Goal: Task Accomplishment & Management: Manage account settings

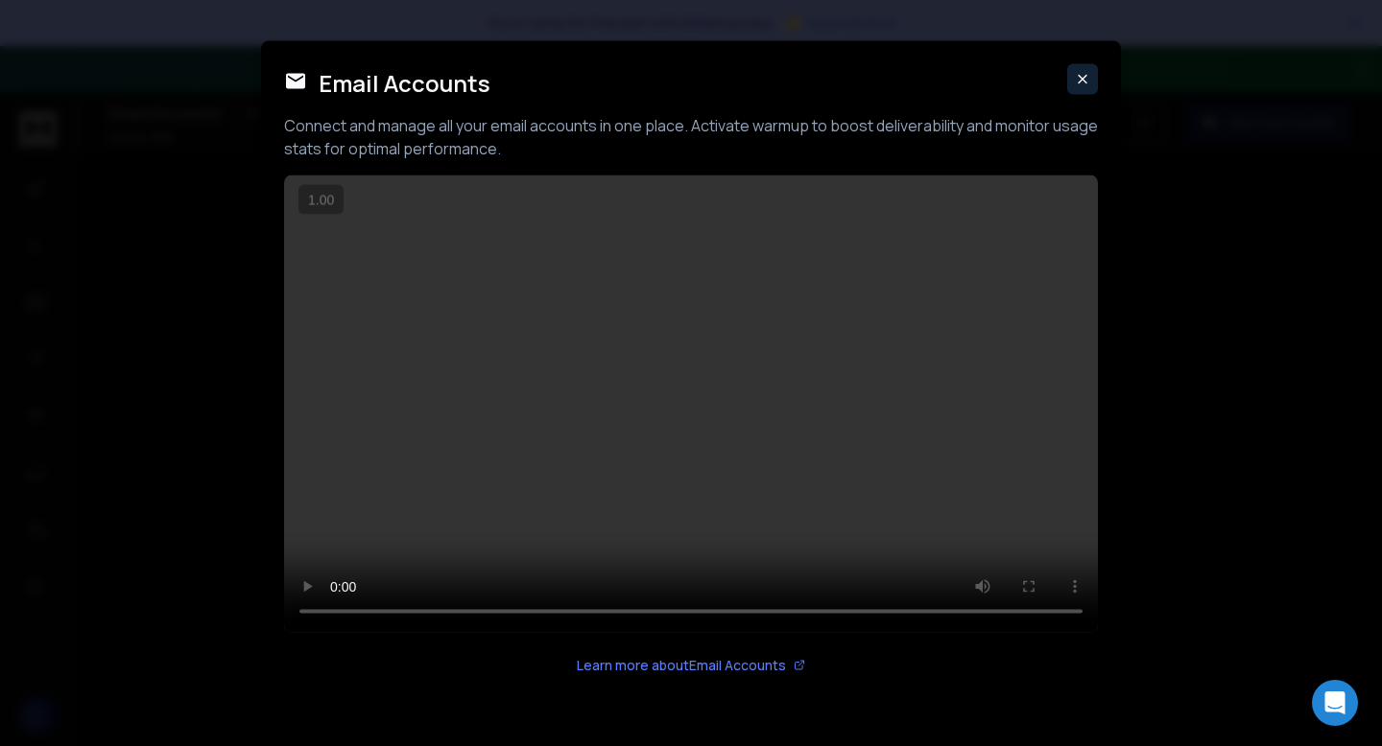
click at [1085, 72] on icon at bounding box center [1082, 79] width 15 height 15
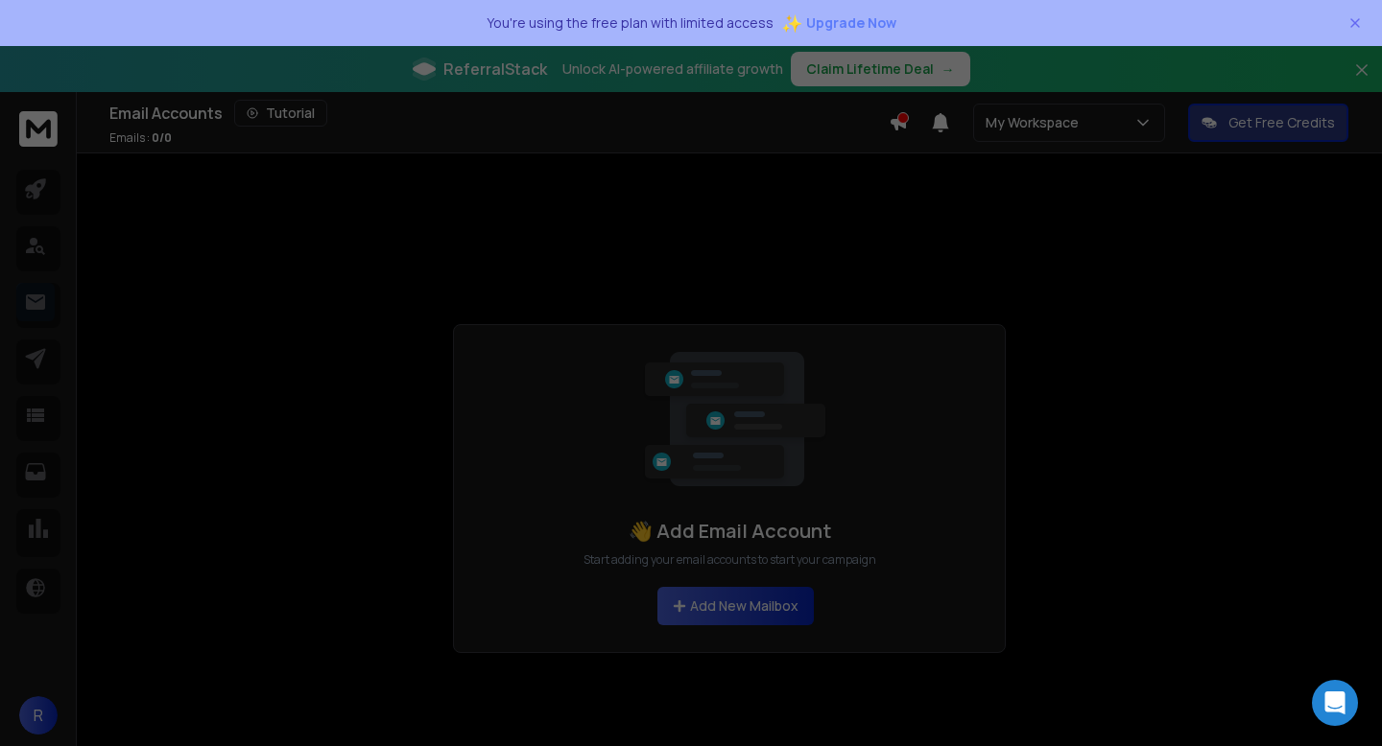
click at [1250, 180] on div "👋 Add Email Account Start adding your email accounts to start your campaign Add…" at bounding box center [728, 488] width 1243 height 631
click at [1349, 22] on icon "Close notification" at bounding box center [1354, 22] width 15 height 15
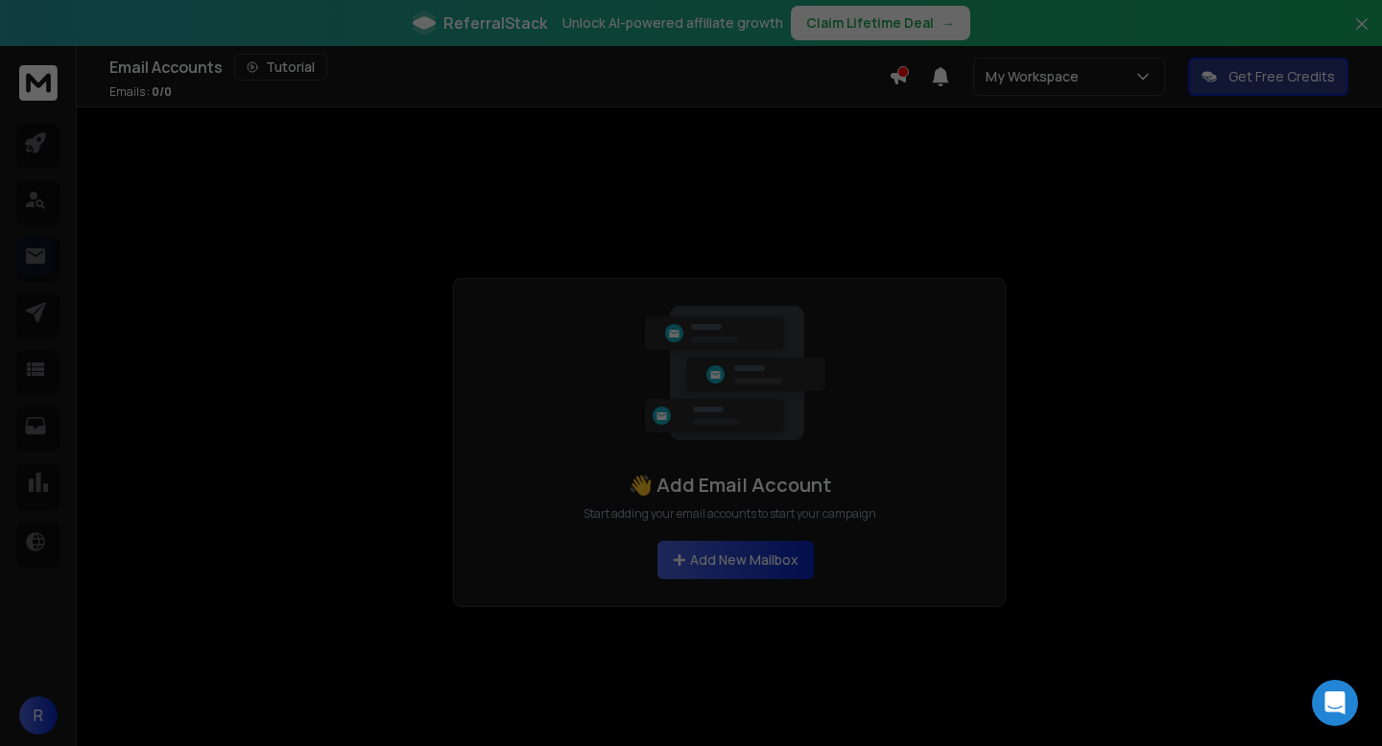
click at [1096, 177] on div "👋 Add Email Account Start adding your email accounts to start your campaign Add…" at bounding box center [728, 442] width 1243 height 631
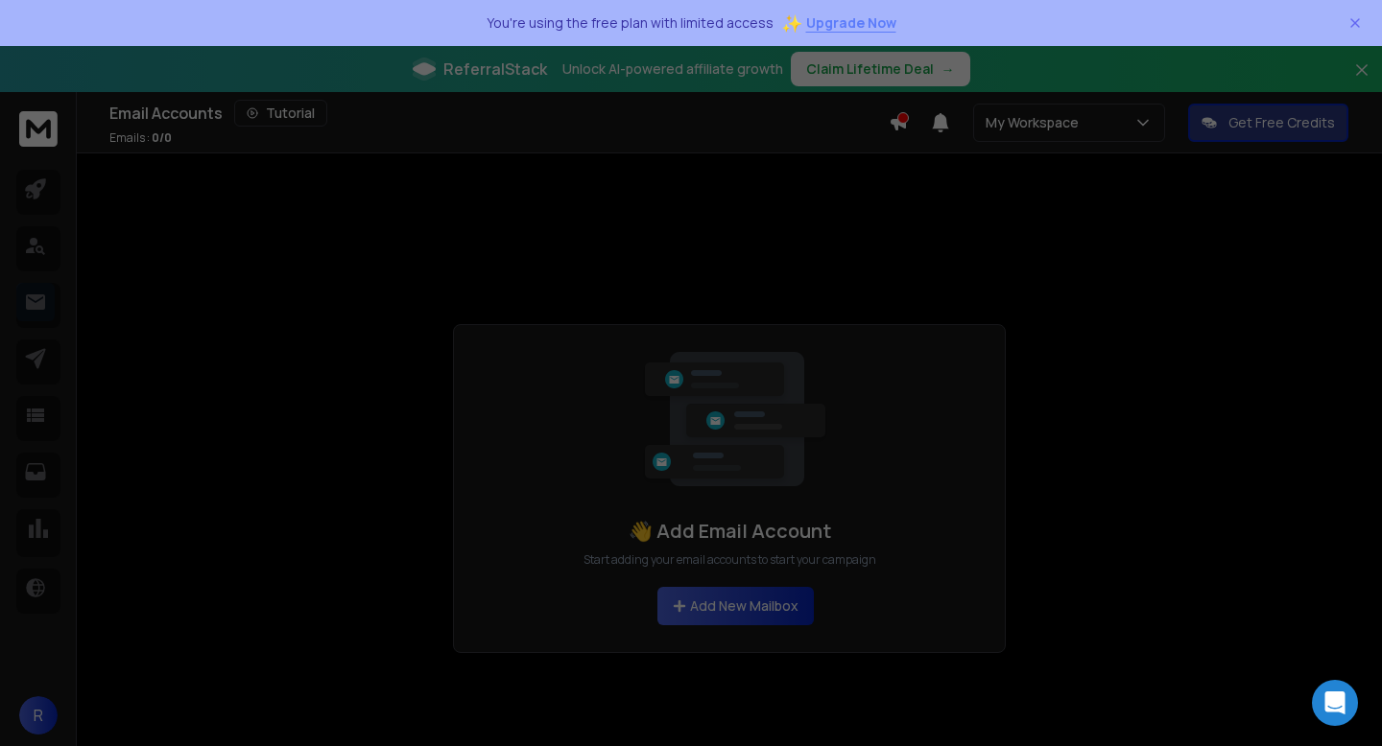
click at [824, 21] on span "Upgrade Now" at bounding box center [851, 22] width 90 height 19
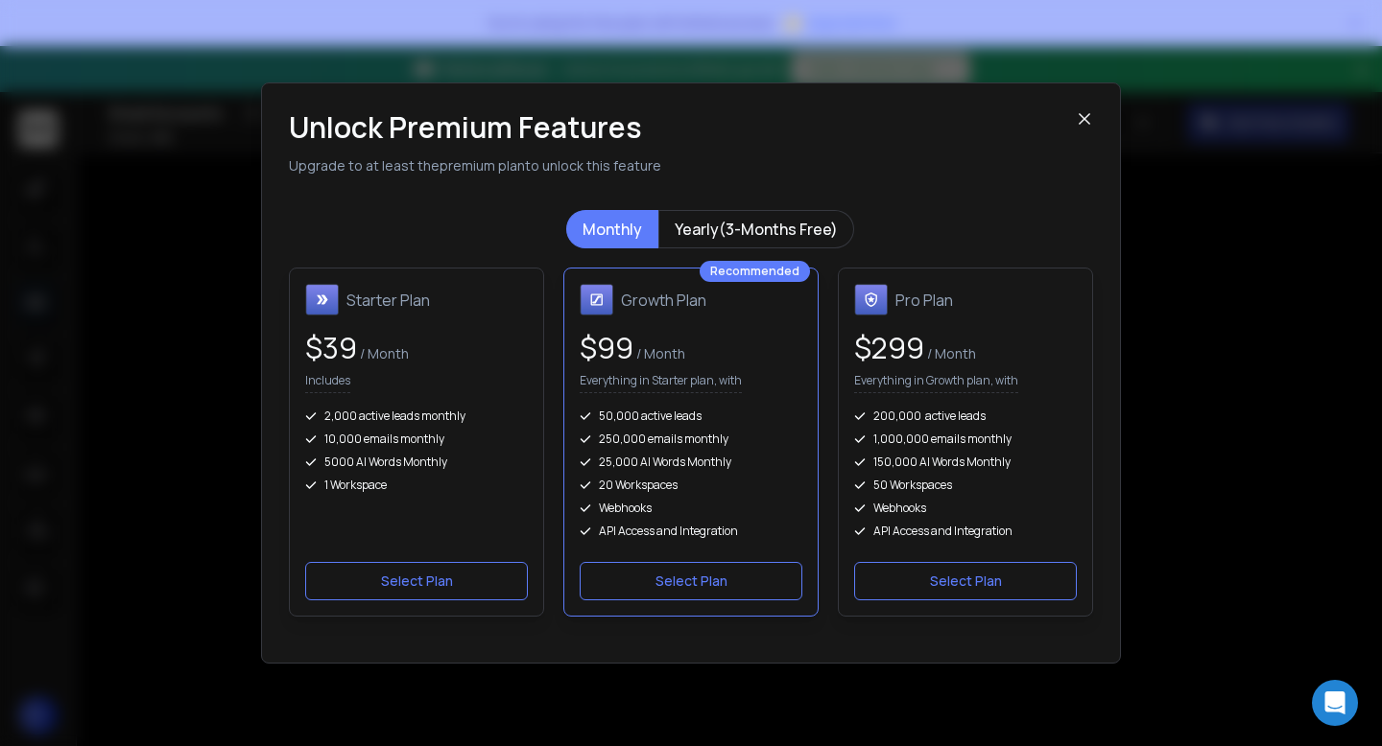
click at [802, 107] on div "Unlock Premium Features Upgrade to at least the premium plan to unlock this fea…" at bounding box center [691, 374] width 860 height 582
click at [1088, 116] on icon at bounding box center [1084, 118] width 17 height 17
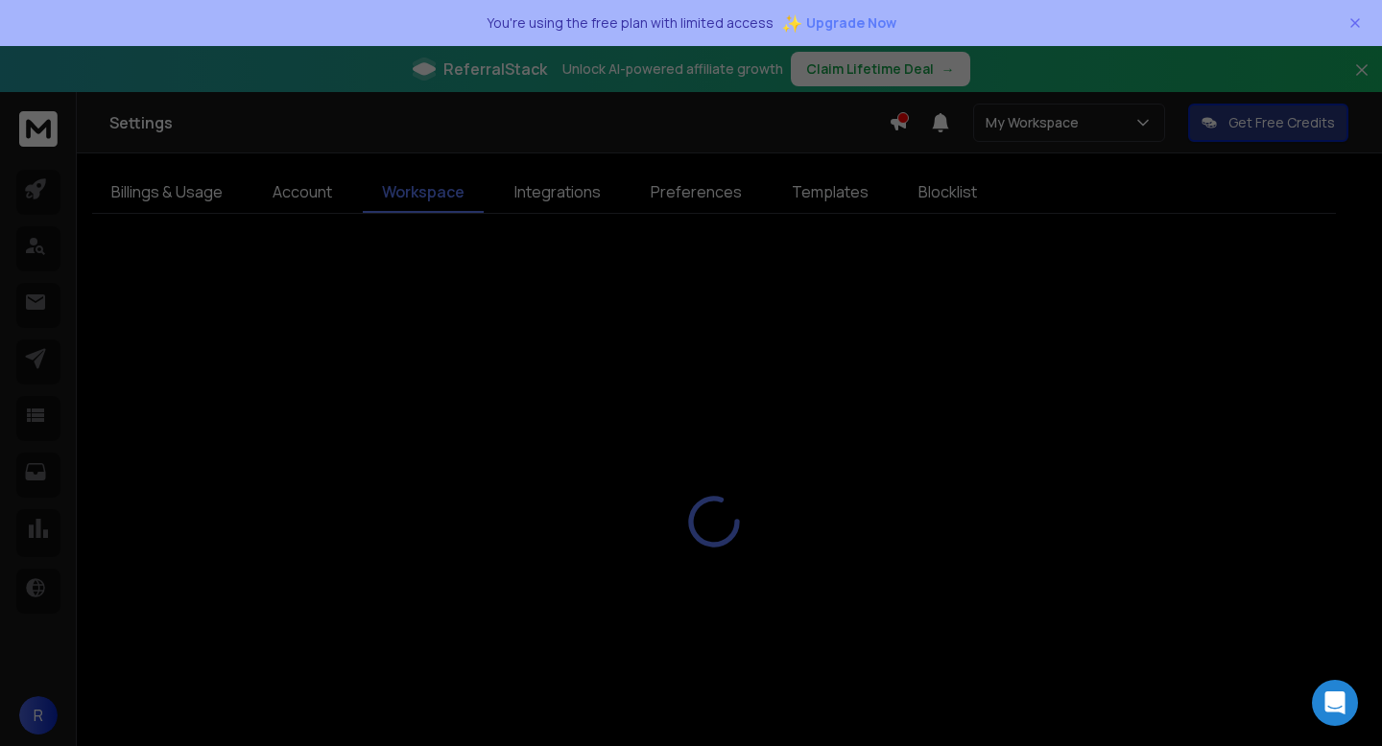
click at [1255, 88] on div "ReferralStack Unlock AI-powered affiliate growth Lifetime Deals available! Clai…" at bounding box center [691, 69] width 1382 height 46
click at [1346, 9] on div "You're using the free plan with limited access ✨ Upgrade Now" at bounding box center [691, 23] width 1382 height 46
click at [1355, 20] on icon "Close notification" at bounding box center [1354, 22] width 15 height 15
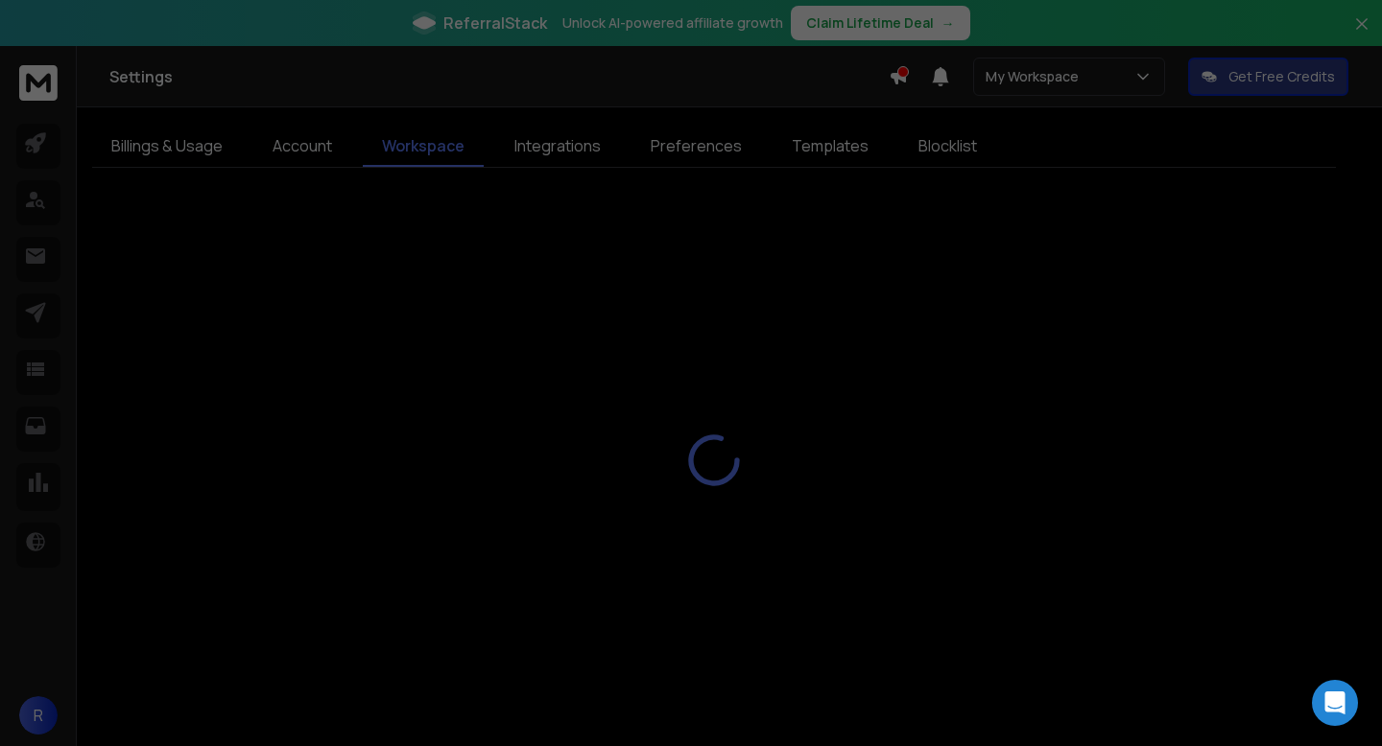
click at [1270, 64] on button "Get Free Credits" at bounding box center [1268, 77] width 160 height 38
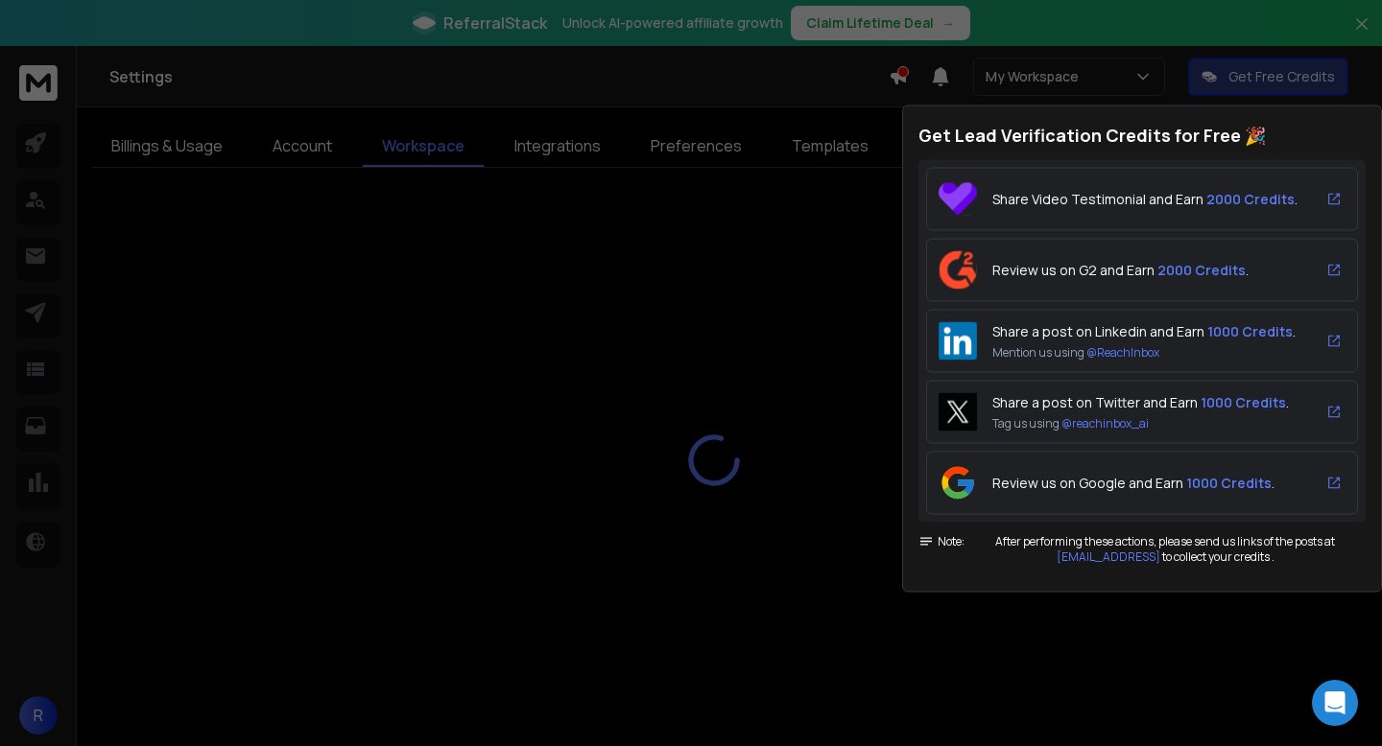
click at [32, 83] on icon at bounding box center [38, 83] width 38 height 36
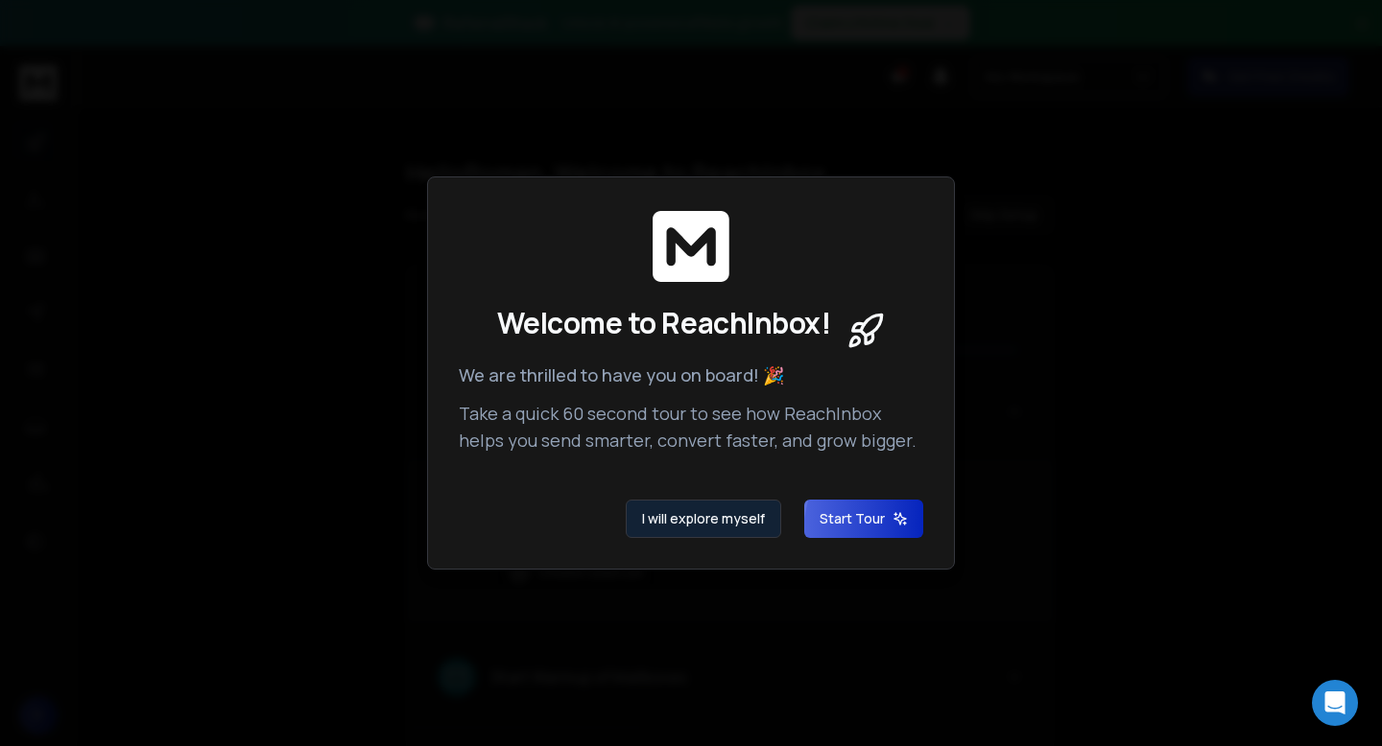
click at [740, 520] on button "I will explore myself" at bounding box center [703, 519] width 155 height 38
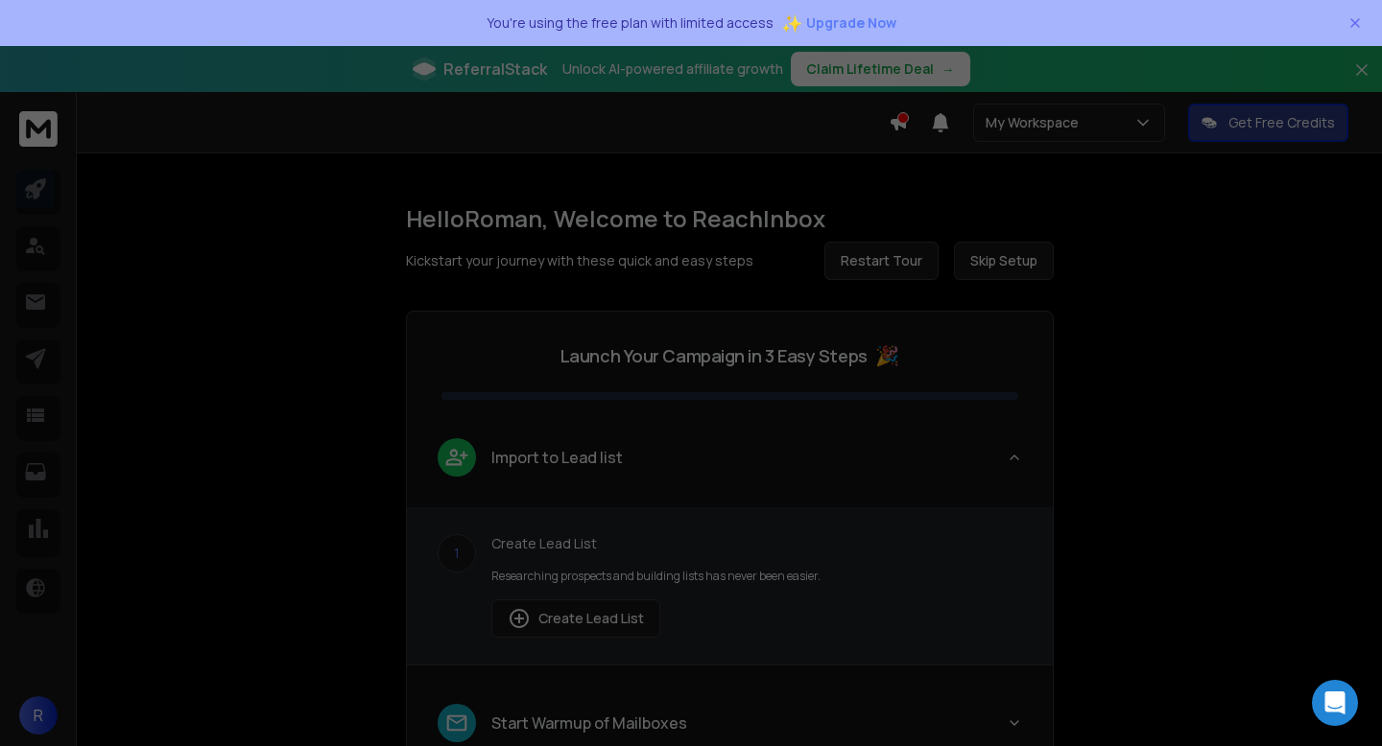
click at [38, 736] on div "R" at bounding box center [38, 423] width 77 height 662
click at [37, 718] on span "R" at bounding box center [38, 716] width 38 height 38
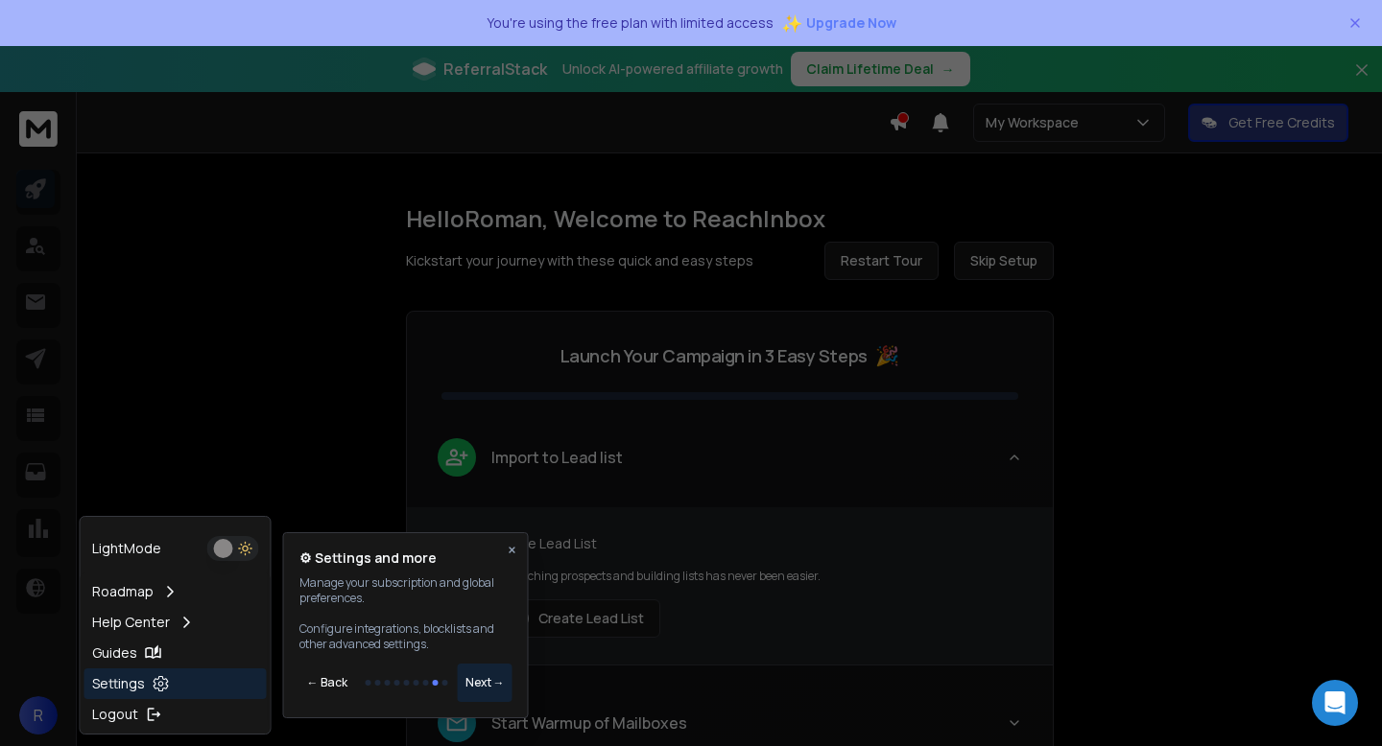
click at [485, 677] on button "Next →" at bounding box center [485, 683] width 55 height 38
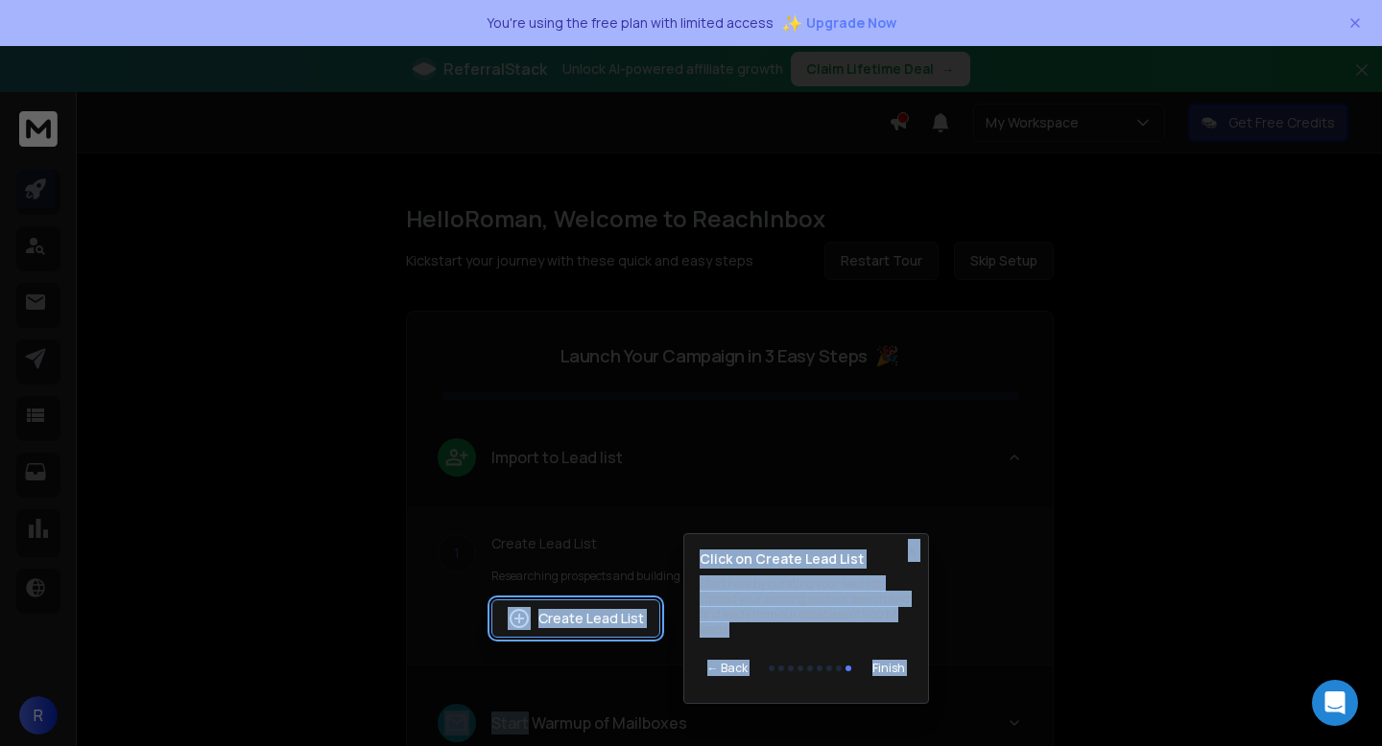
click at [485, 677] on div "Import to Lead list 1 Create Lead List Researching prospects and building lists…" at bounding box center [730, 652] width 646 height 459
click at [723, 671] on button "← Back" at bounding box center [727, 669] width 56 height 38
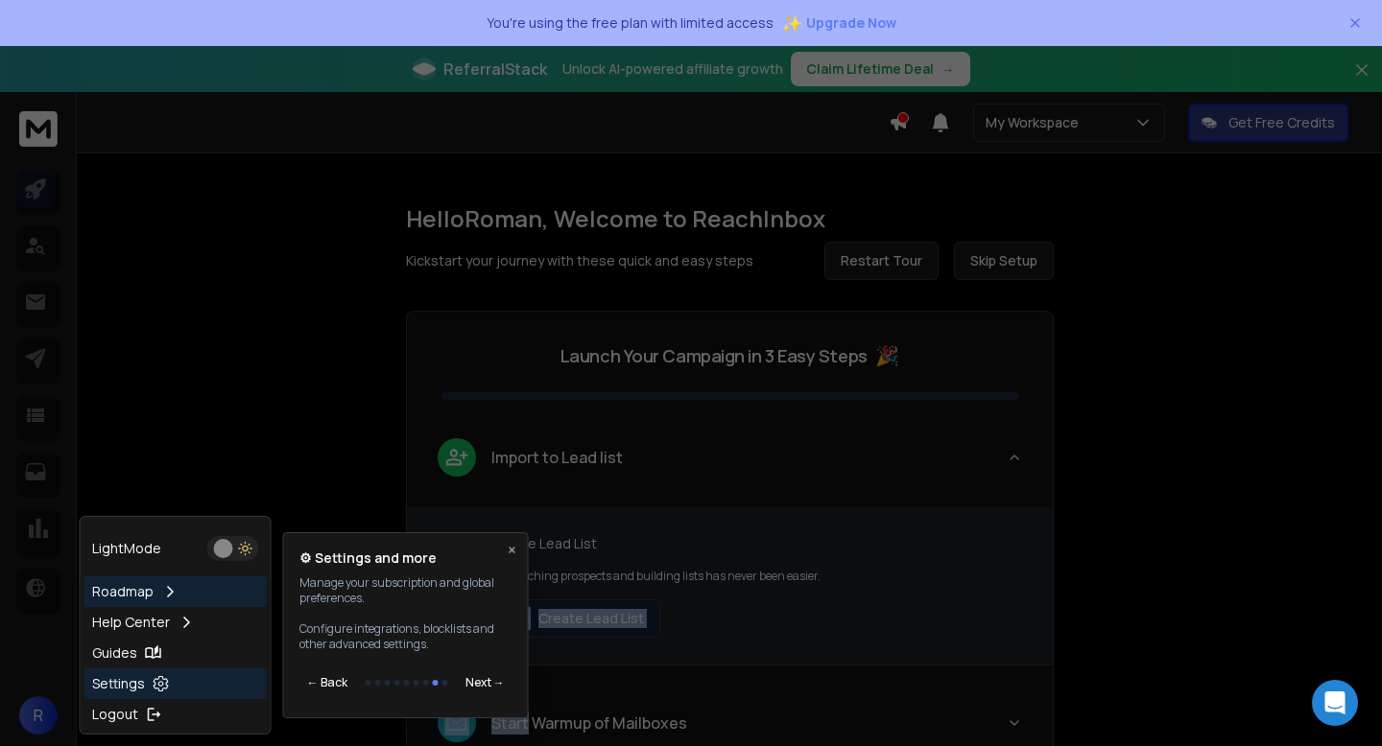
click at [611, 627] on button "Create Lead List" at bounding box center [575, 619] width 169 height 38
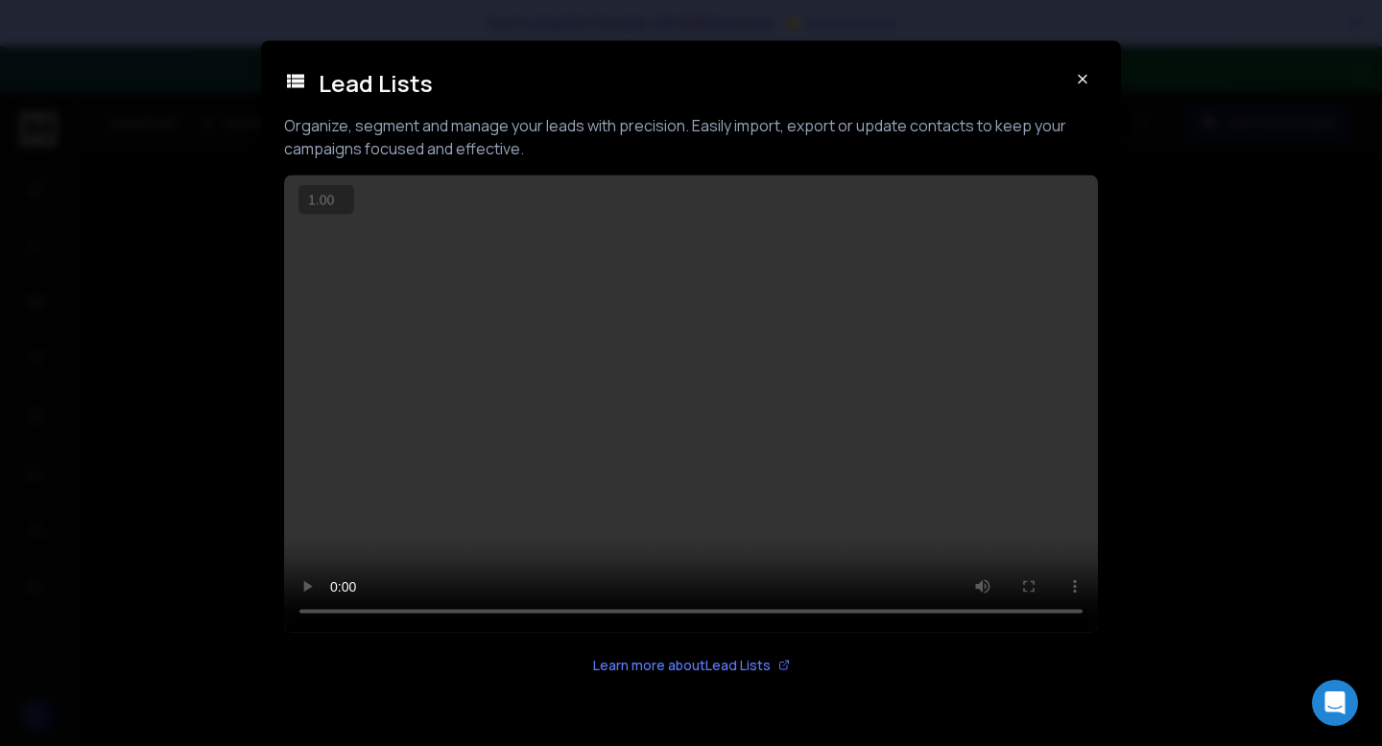
click at [0, 0] on button "+" at bounding box center [0, 0] width 0 height 0
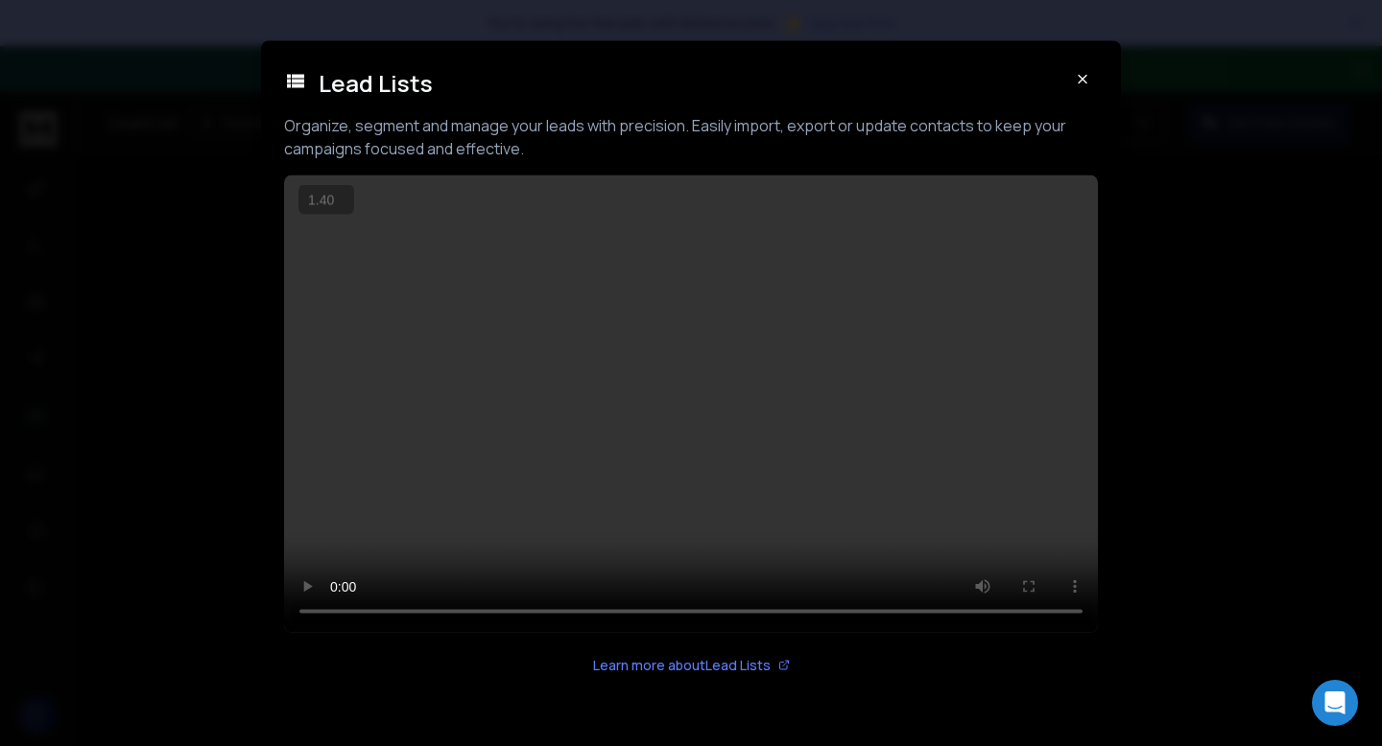
click at [0, 0] on button "+" at bounding box center [0, 0] width 0 height 0
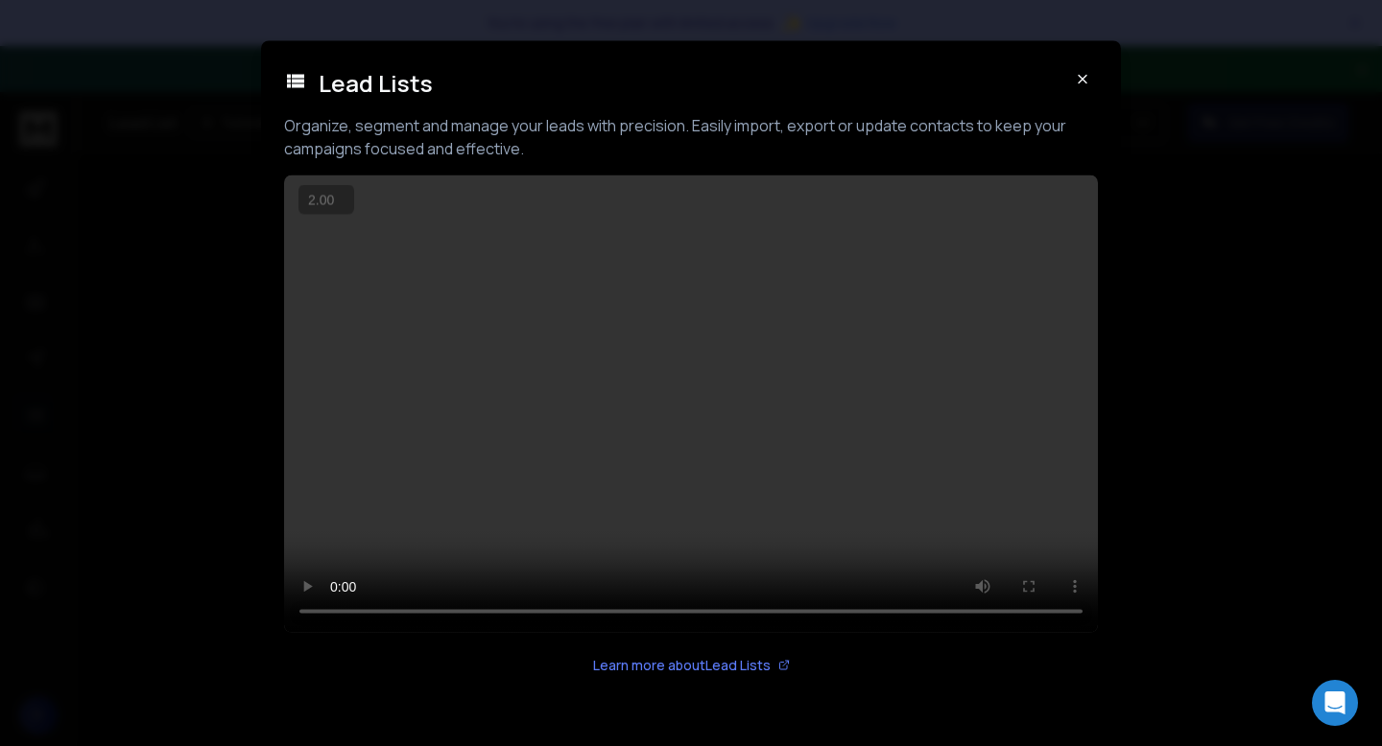
click at [0, 0] on button "+" at bounding box center [0, 0] width 0 height 0
click at [598, 414] on video at bounding box center [691, 405] width 814 height 458
click at [1087, 80] on icon at bounding box center [1082, 79] width 15 height 15
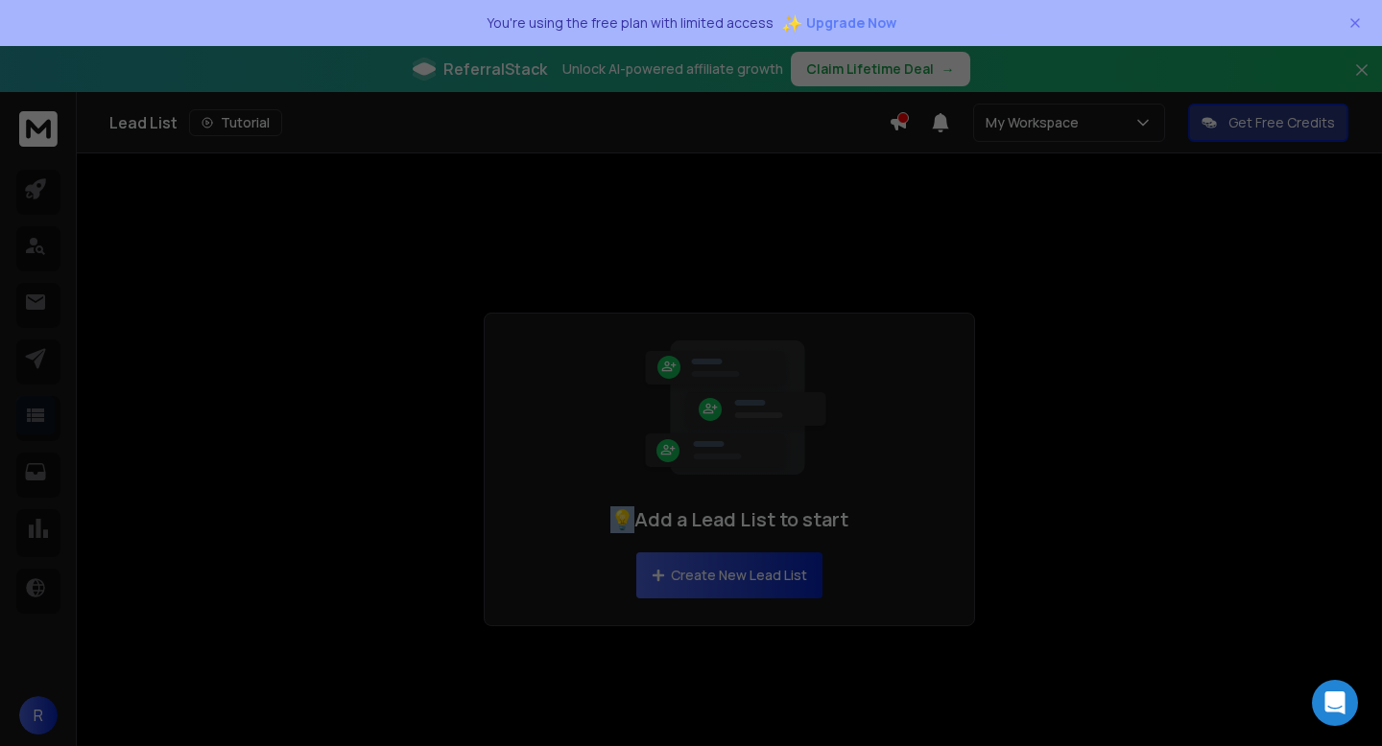
click at [935, 359] on div "💡Add a Lead List to start Create New Lead List" at bounding box center [729, 470] width 436 height 258
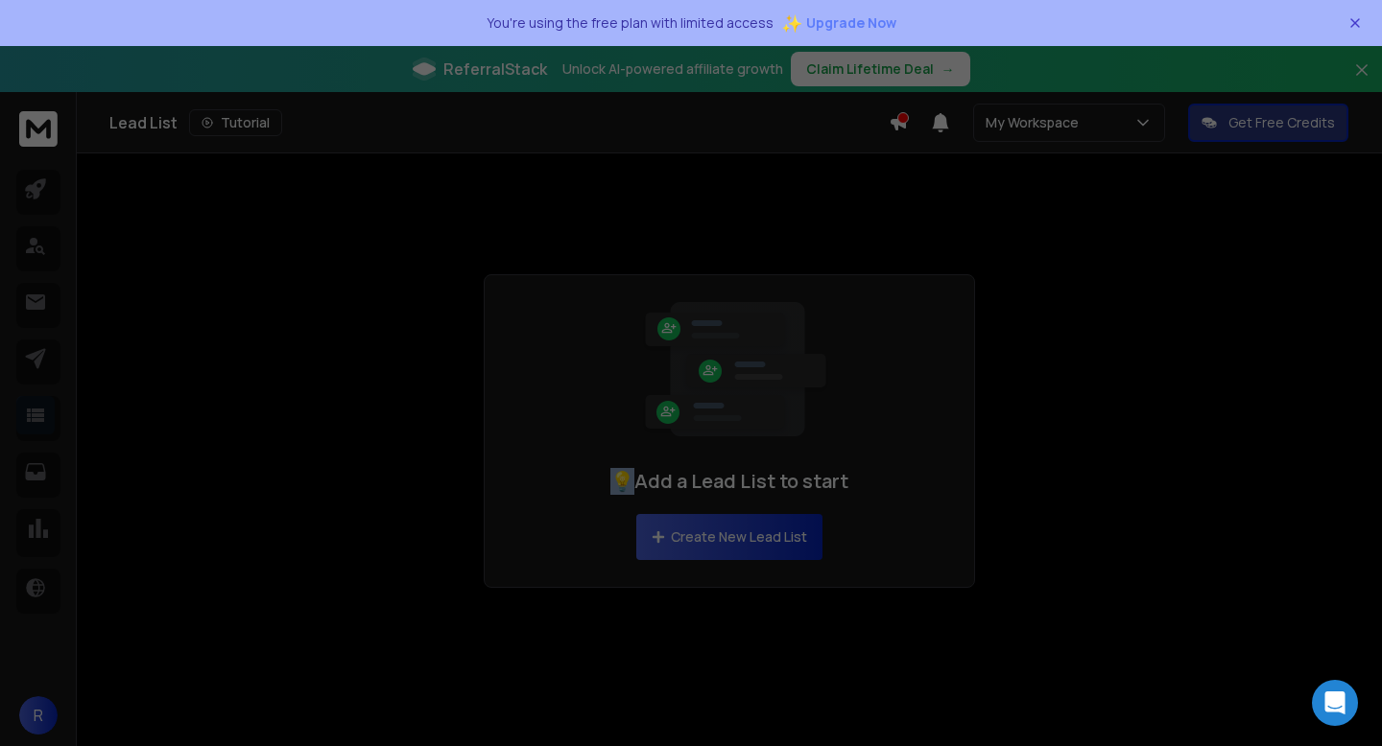
click at [1358, 16] on icon "Close notification" at bounding box center [1354, 22] width 15 height 15
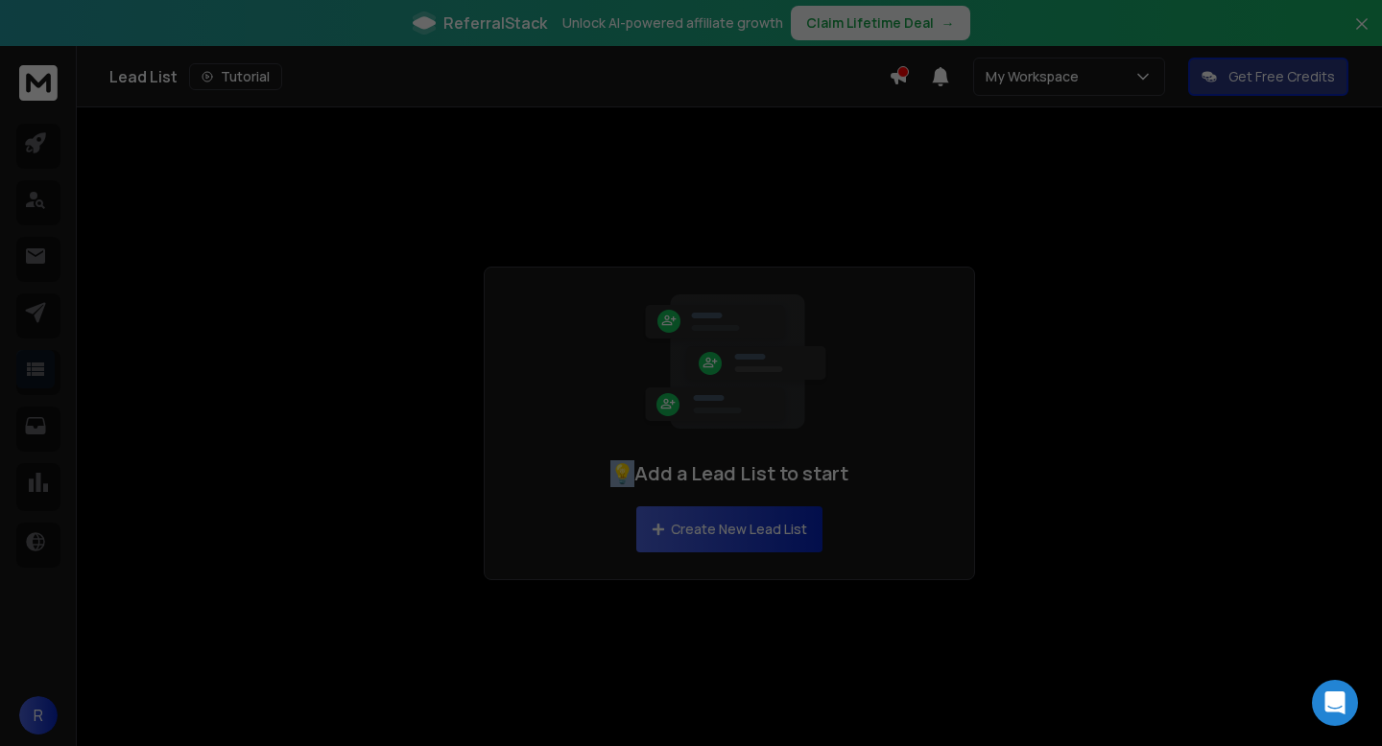
click at [915, 22] on button "Claim Lifetime Deal →" at bounding box center [880, 23] width 179 height 35
click at [700, 429] on icon at bounding box center [735, 362] width 193 height 135
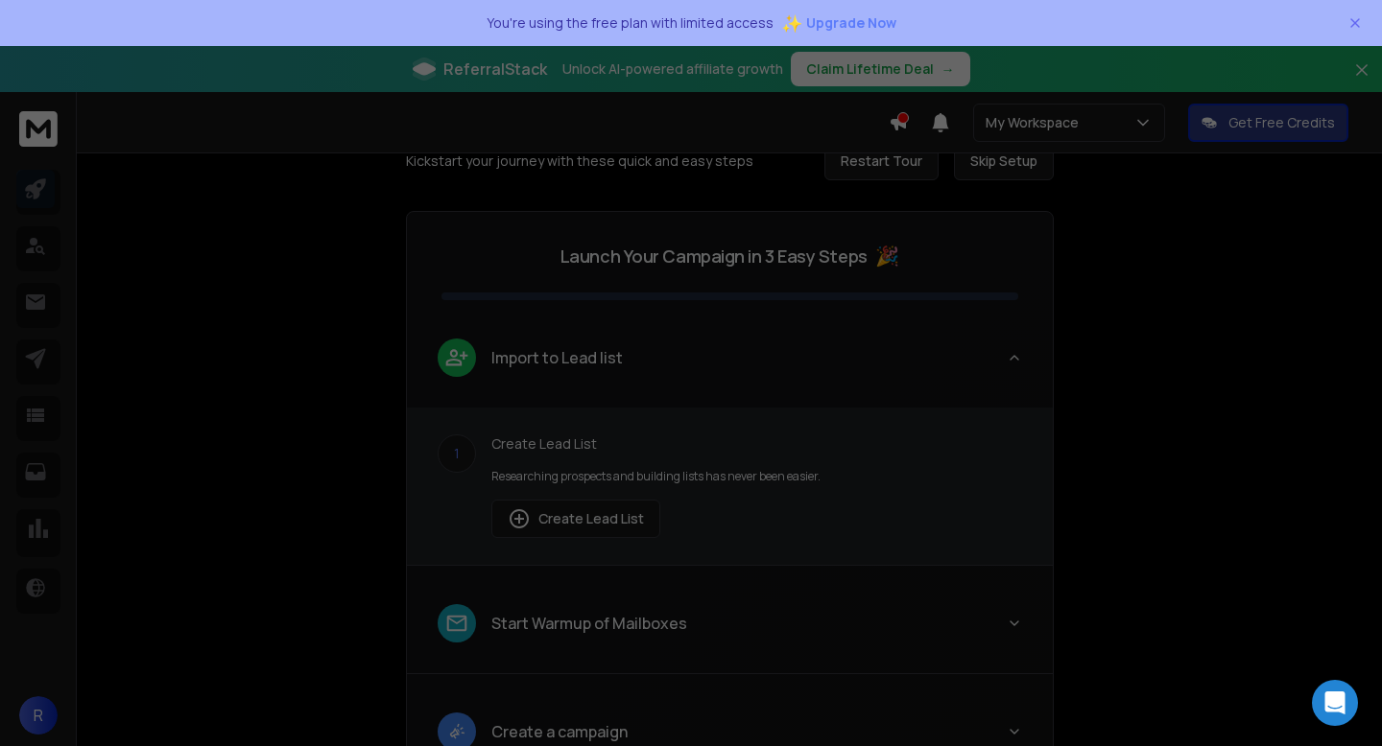
scroll to position [101, 0]
click at [36, 713] on span "R" at bounding box center [38, 716] width 38 height 38
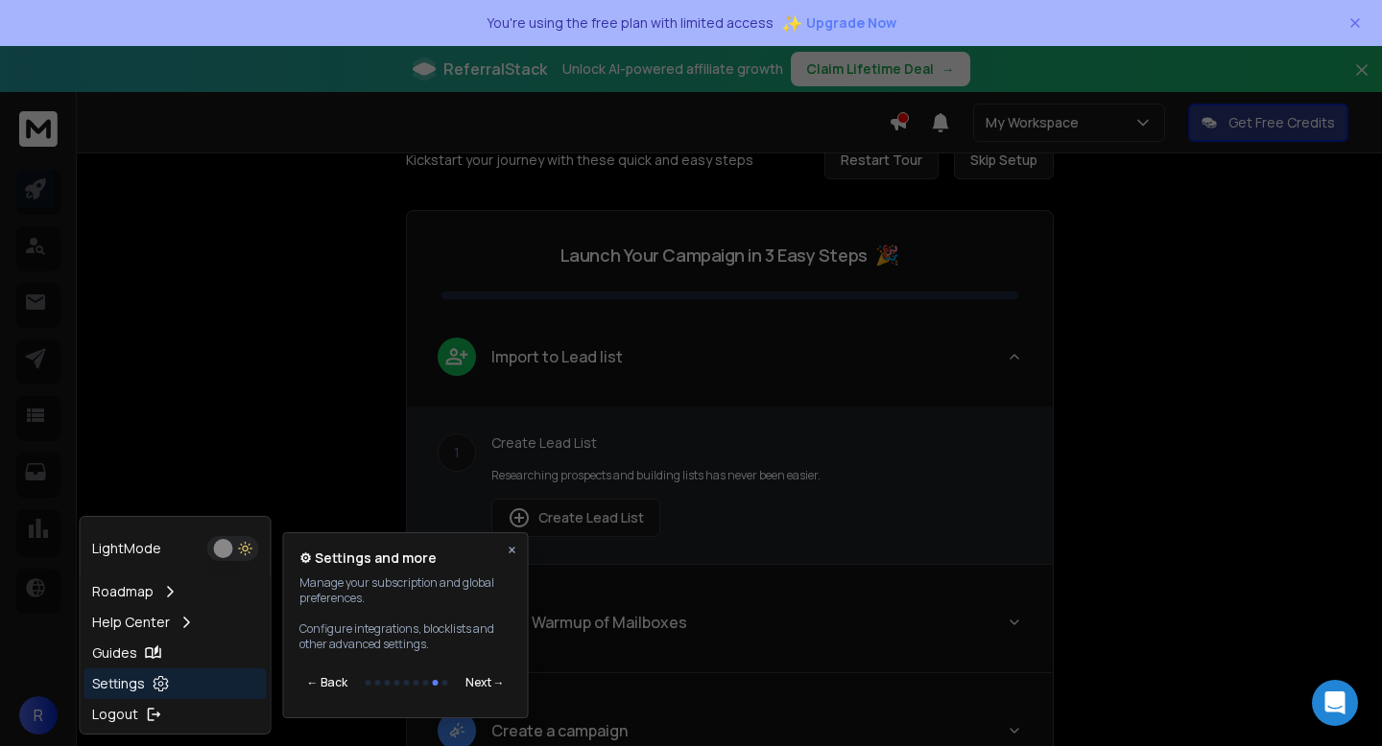
click at [130, 675] on p "Settings" at bounding box center [118, 684] width 53 height 19
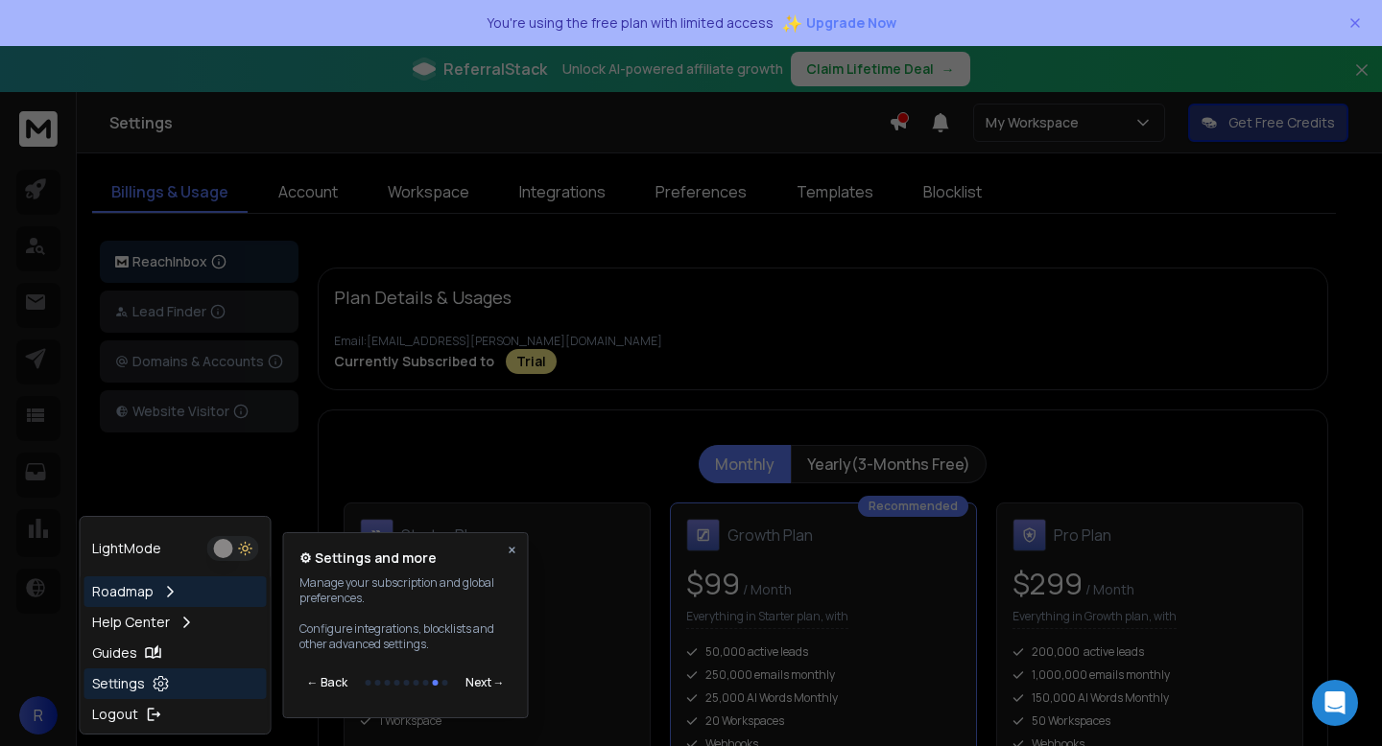
click at [243, 465] on div "ReachInbox Lead Finder Domains & Accounts Website Visitor Plan Details & Usages…" at bounding box center [714, 522] width 1228 height 562
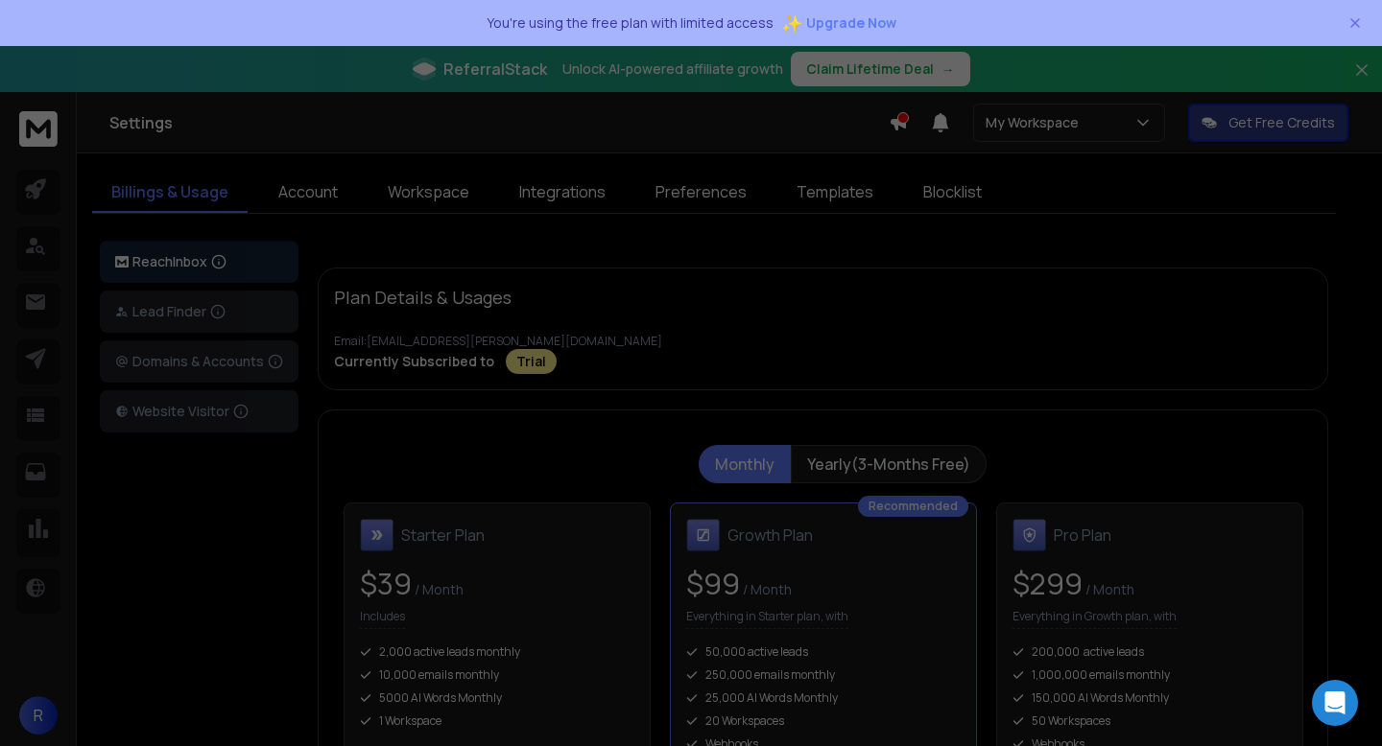
click at [458, 215] on div "[PERSON_NAME] & Usage Account Workspace Integrations Preferences Templates Bloc…" at bounding box center [713, 496] width 1243 height 646
click at [1360, 23] on icon "Close notification" at bounding box center [1354, 22] width 15 height 15
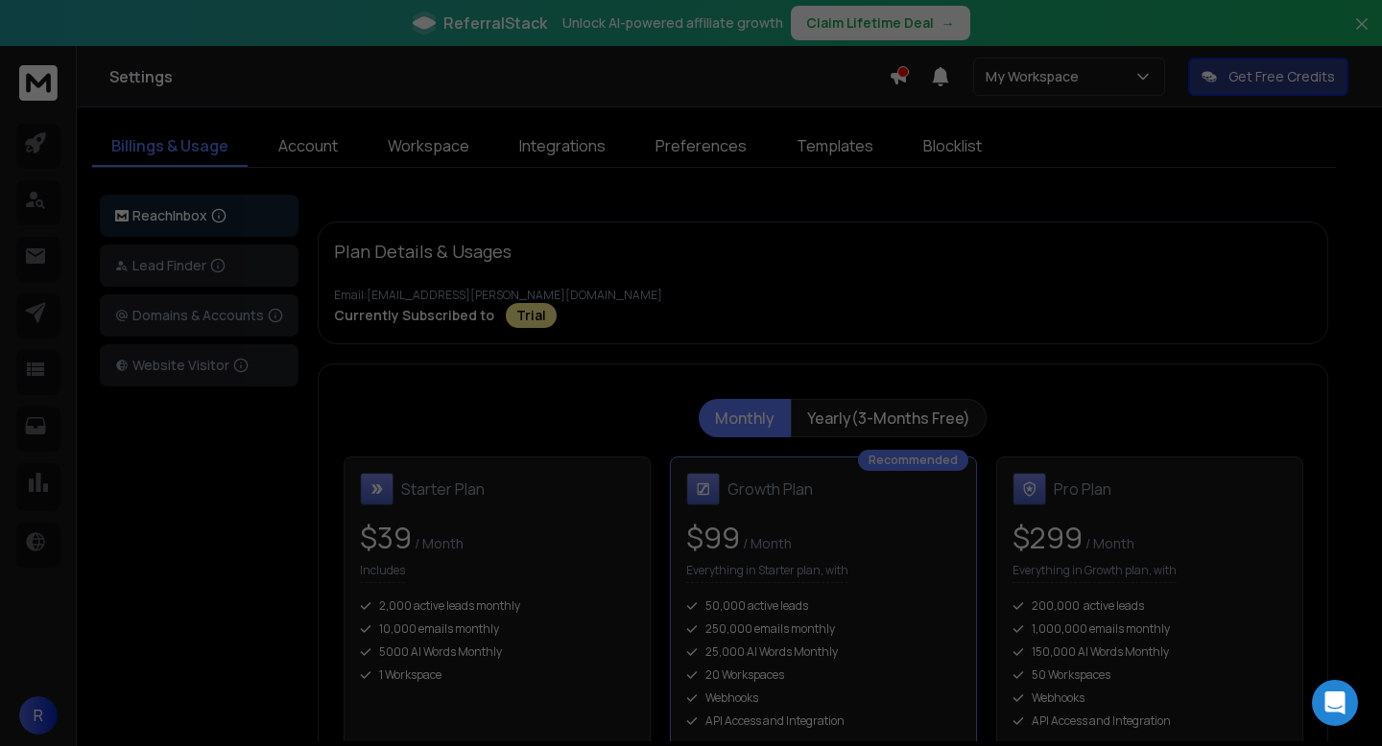
click at [520, 318] on div "Trial" at bounding box center [531, 315] width 51 height 25
click at [184, 310] on button "Domains & Accounts" at bounding box center [199, 316] width 199 height 42
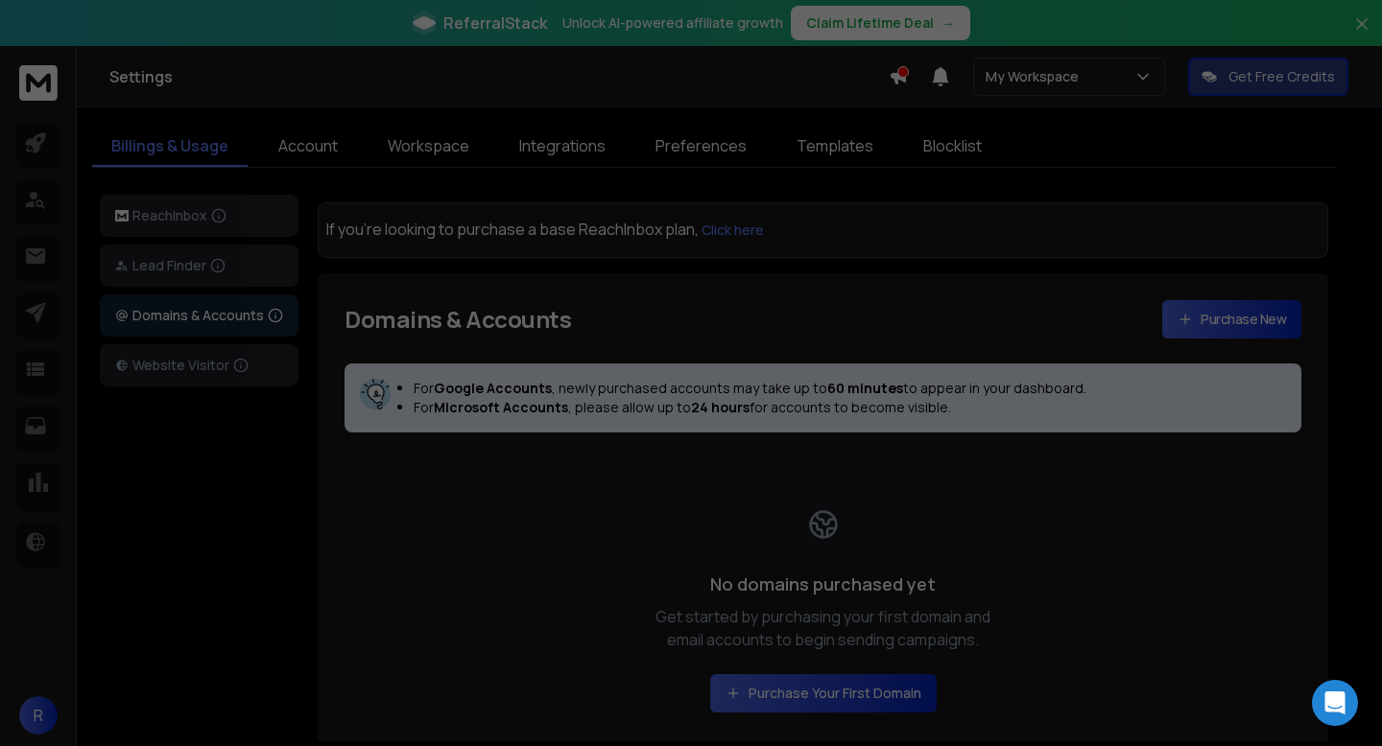
click at [187, 269] on button "Lead Finder" at bounding box center [199, 266] width 199 height 42
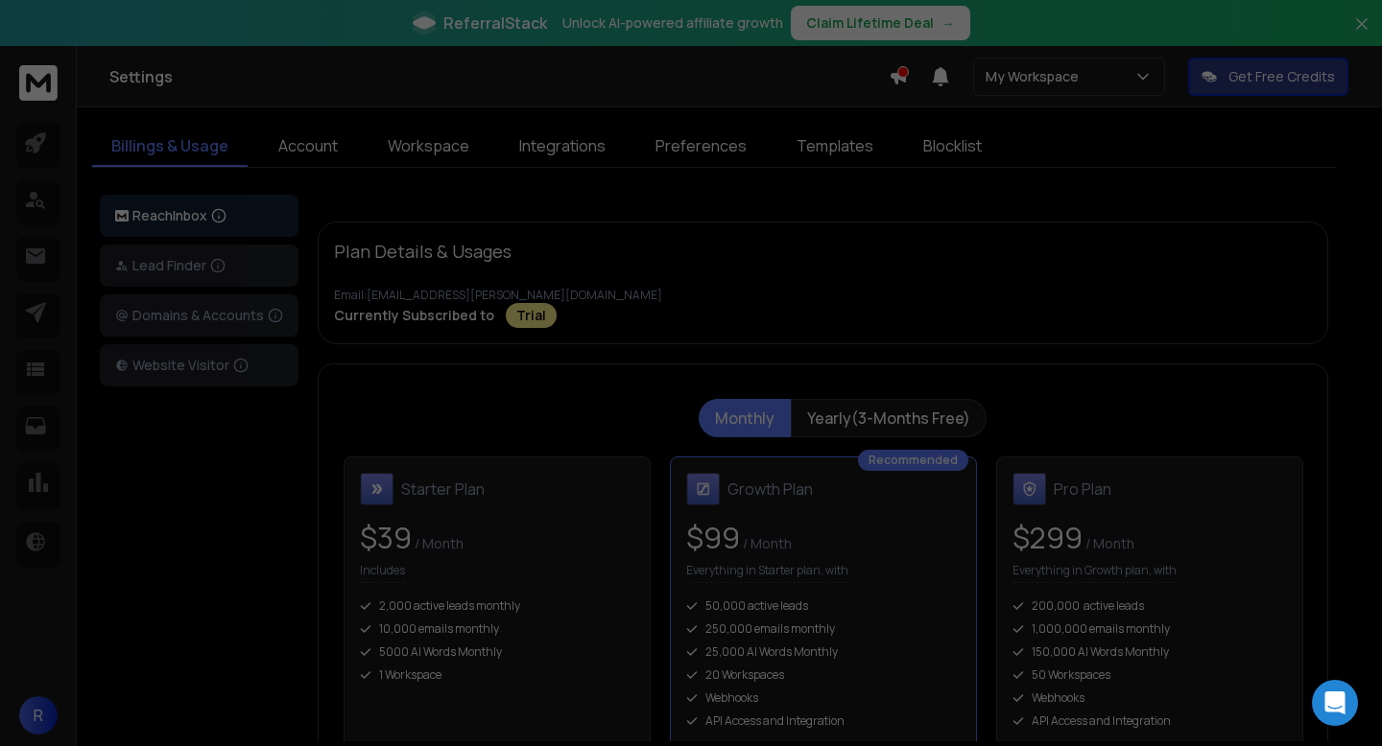
click at [185, 230] on button "ReachInbox" at bounding box center [199, 216] width 199 height 42
click at [35, 722] on span "R" at bounding box center [38, 716] width 38 height 38
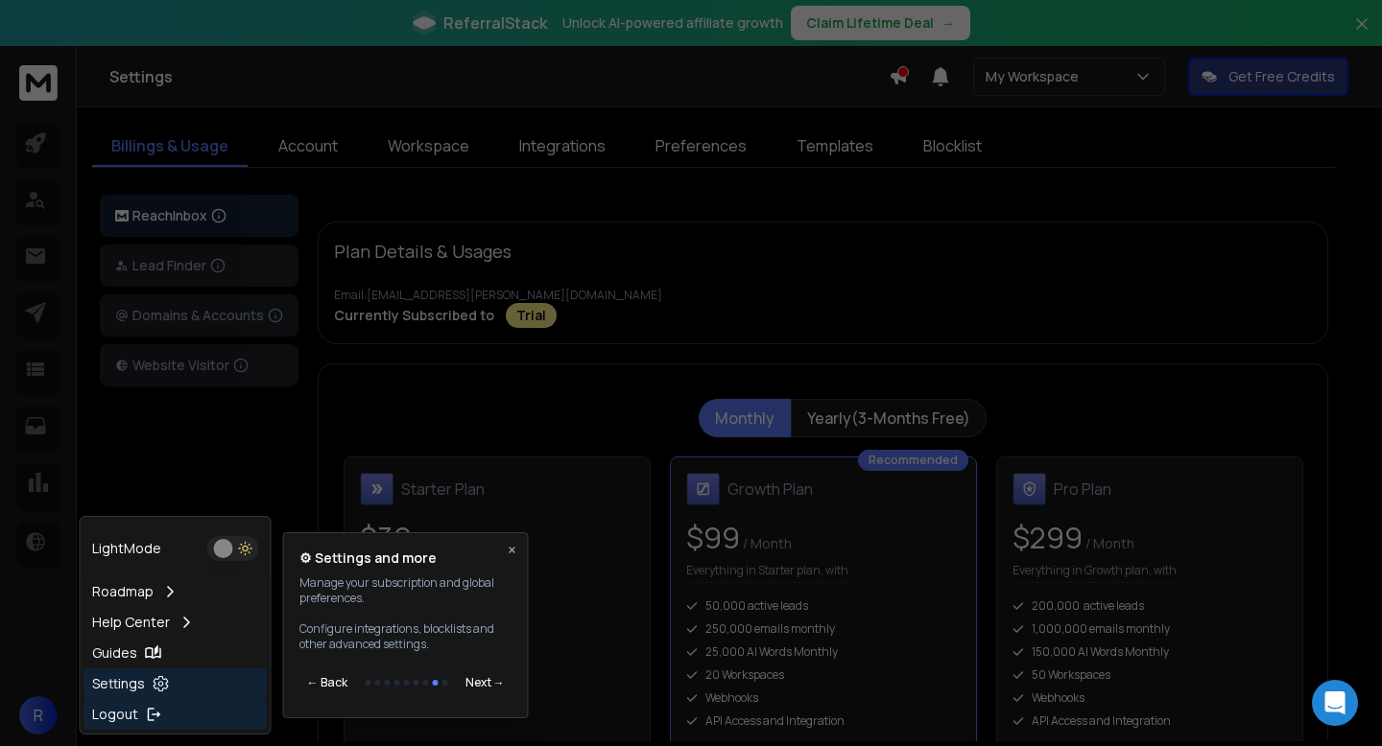
click at [154, 714] on icon at bounding box center [154, 714] width 13 height 13
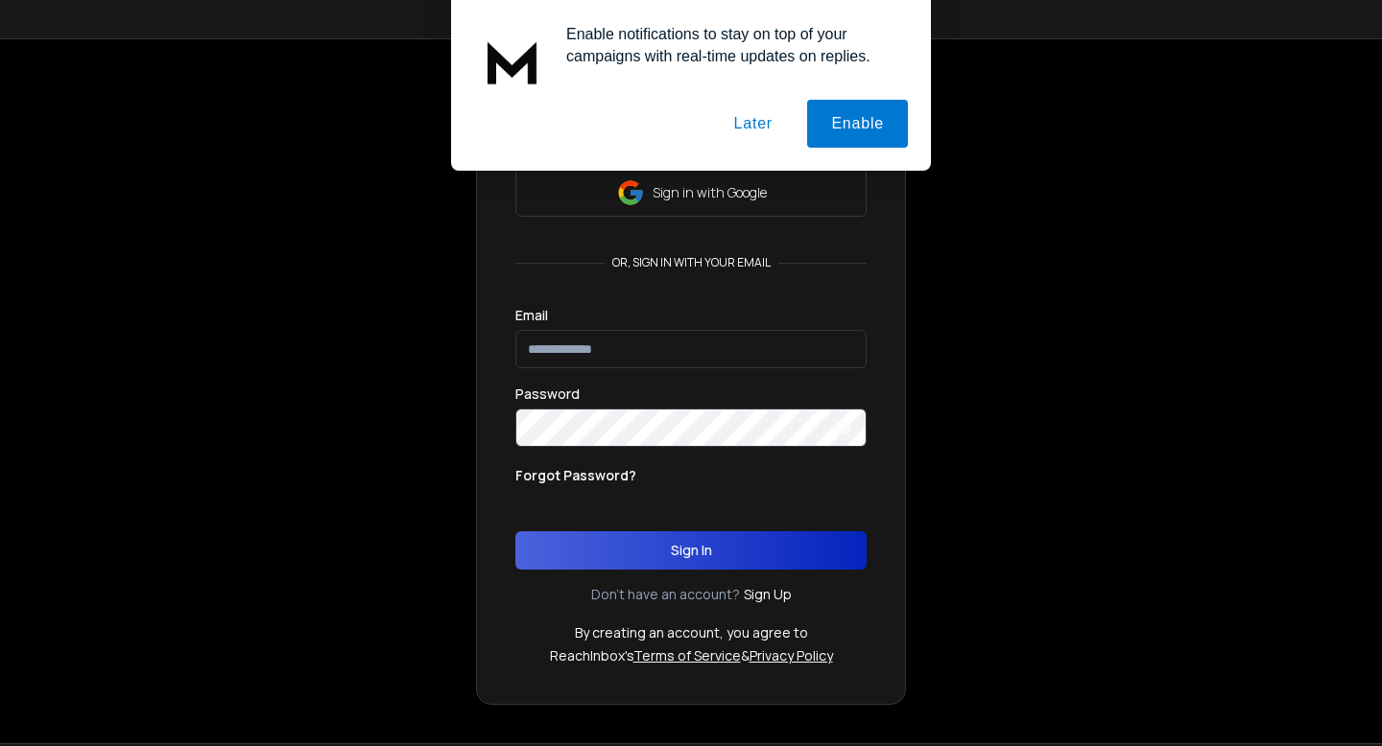
click at [754, 126] on button "Later" at bounding box center [752, 124] width 86 height 48
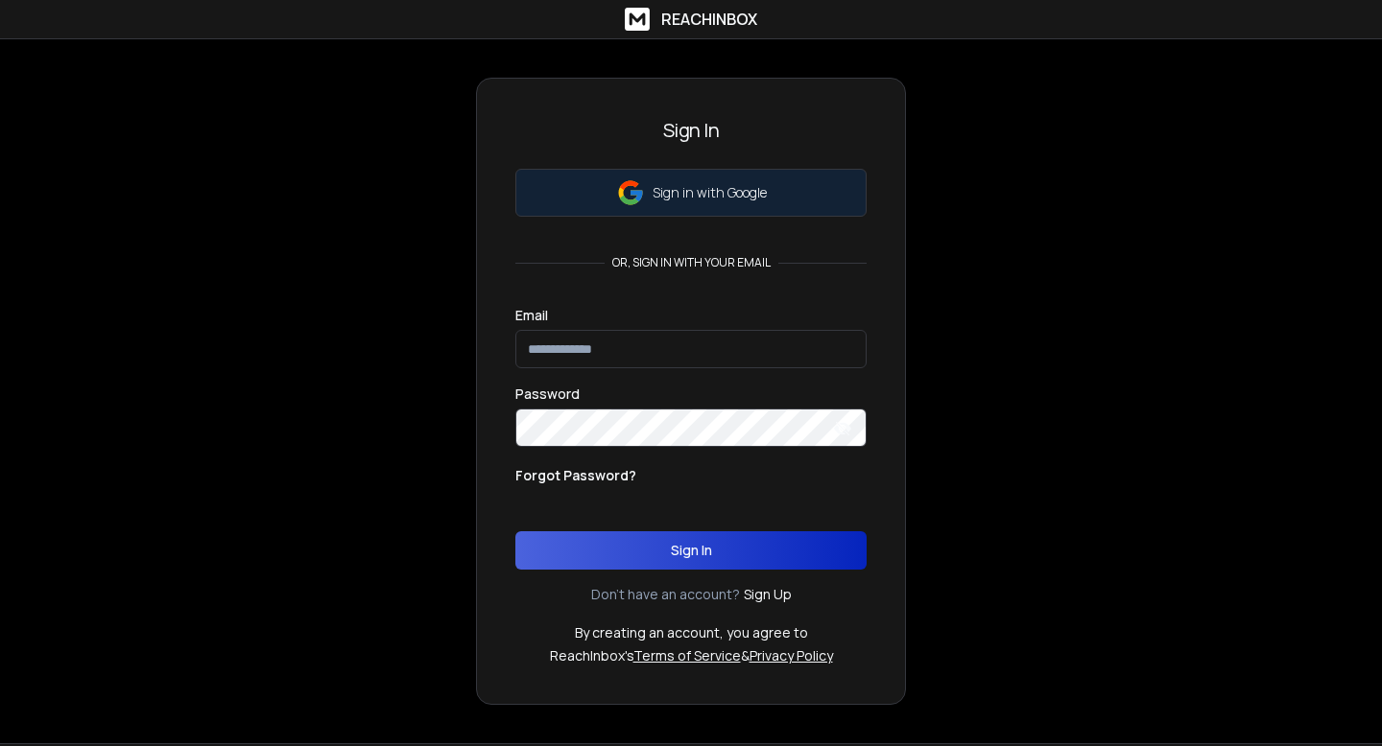
click at [728, 189] on p "Sign in with Google" at bounding box center [709, 192] width 114 height 19
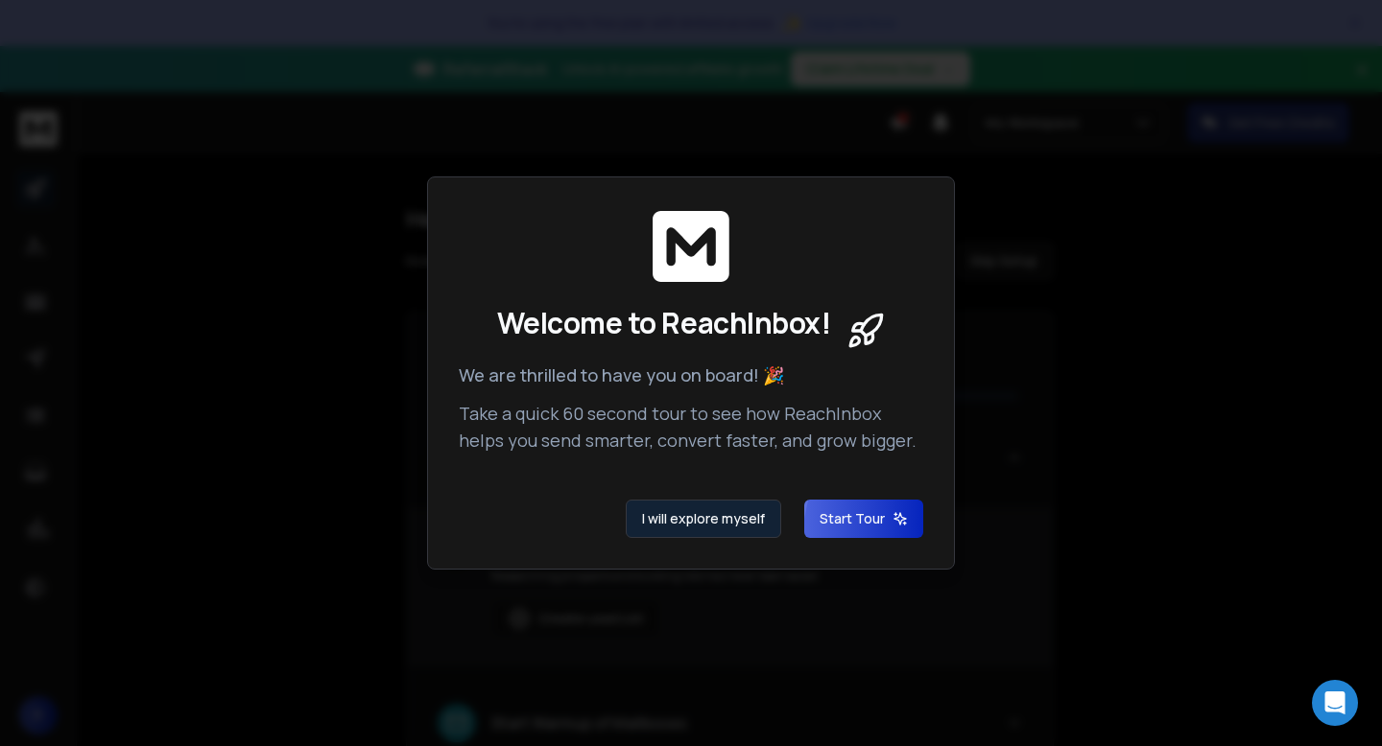
click at [721, 525] on button "I will explore myself" at bounding box center [703, 519] width 155 height 38
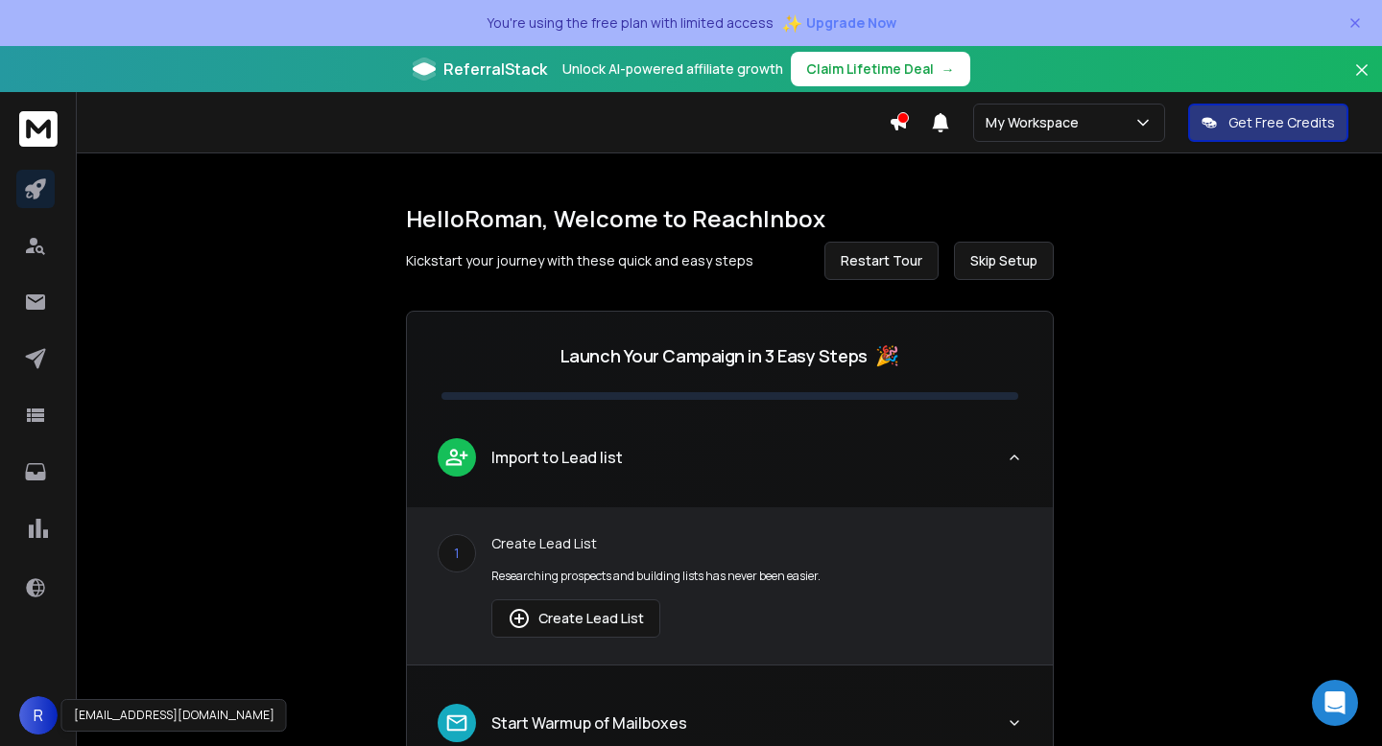
click at [29, 722] on span "R" at bounding box center [38, 716] width 38 height 38
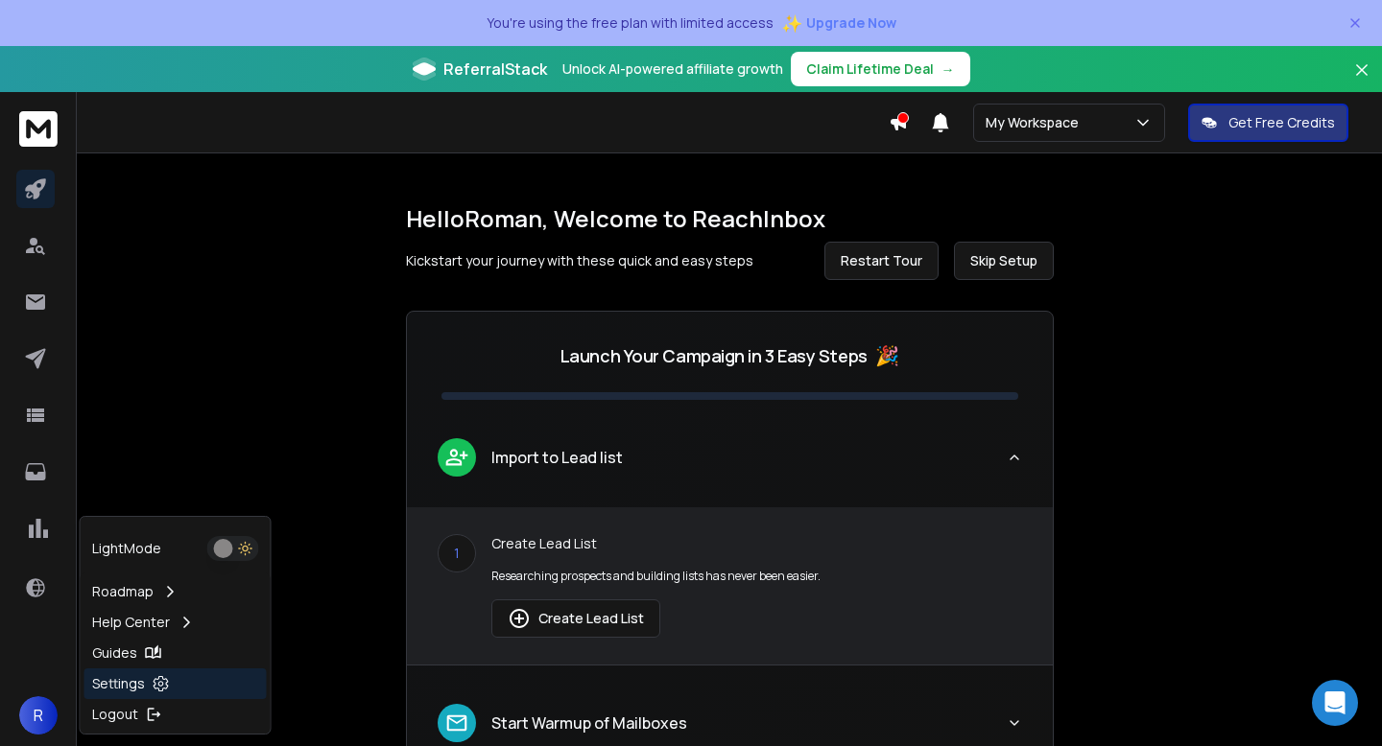
click at [127, 680] on p "Settings" at bounding box center [118, 684] width 53 height 19
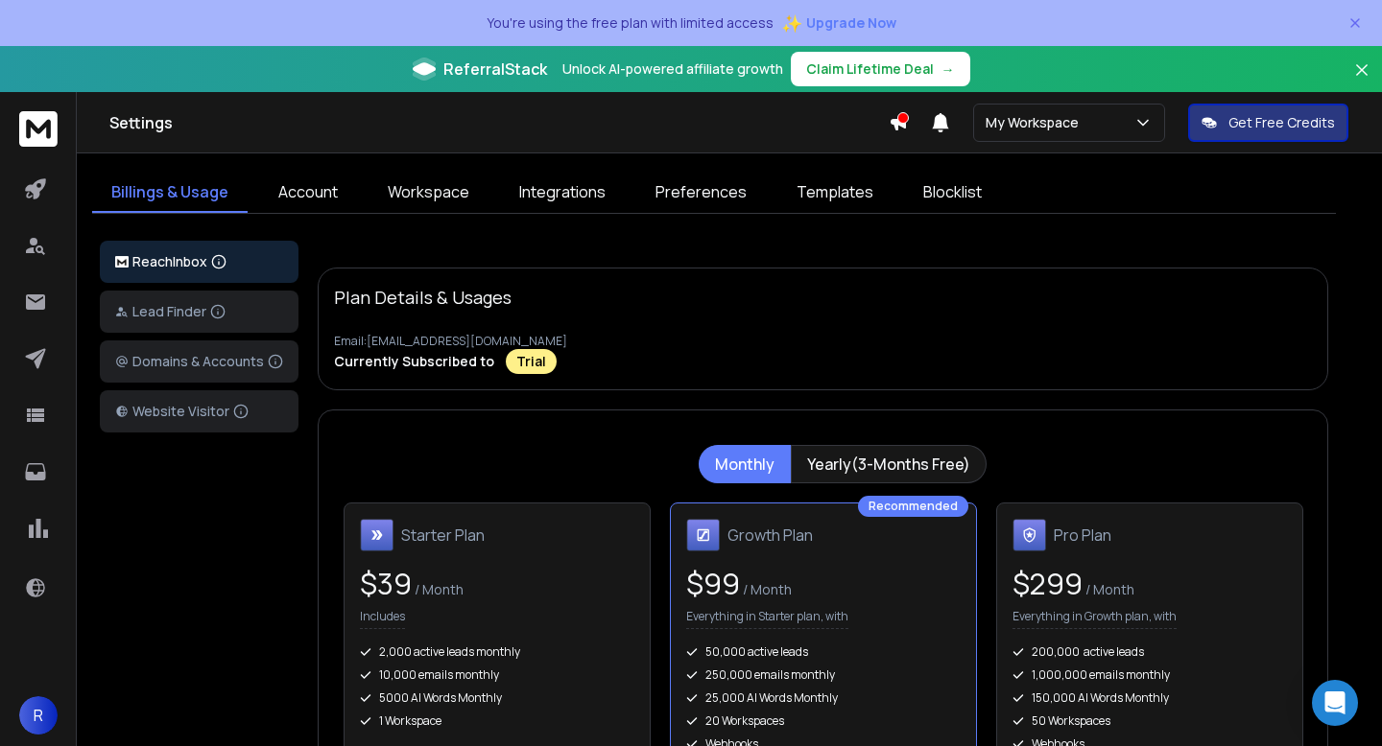
click at [506, 356] on div "Trial" at bounding box center [531, 361] width 51 height 25
click at [239, 369] on button "Domains & Accounts" at bounding box center [199, 362] width 199 height 42
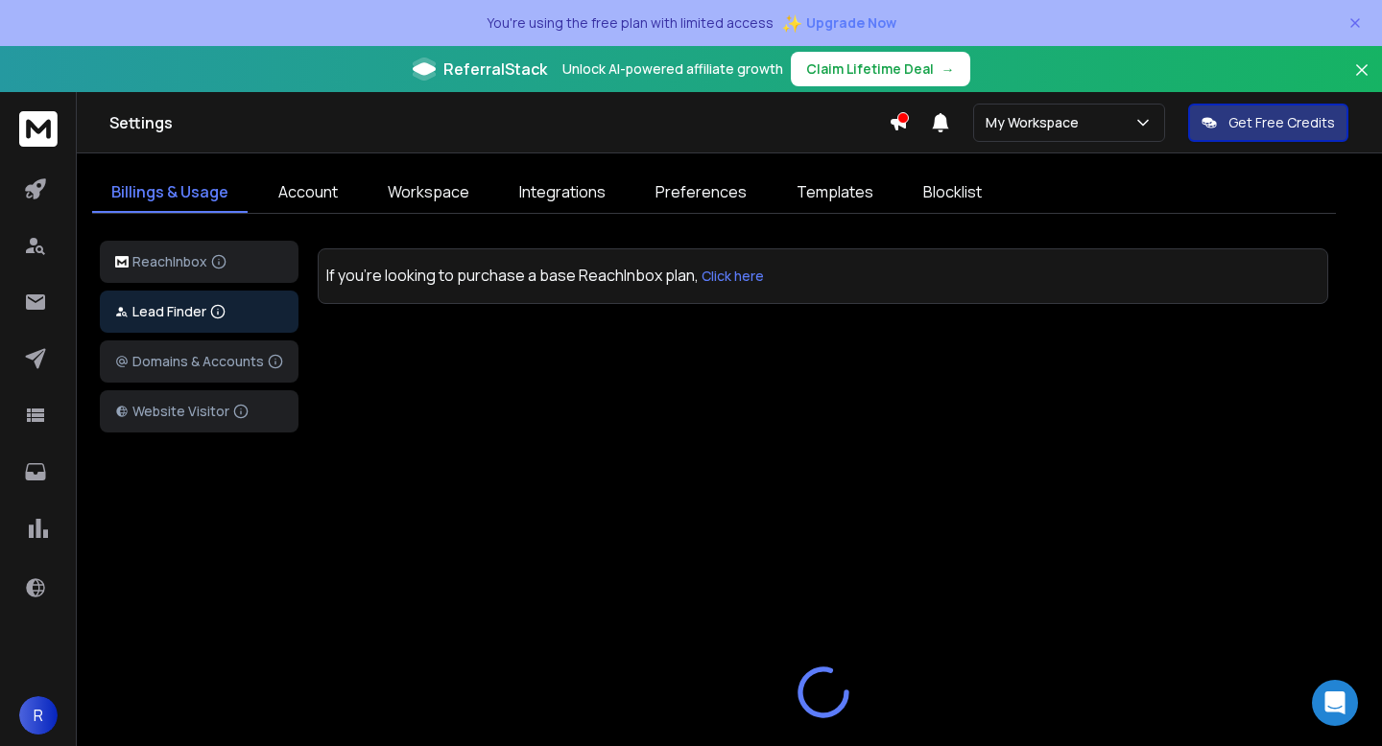
click at [233, 319] on button "Lead Finder" at bounding box center [199, 312] width 199 height 42
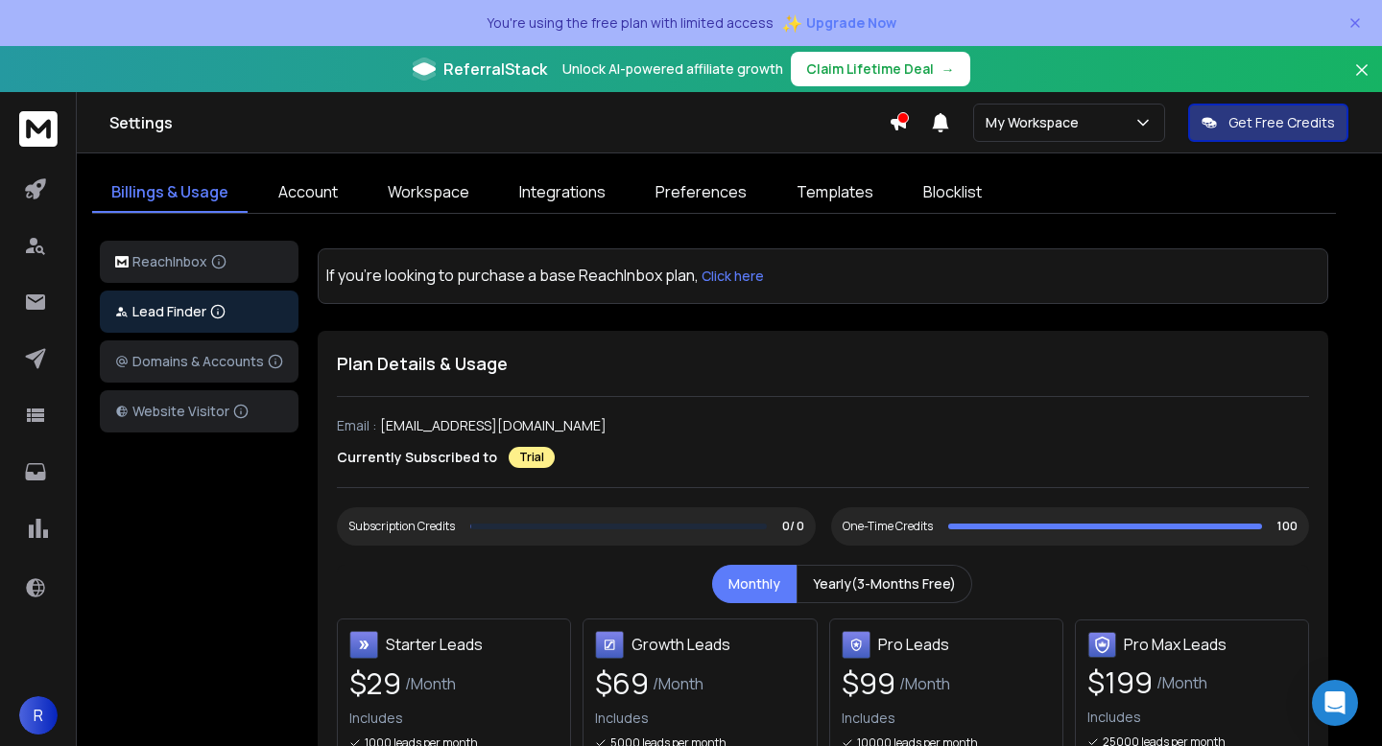
click at [215, 415] on button "Website Visitor" at bounding box center [199, 412] width 199 height 42
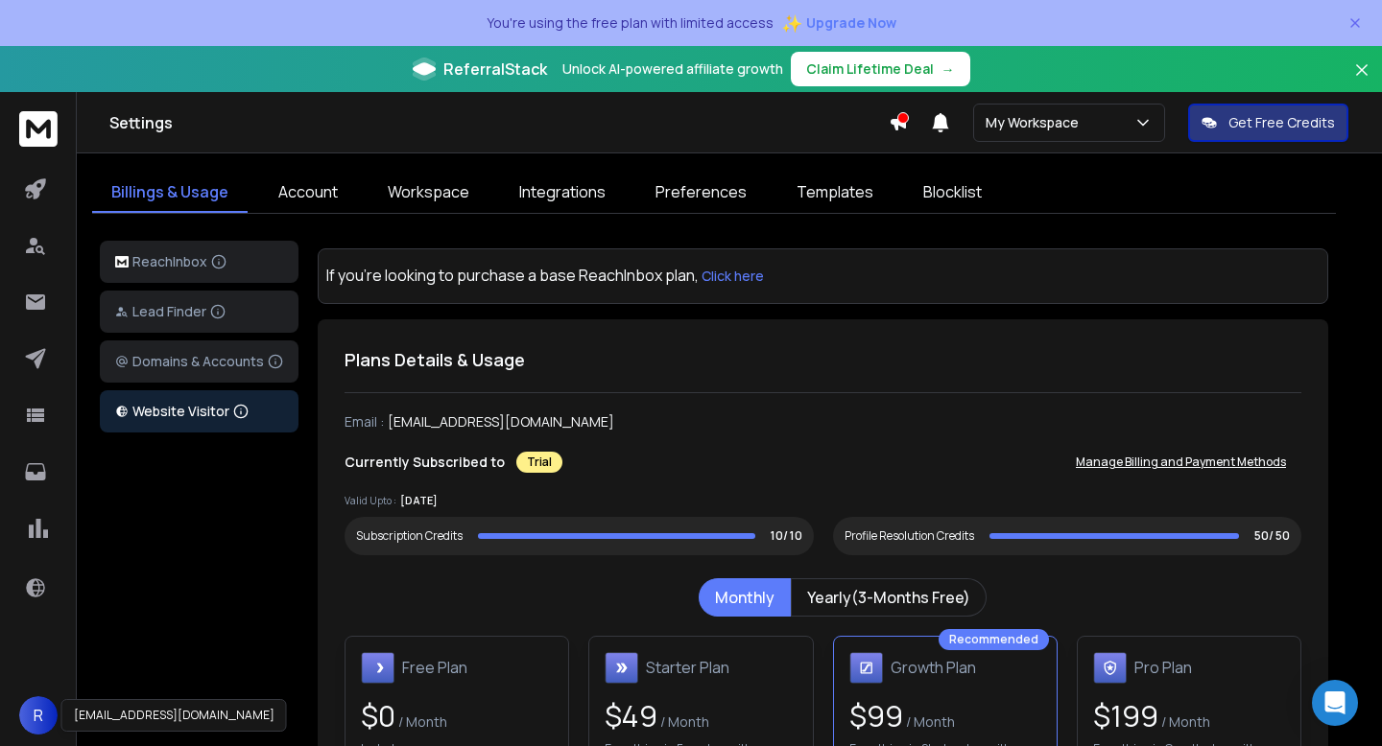
click at [48, 711] on span "R" at bounding box center [38, 716] width 38 height 38
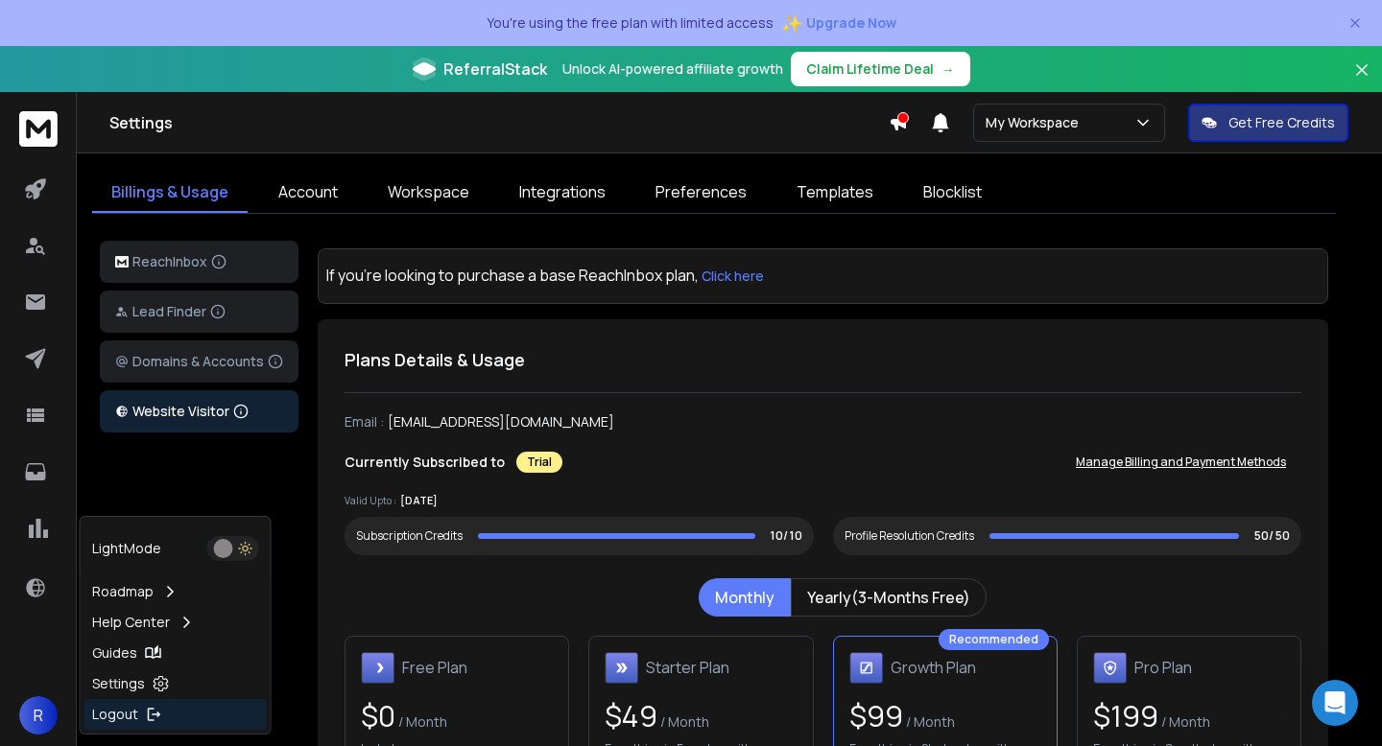
click at [104, 709] on p "Logout" at bounding box center [115, 714] width 46 height 19
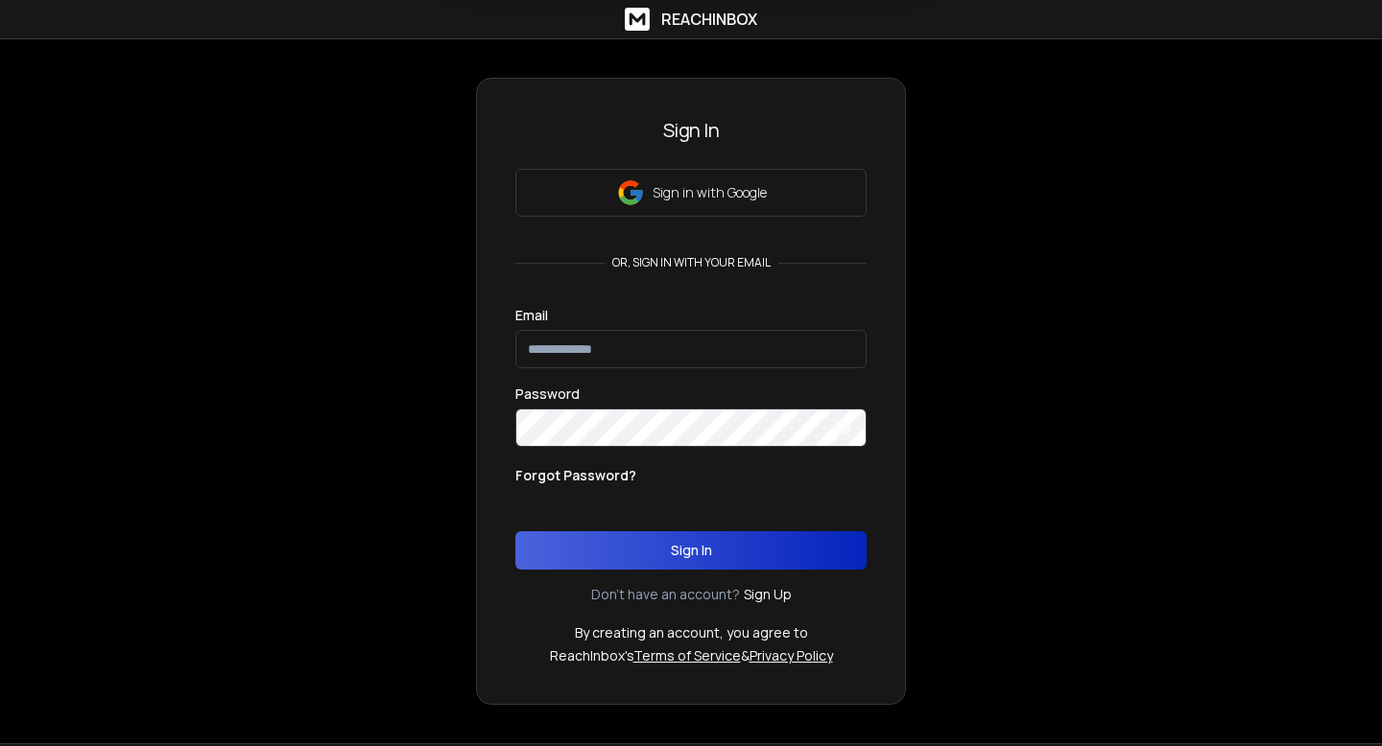
click at [763, 117] on button "Later" at bounding box center [752, 124] width 86 height 48
click at [649, 333] on input "email" at bounding box center [690, 349] width 351 height 38
type input "**********"
click at [836, 419] on div at bounding box center [690, 428] width 351 height 38
click at [840, 421] on icon at bounding box center [842, 428] width 17 height 17
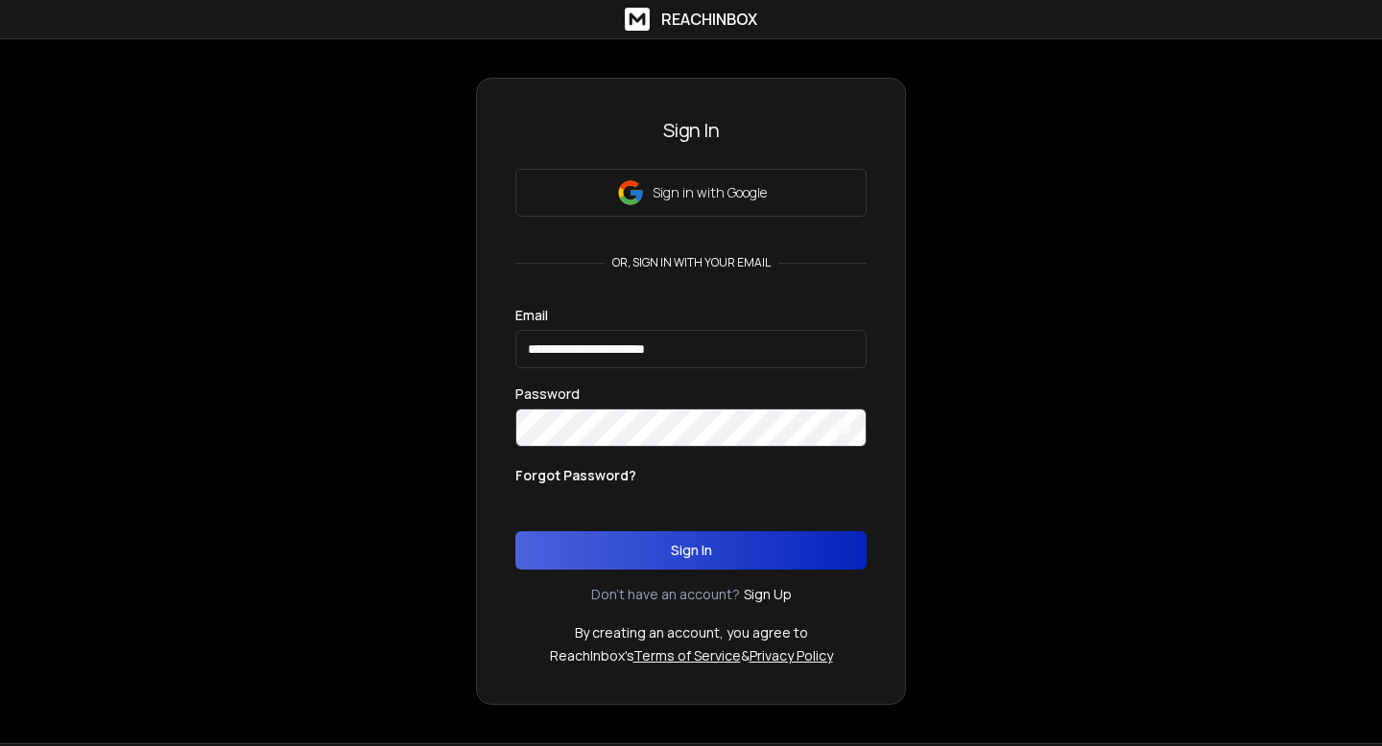
click at [769, 553] on button "Sign In" at bounding box center [690, 551] width 351 height 38
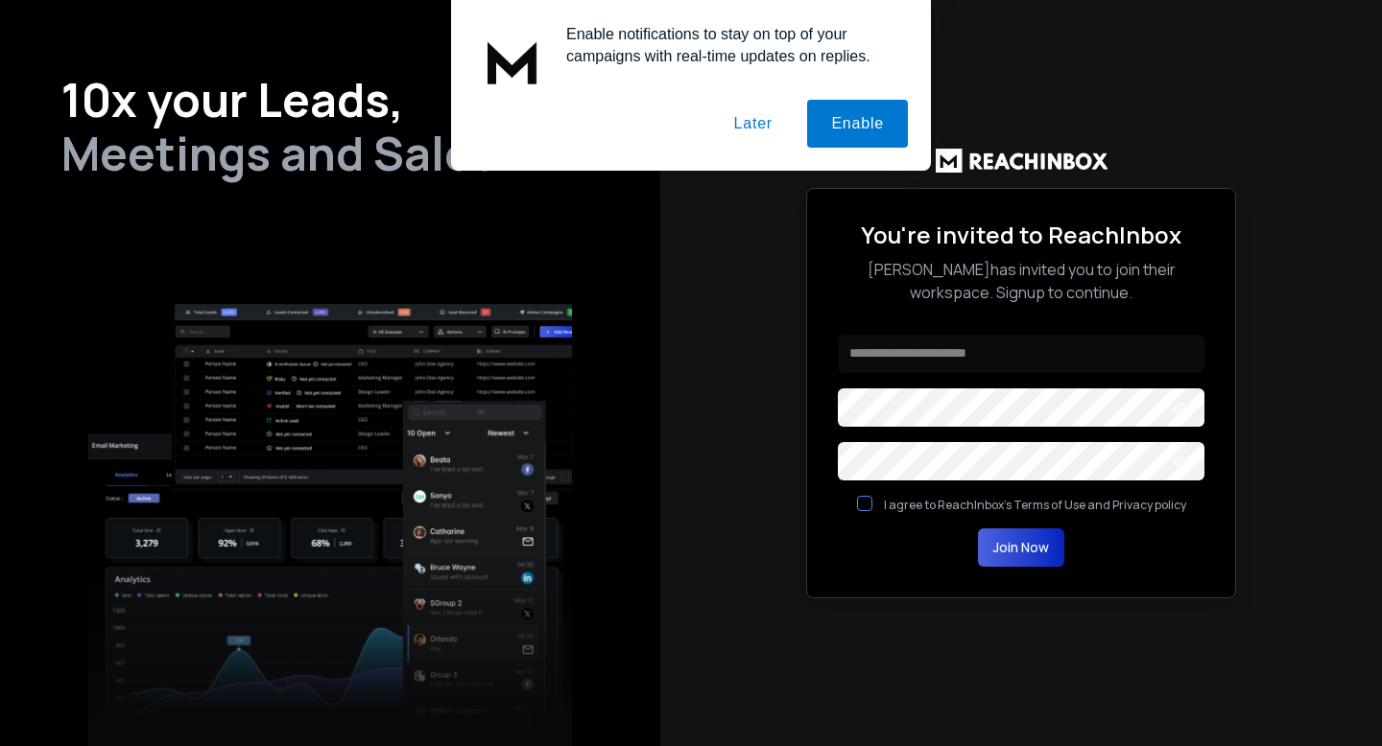
click at [738, 121] on button "Later" at bounding box center [752, 124] width 86 height 48
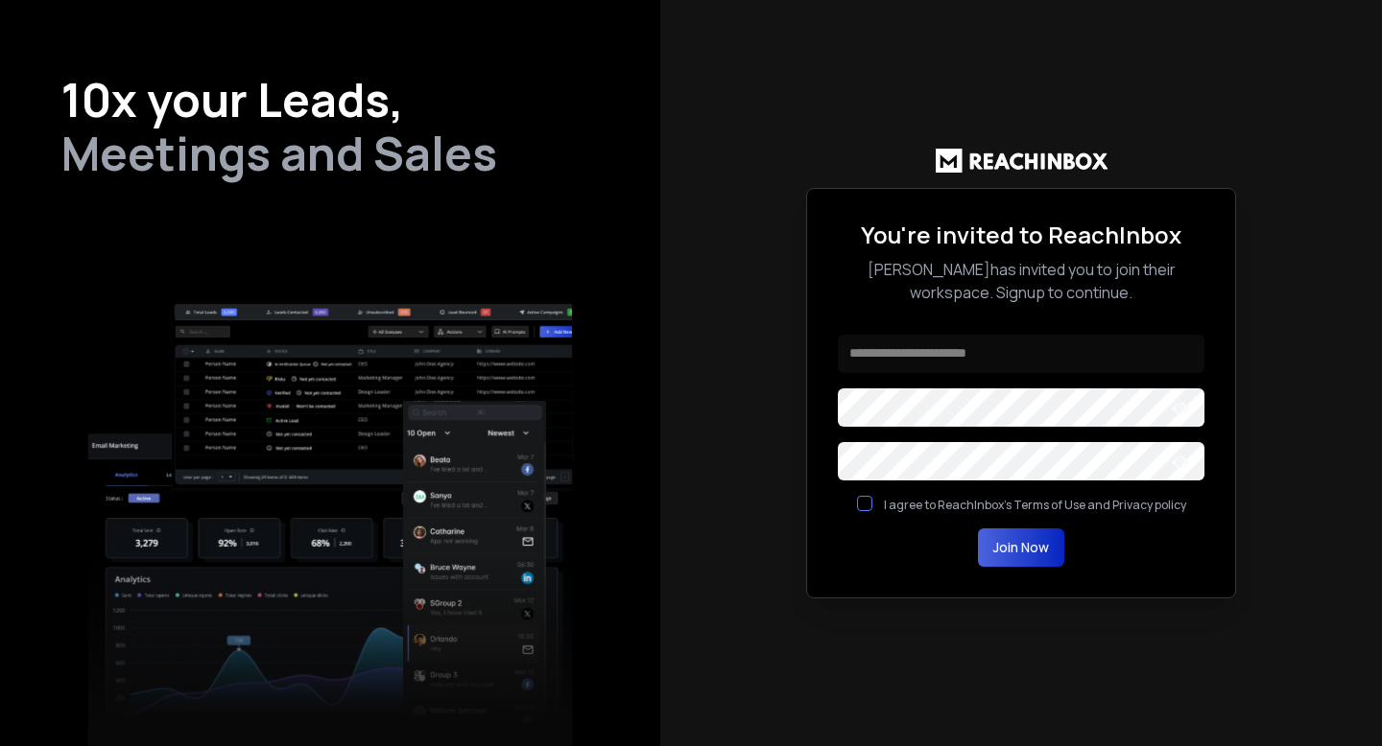
click at [872, 500] on button "I agree to ReachInbox's Terms of Use and Privacy policy" at bounding box center [864, 503] width 15 height 15
click at [1006, 547] on button "Join Now" at bounding box center [1021, 548] width 86 height 38
click at [1077, 287] on p "[PERSON_NAME] has invited you to join their workspace. Signup to continue." at bounding box center [1021, 281] width 367 height 46
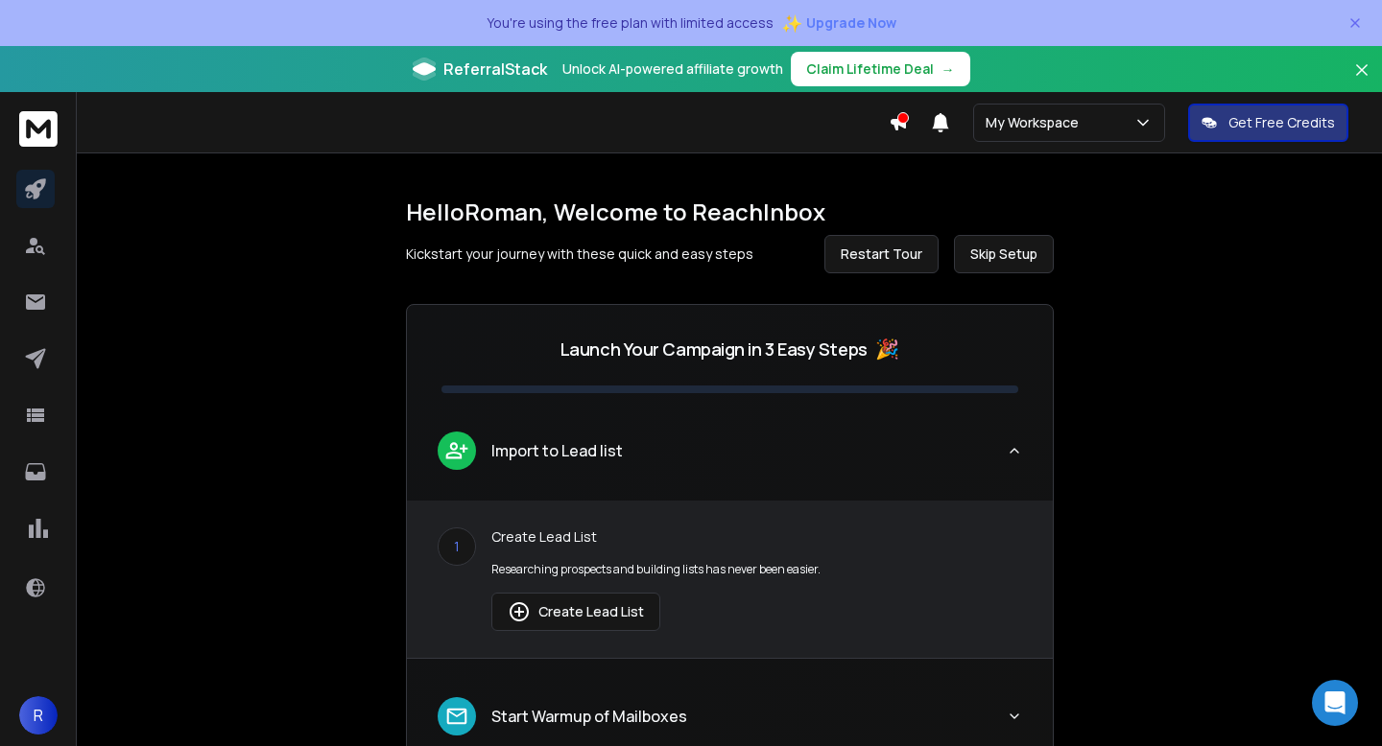
scroll to position [12, 0]
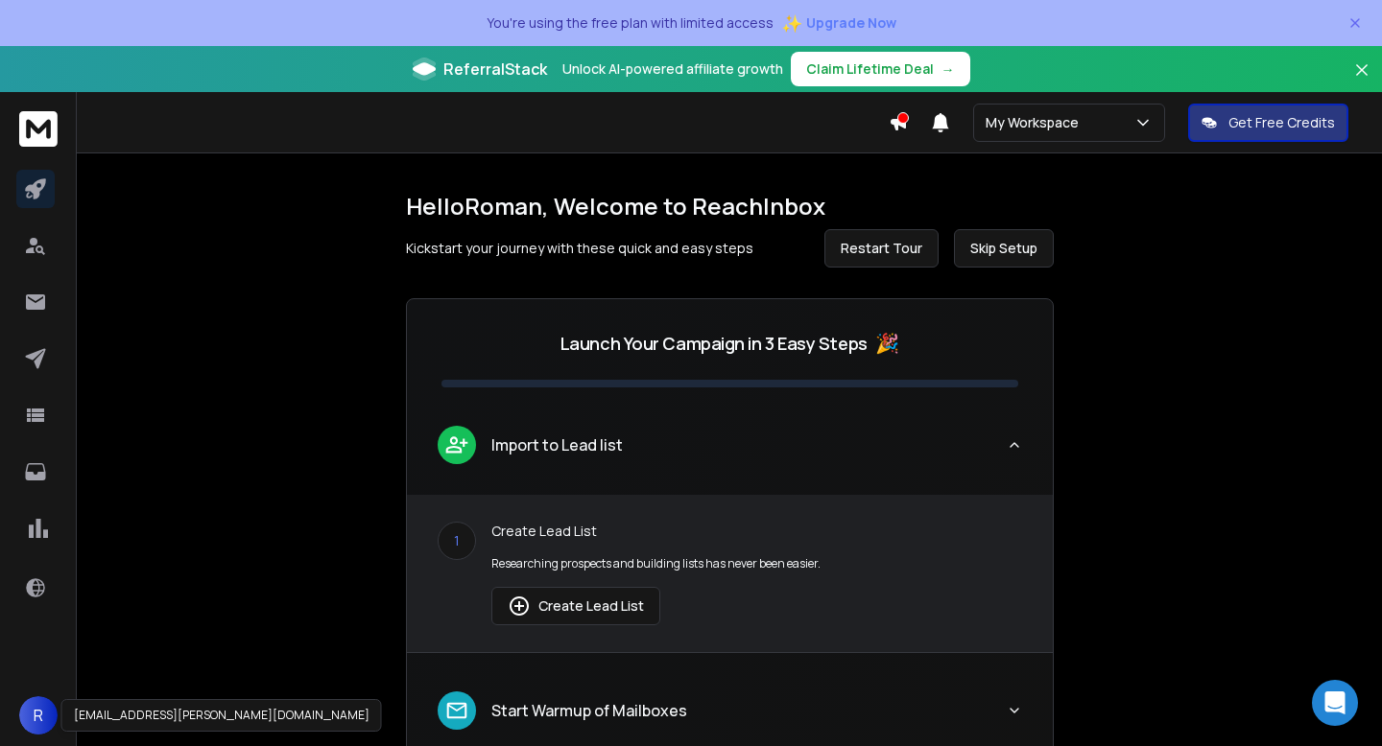
click at [40, 703] on span "R" at bounding box center [38, 716] width 38 height 38
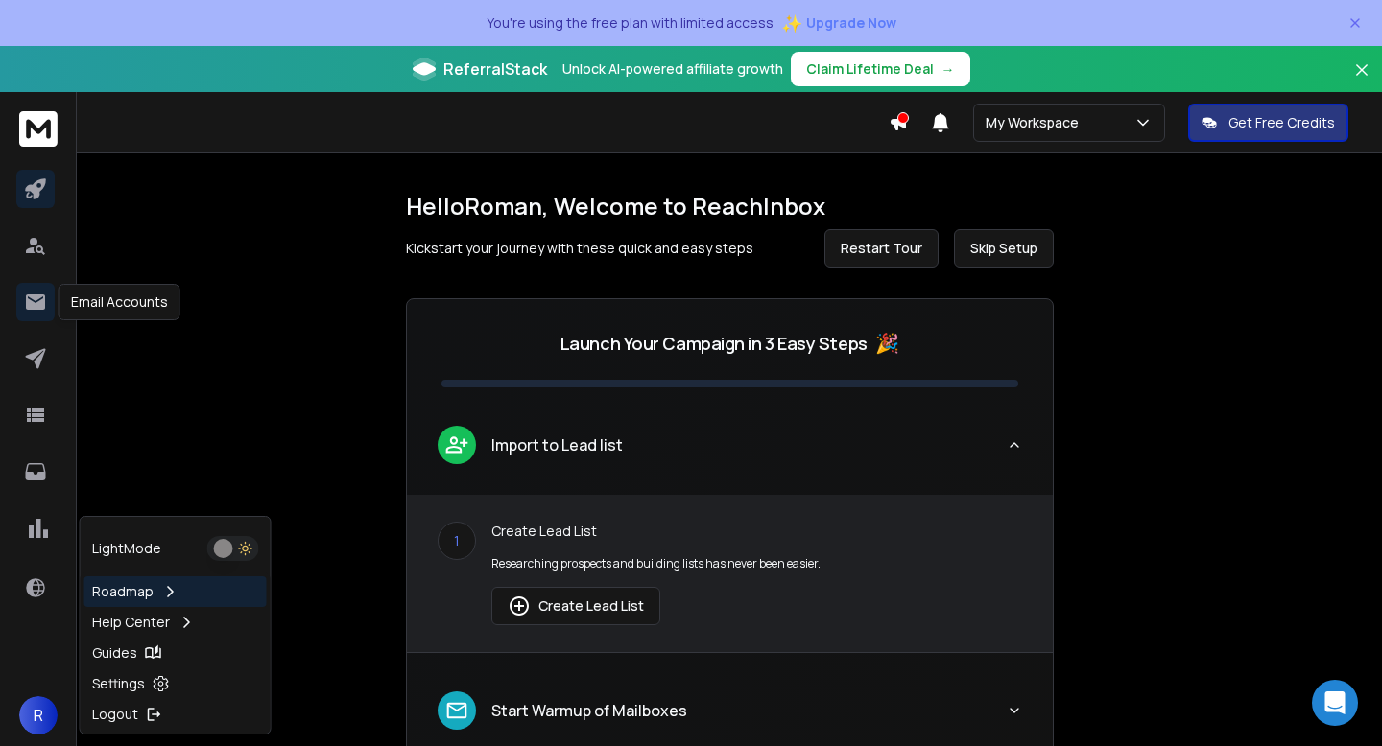
click at [38, 291] on icon at bounding box center [35, 302] width 23 height 23
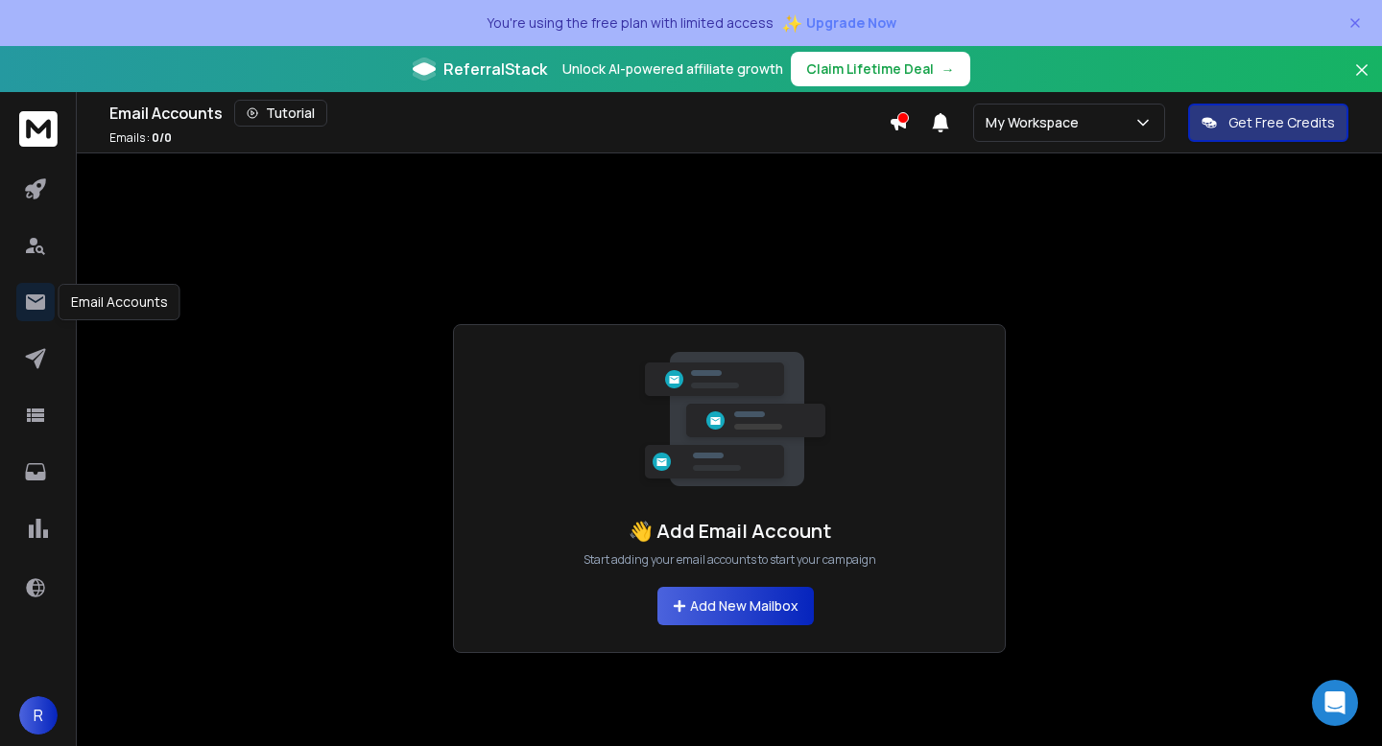
click at [36, 335] on div at bounding box center [38, 392] width 44 height 444
click at [36, 362] on icon at bounding box center [35, 359] width 20 height 20
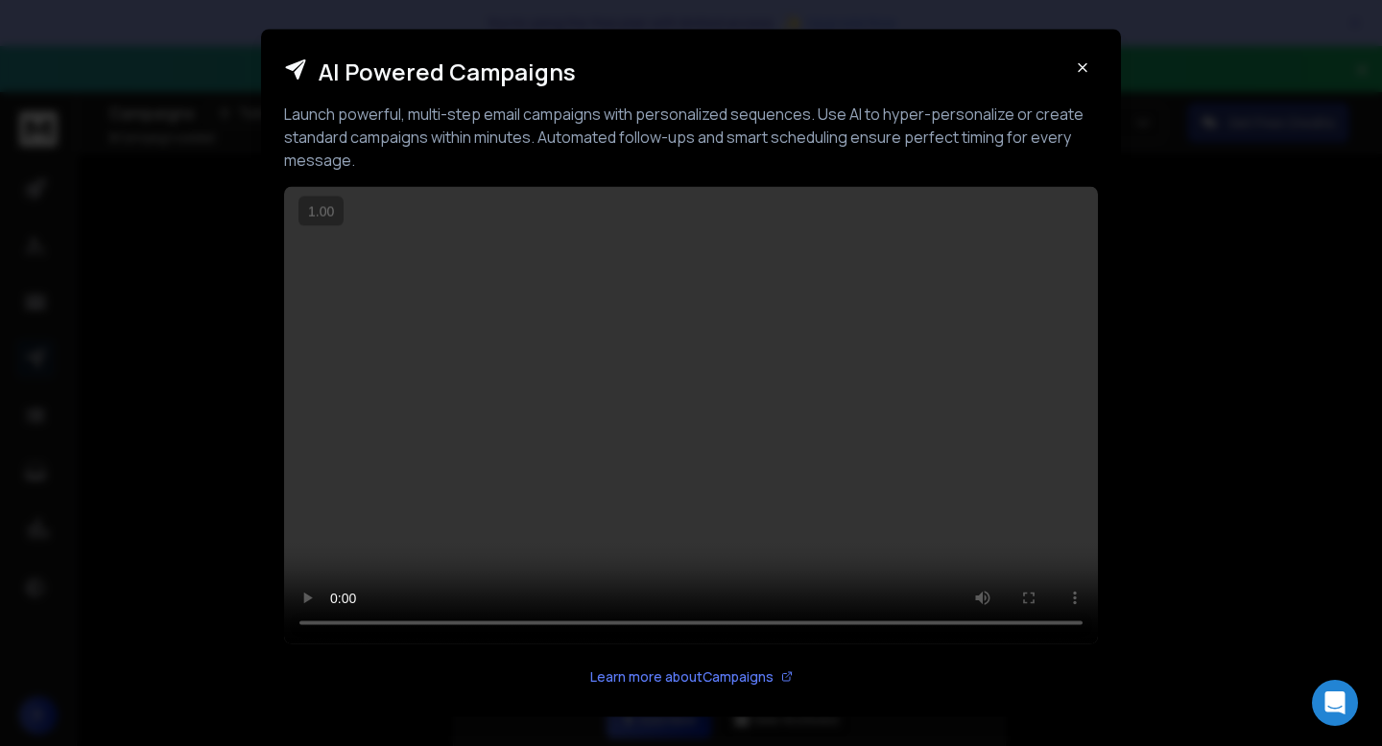
click at [33, 406] on div at bounding box center [691, 373] width 1382 height 746
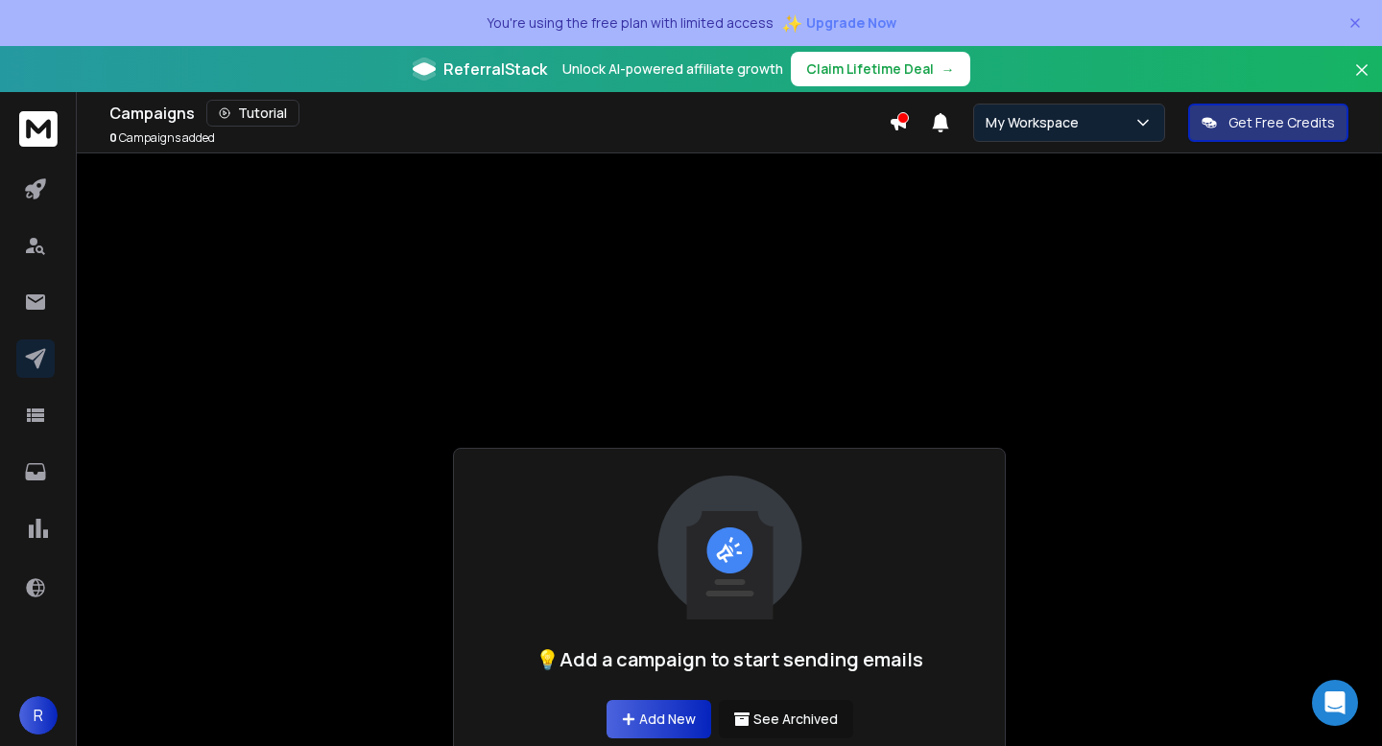
click at [1082, 119] on p "My Workspace" at bounding box center [1035, 122] width 101 height 19
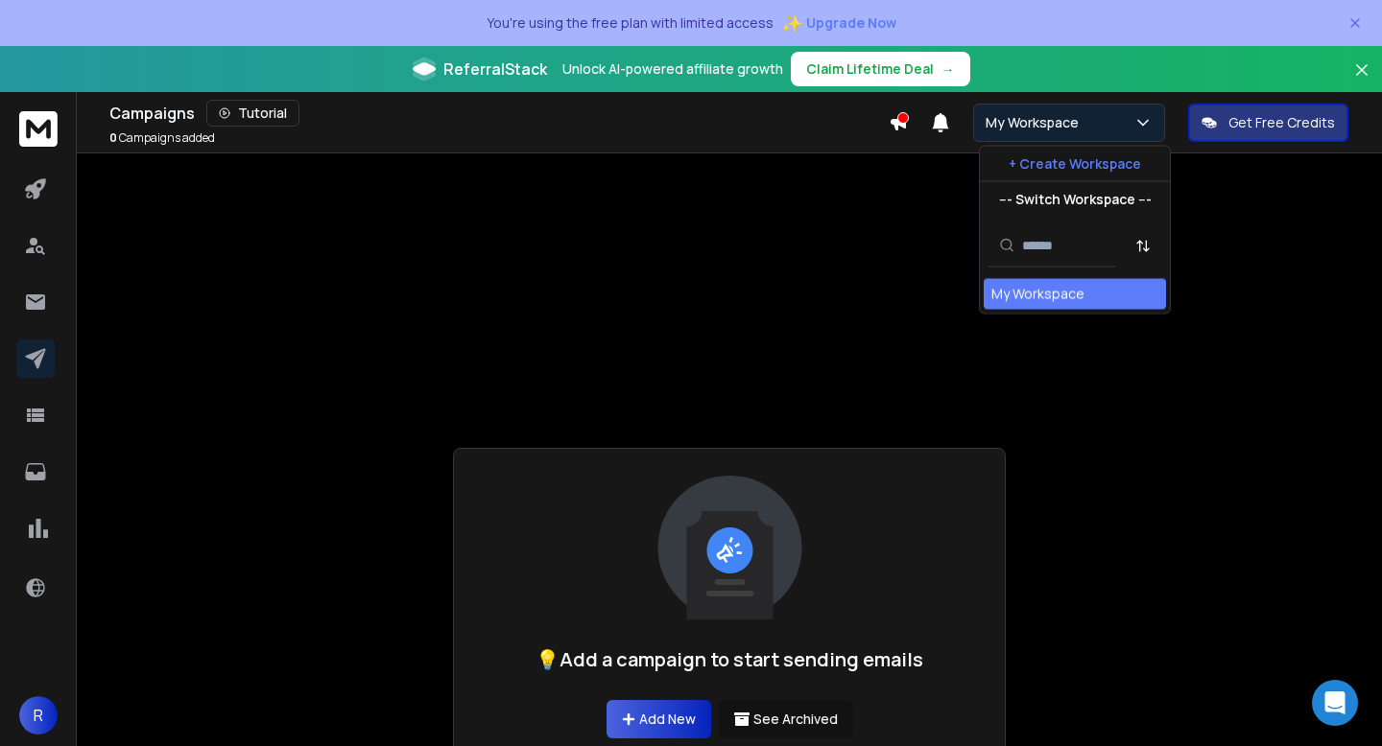
click at [1084, 126] on p "My Workspace" at bounding box center [1035, 122] width 101 height 19
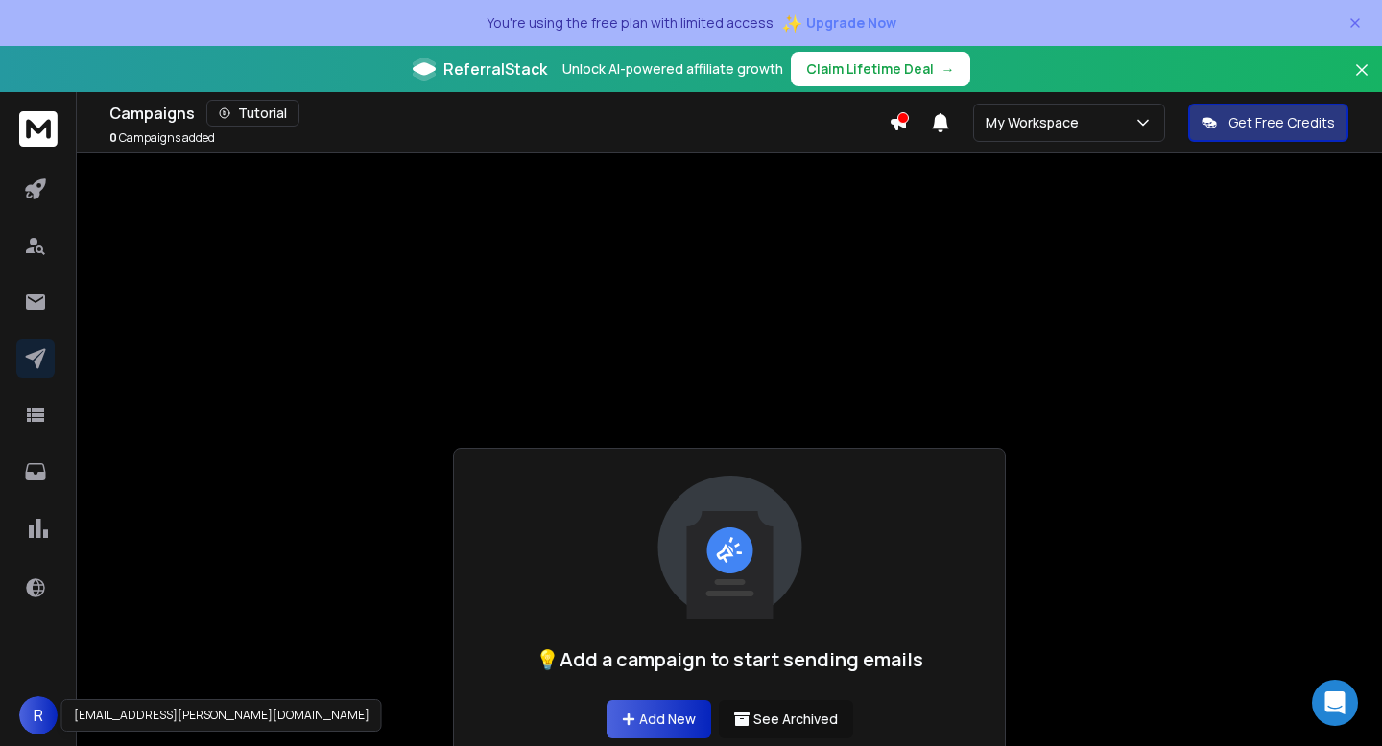
click at [42, 713] on span "R" at bounding box center [38, 716] width 38 height 38
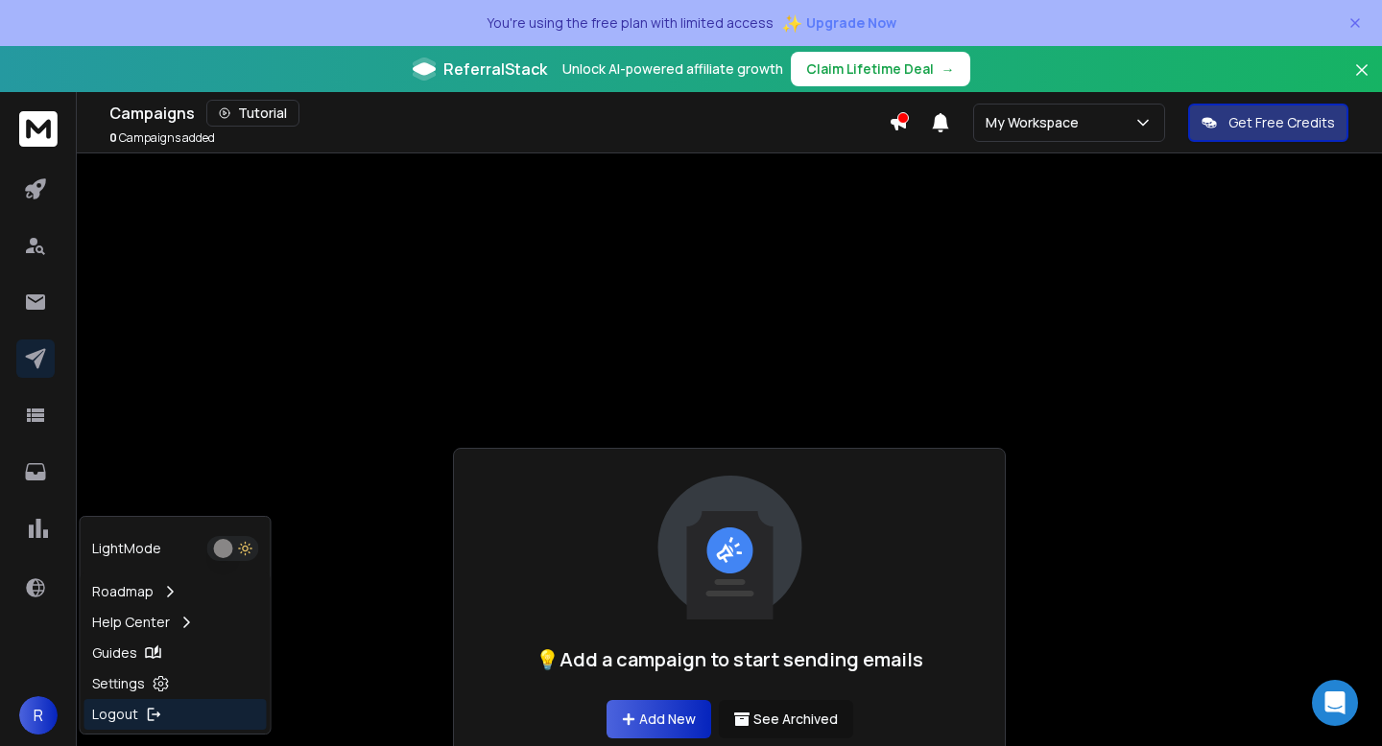
click at [157, 705] on div "Logout" at bounding box center [175, 714] width 182 height 31
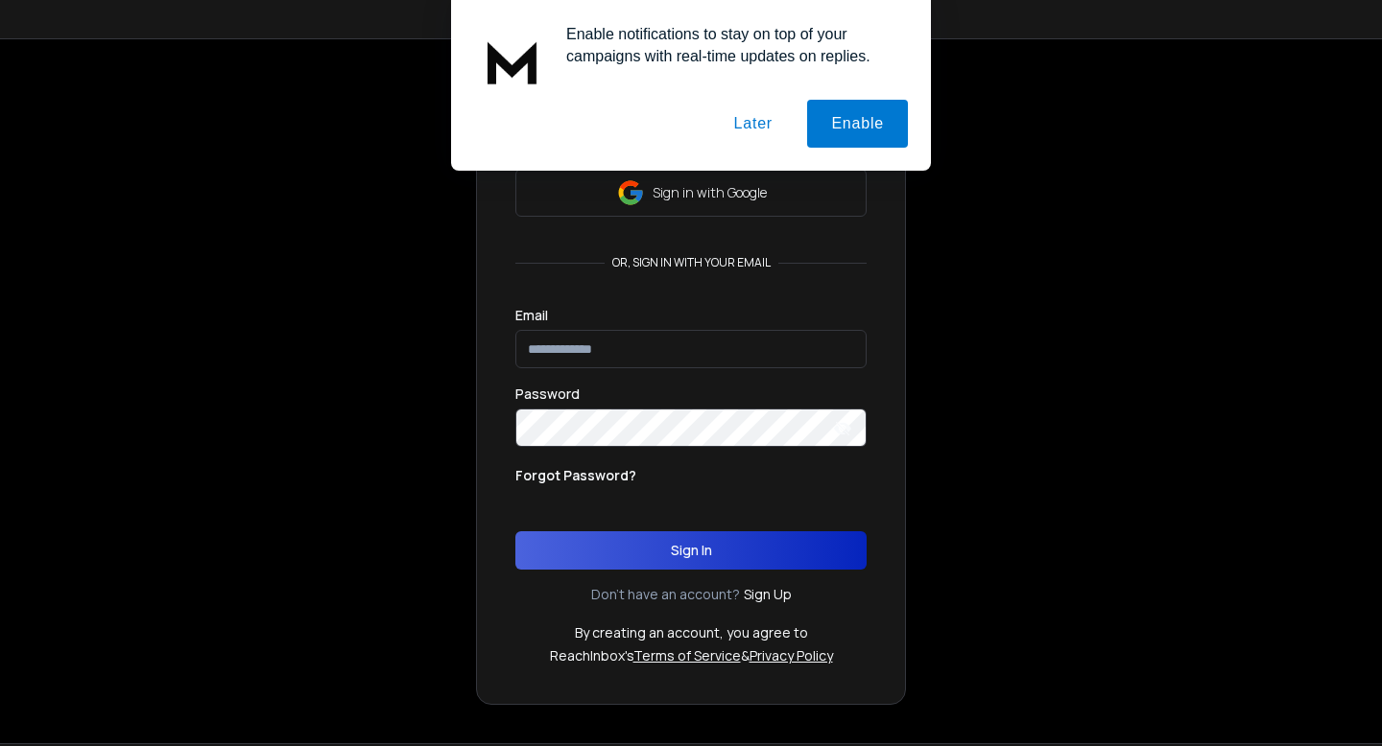
click at [1032, 351] on div "Welcome to ReachInbox 10x your leads, meetings and deals. Sign In Sign in with …" at bounding box center [691, 391] width 1382 height 627
click at [624, 318] on div "Email" at bounding box center [690, 315] width 351 height 13
click at [588, 355] on input "email" at bounding box center [690, 349] width 351 height 38
type input "**********"
click at [644, 564] on button "Sign In" at bounding box center [690, 551] width 351 height 38
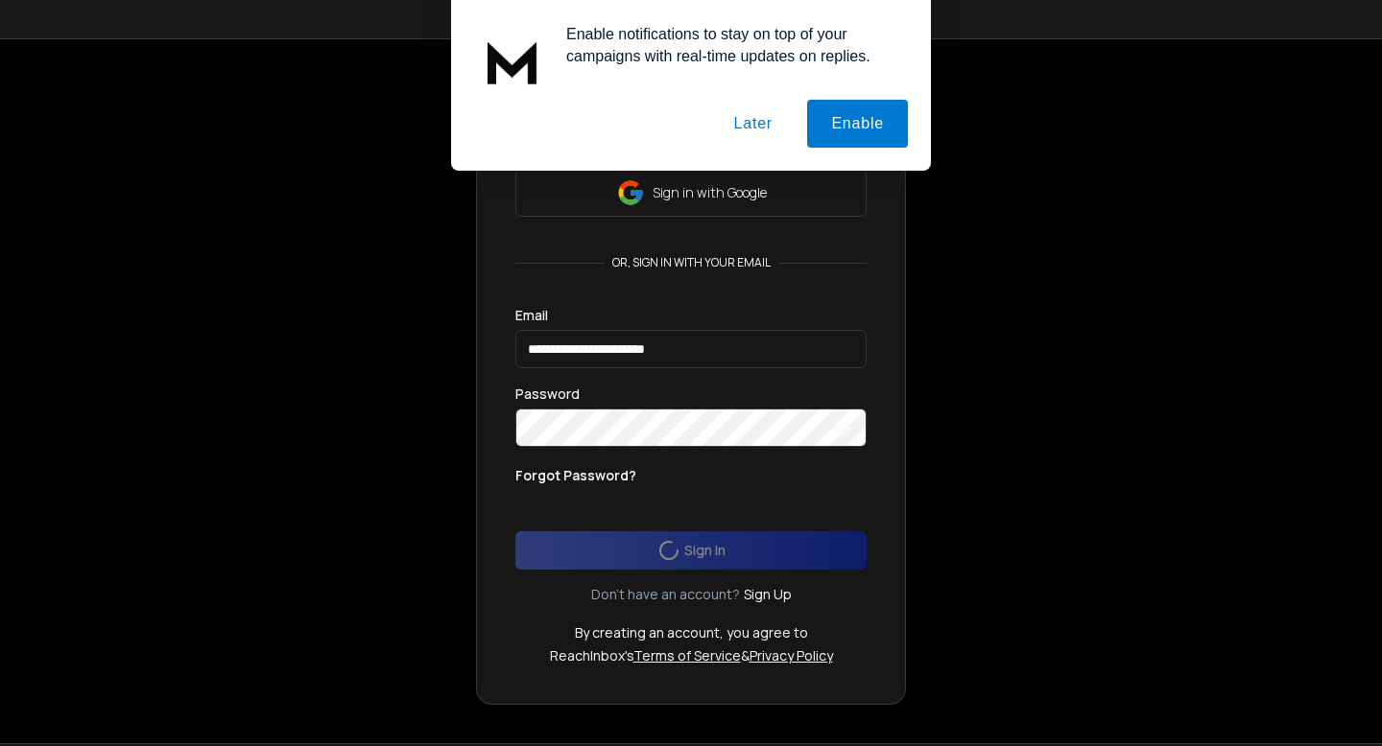
click at [761, 101] on button "Later" at bounding box center [752, 124] width 86 height 48
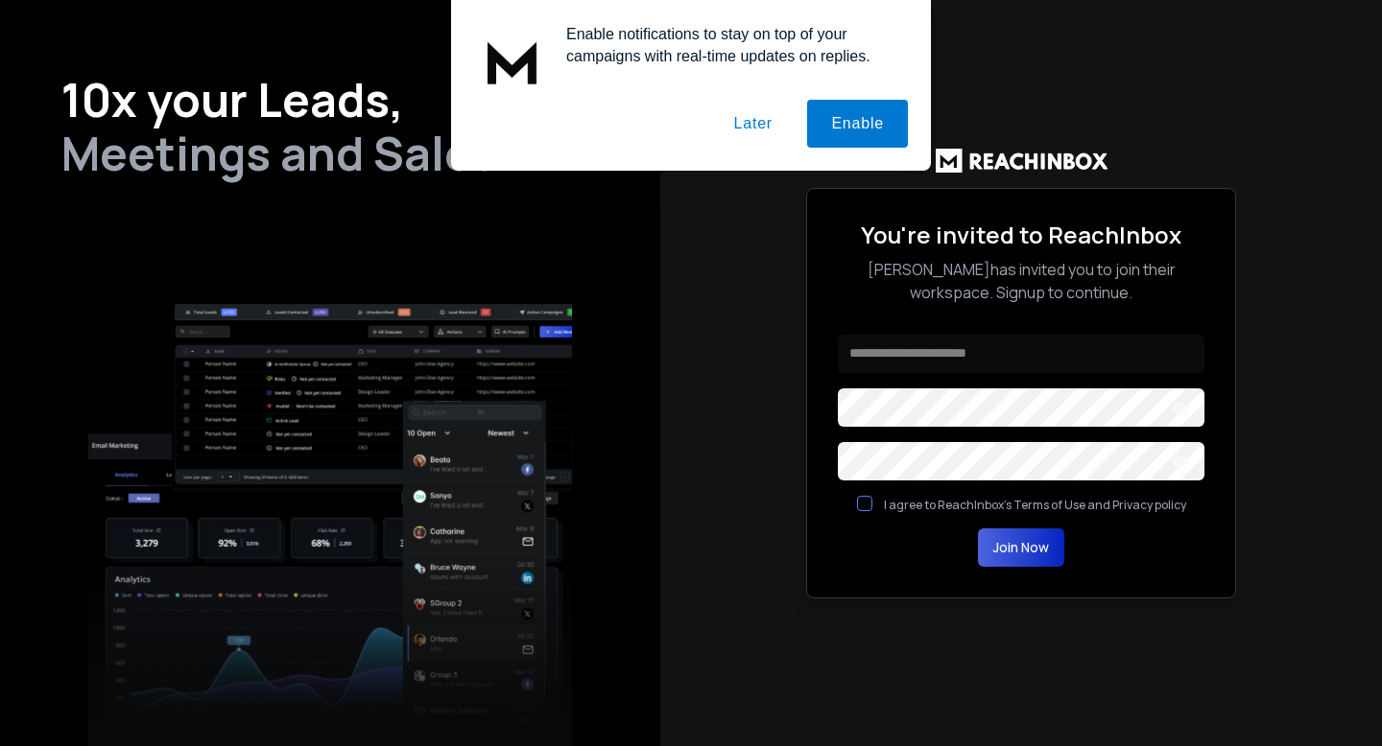
click at [770, 124] on button "Later" at bounding box center [752, 124] width 86 height 48
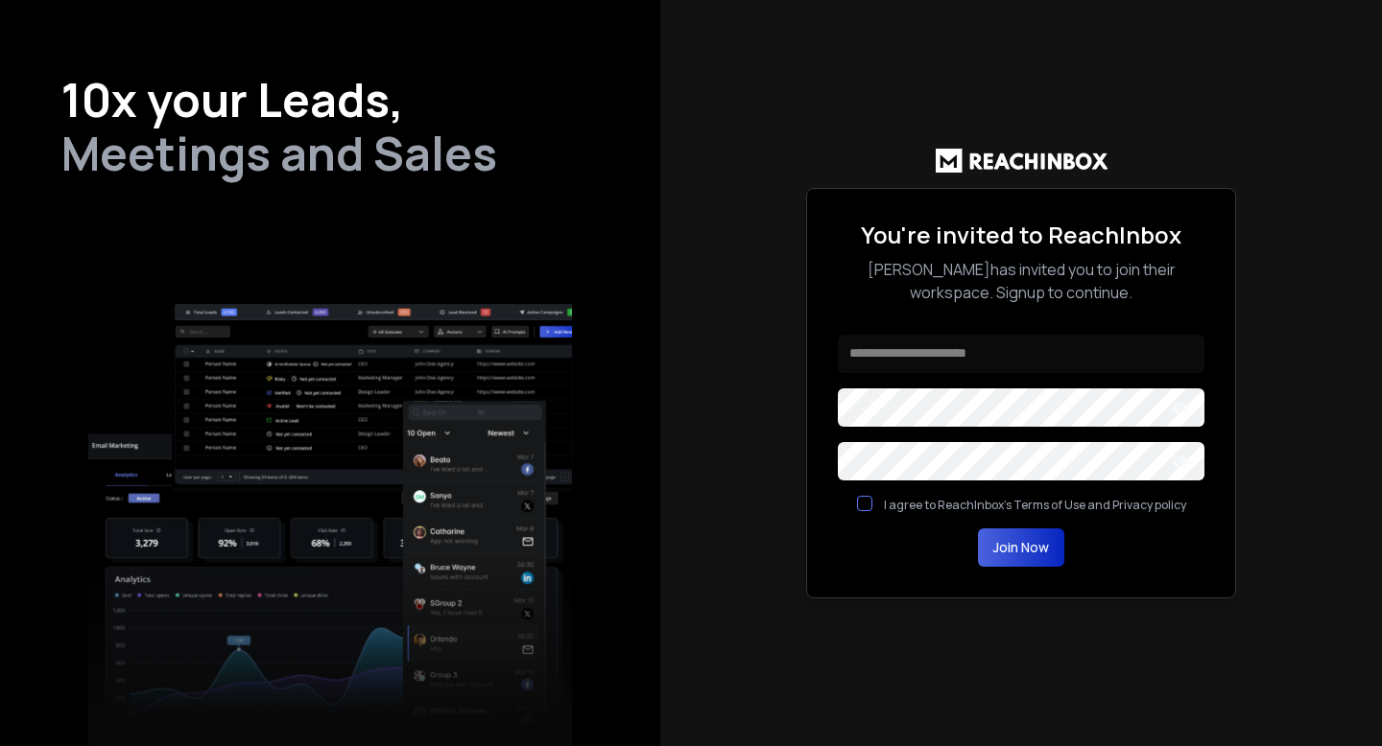
click at [1131, 213] on div "**********" at bounding box center [1021, 393] width 430 height 411
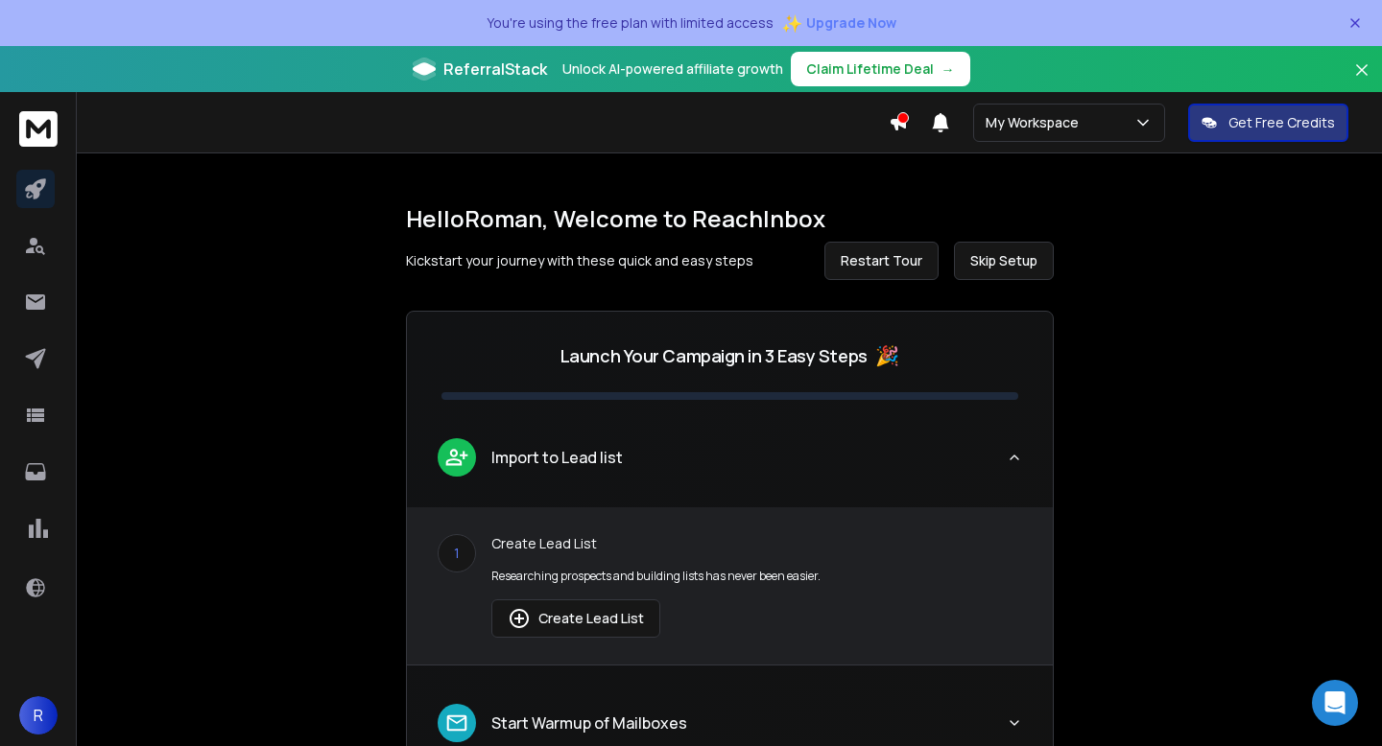
click at [1356, 20] on icon "Close notification" at bounding box center [1355, 23] width 8 height 8
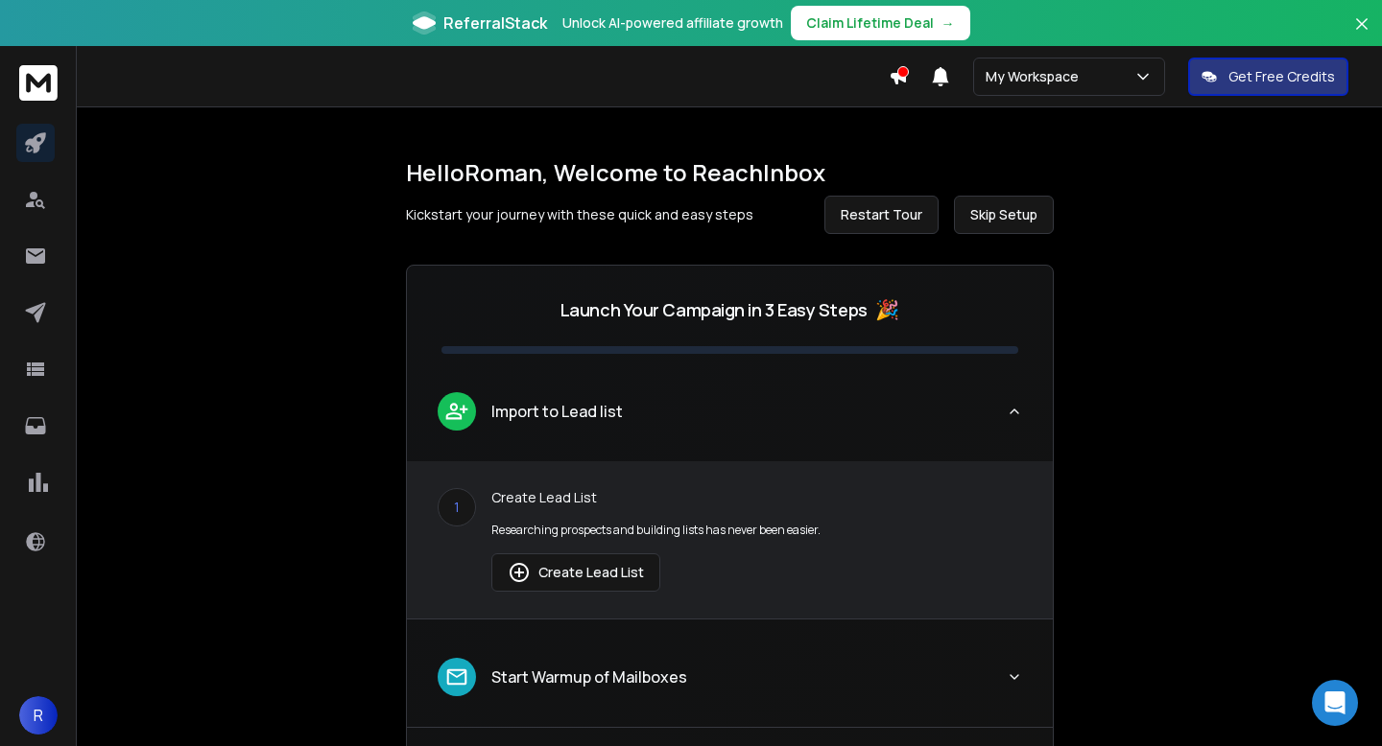
click at [1362, 19] on icon "Close banner" at bounding box center [1361, 23] width 17 height 17
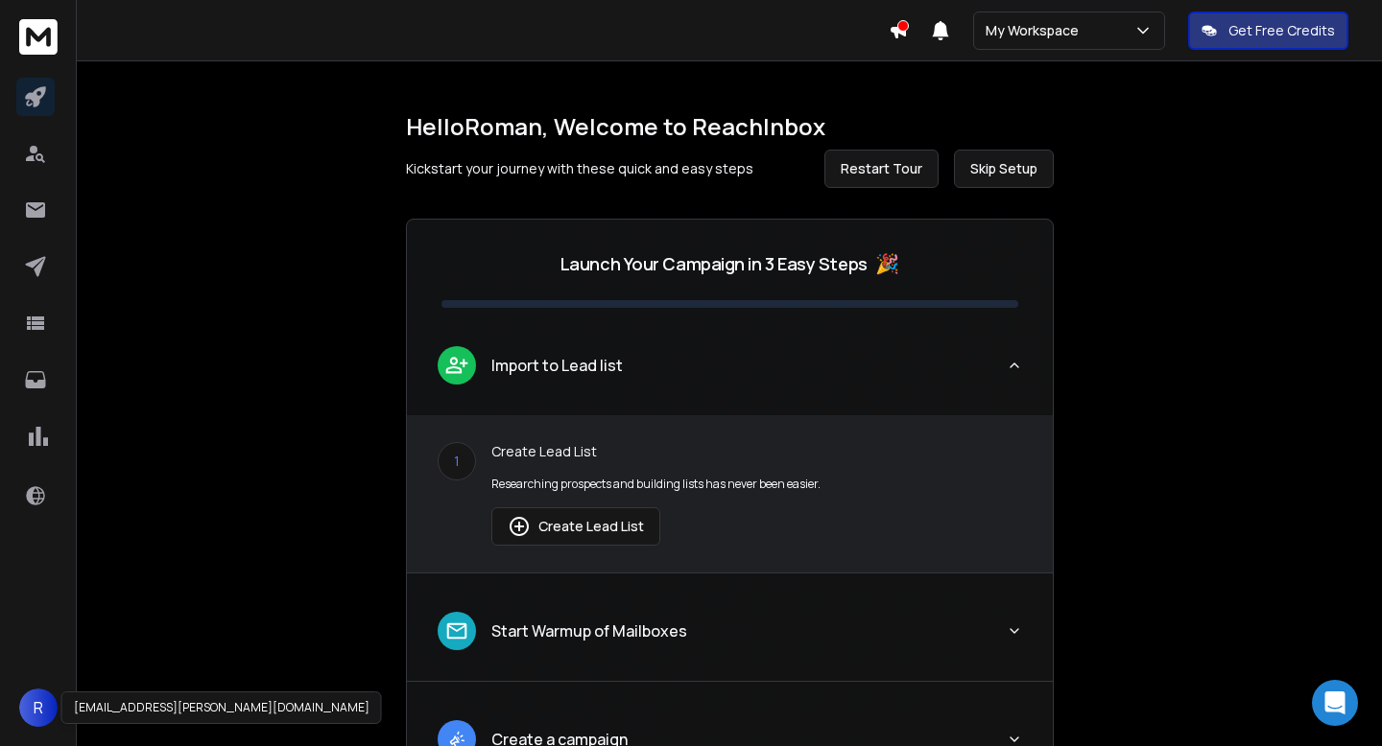
click at [37, 711] on span "R" at bounding box center [38, 708] width 38 height 38
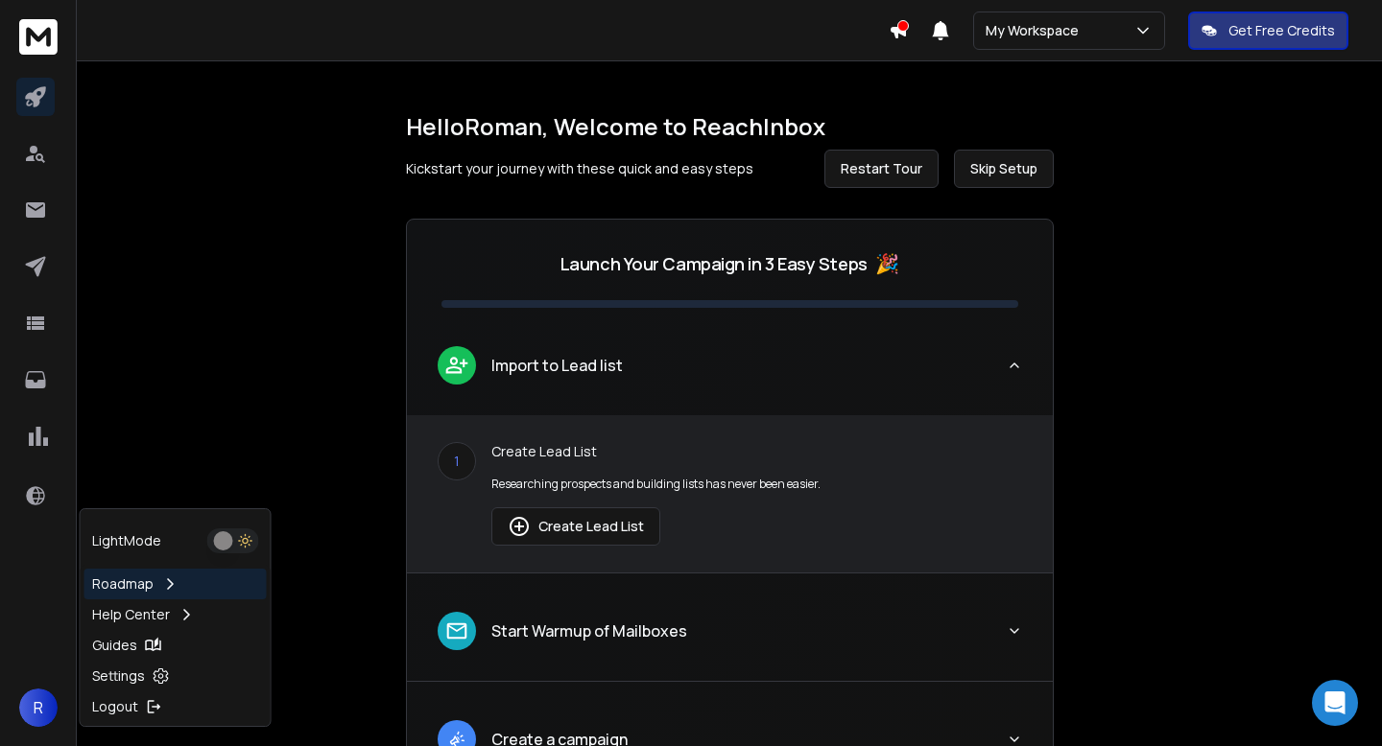
drag, startPoint x: 133, startPoint y: 699, endPoint x: 151, endPoint y: 425, distance: 275.0
click at [151, 425] on body "ReferralStack Unlock AI-powered affiliate growth Lifetime Deals available! Clai…" at bounding box center [691, 373] width 1382 height 746
click at [128, 672] on p "Settings" at bounding box center [118, 676] width 53 height 19
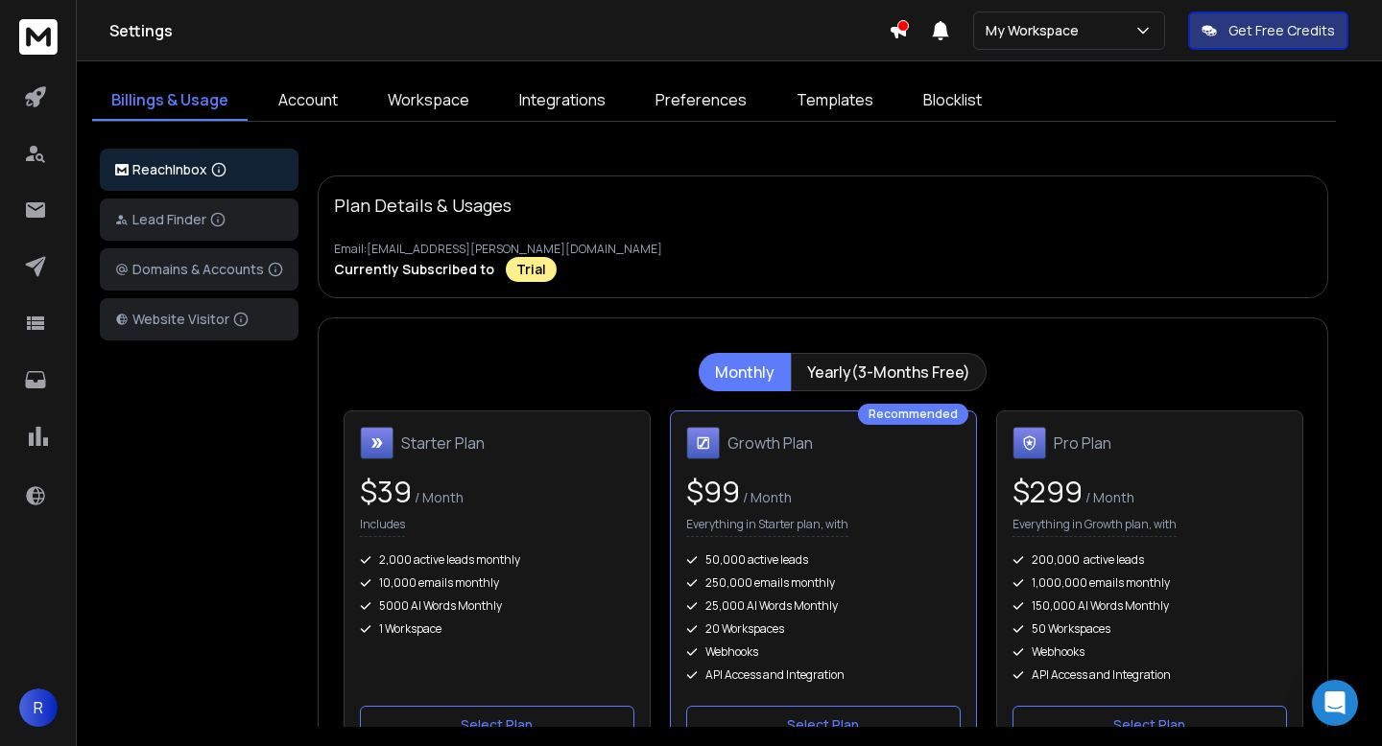
scroll to position [83, 0]
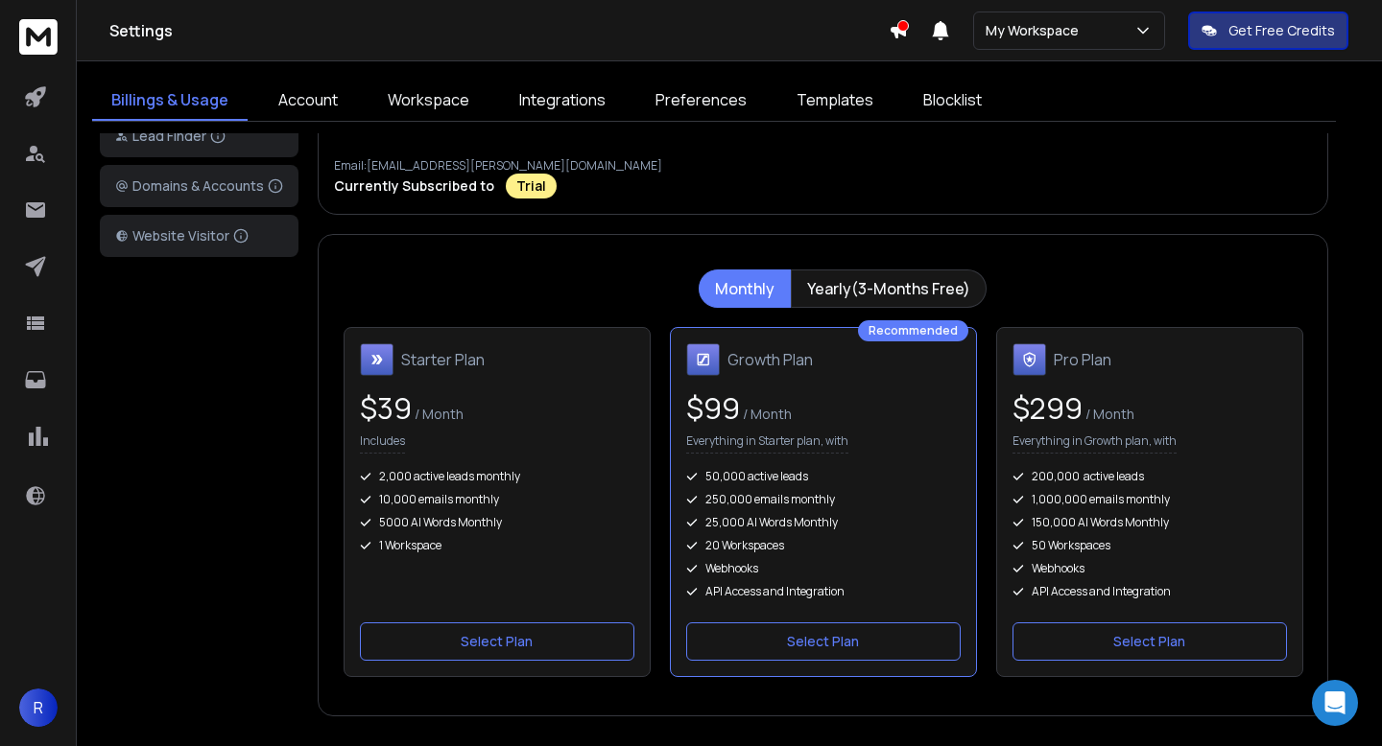
click at [281, 96] on link "Account" at bounding box center [308, 101] width 98 height 40
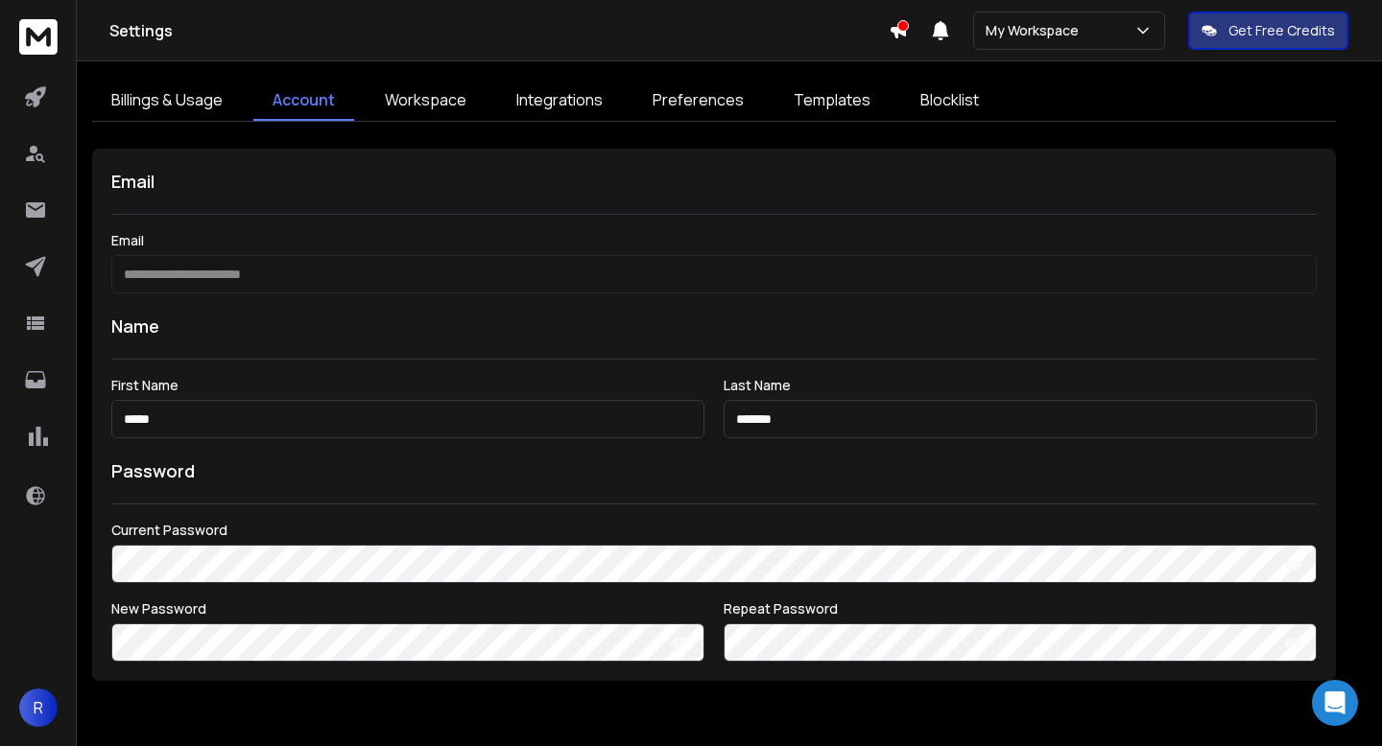
click at [198, 102] on link "Billings & Usage" at bounding box center [167, 101] width 150 height 40
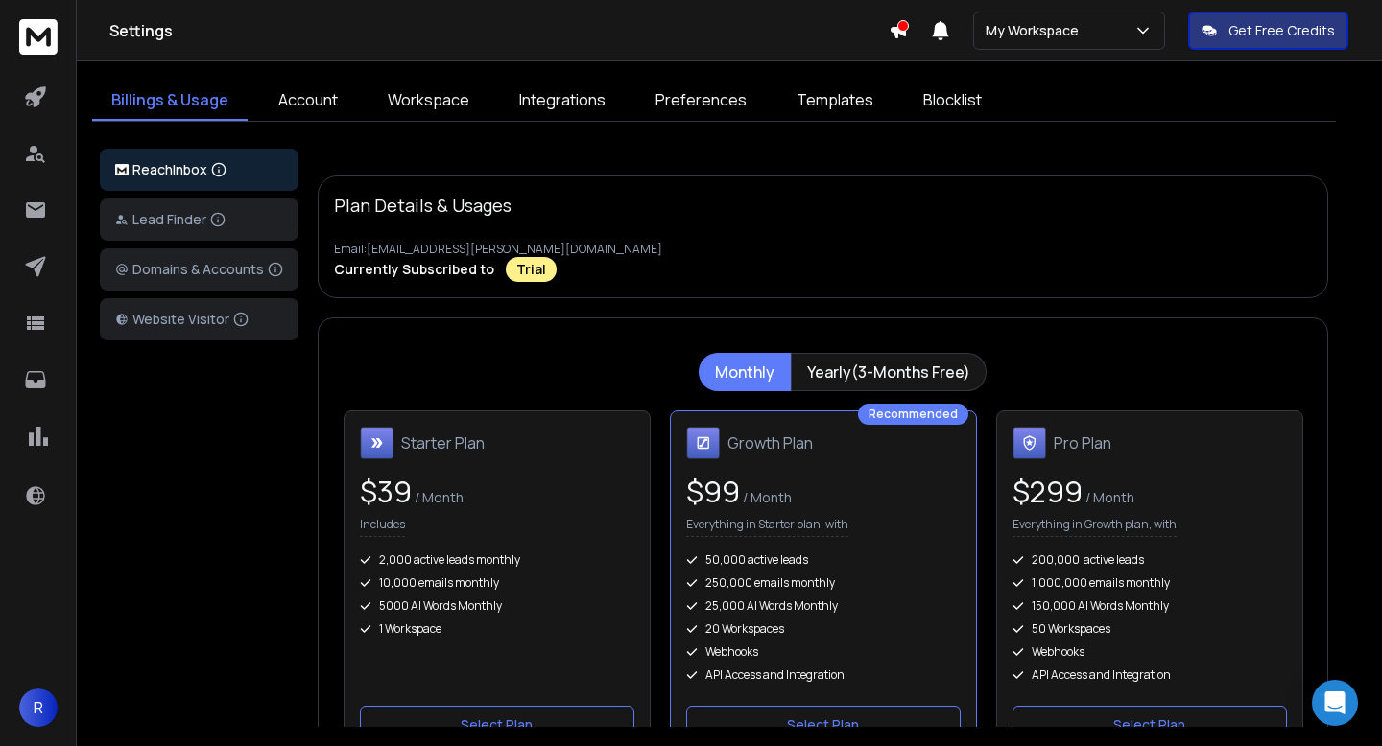
click at [501, 253] on p "Email: roman.licursi@cauhec.org" at bounding box center [823, 249] width 978 height 15
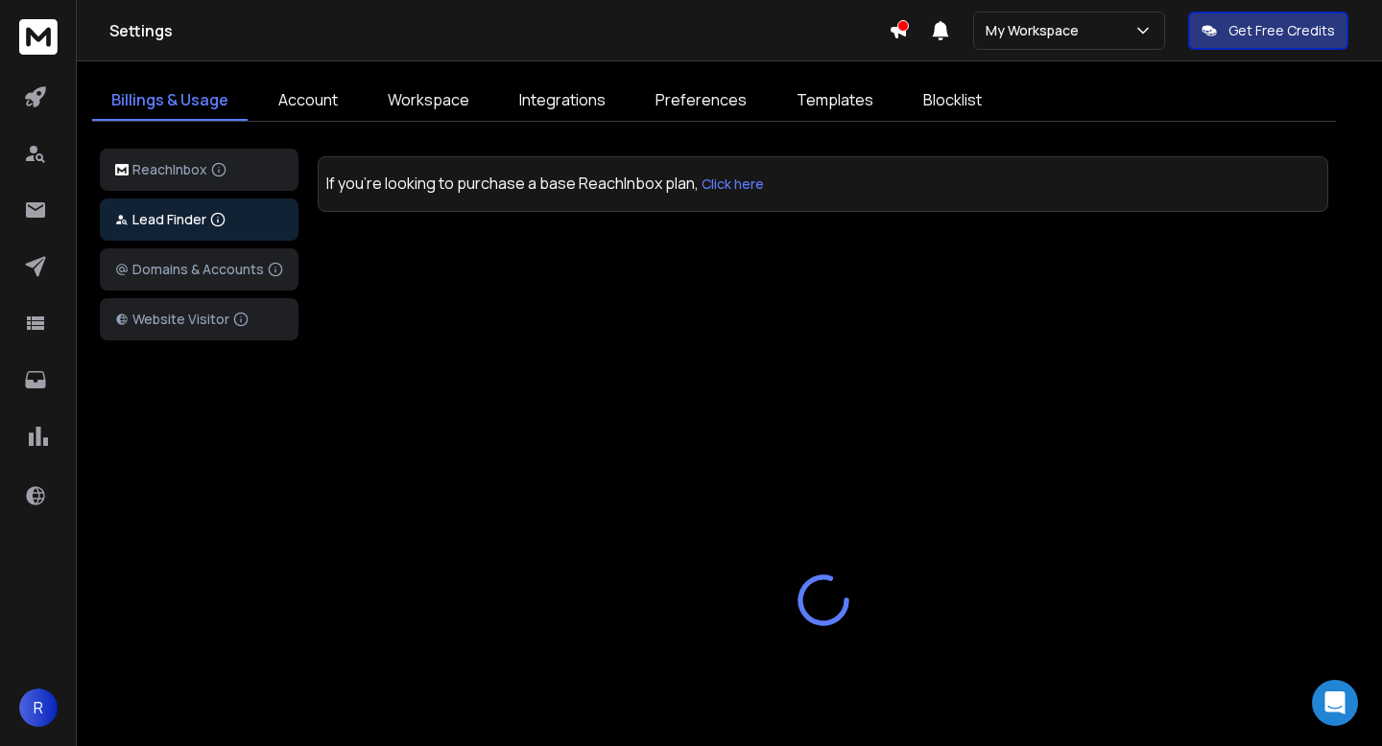
click at [184, 211] on button "Lead Finder" at bounding box center [199, 220] width 199 height 42
click at [188, 272] on button "Domains & Accounts" at bounding box center [199, 270] width 199 height 42
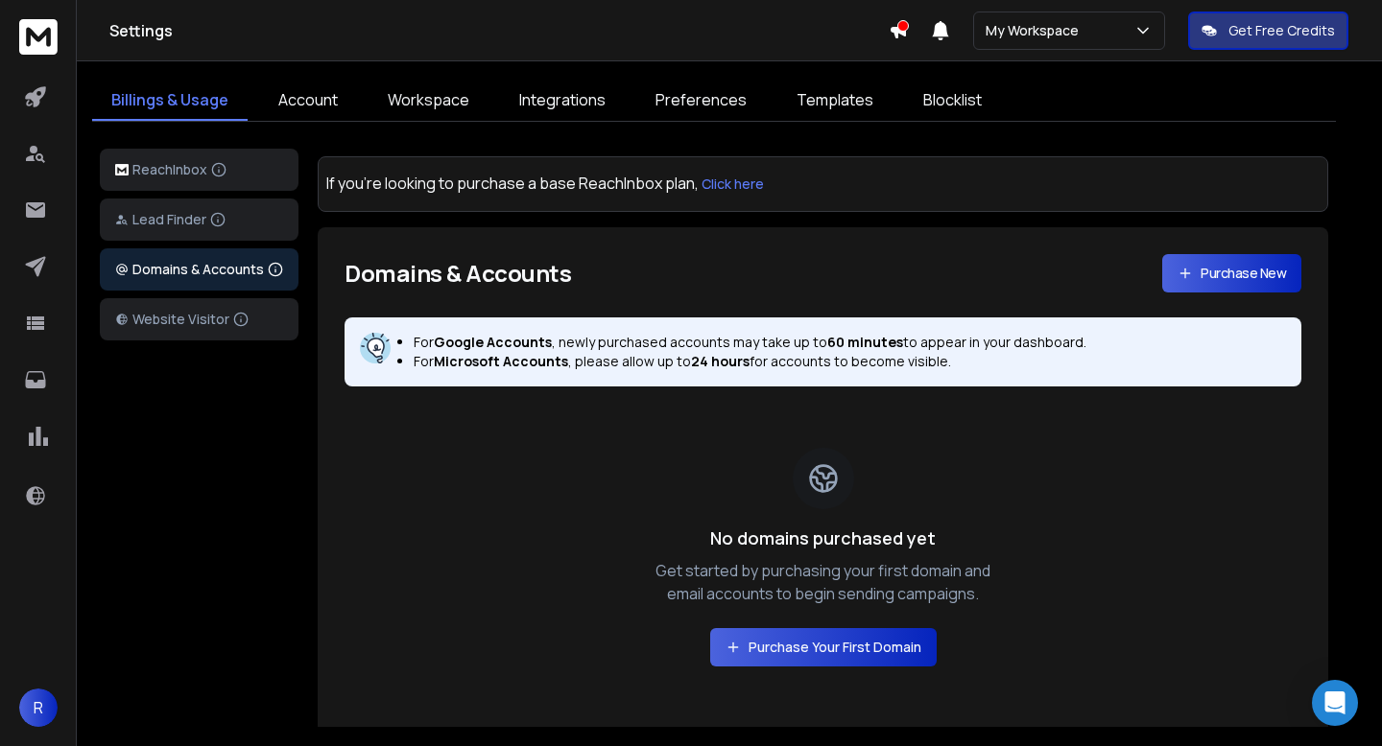
click at [194, 318] on button "Website Visitor" at bounding box center [199, 319] width 199 height 42
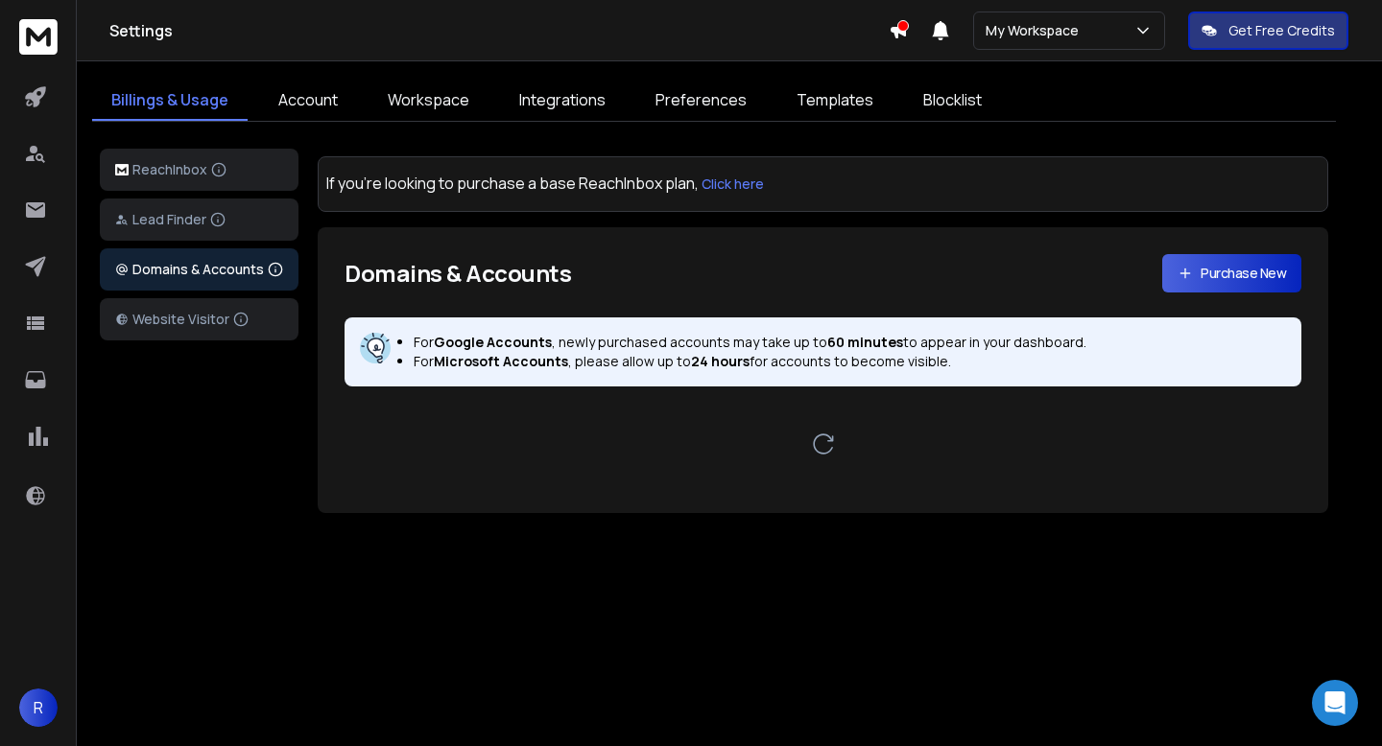
click at [196, 268] on button "Domains & Accounts" at bounding box center [199, 270] width 199 height 42
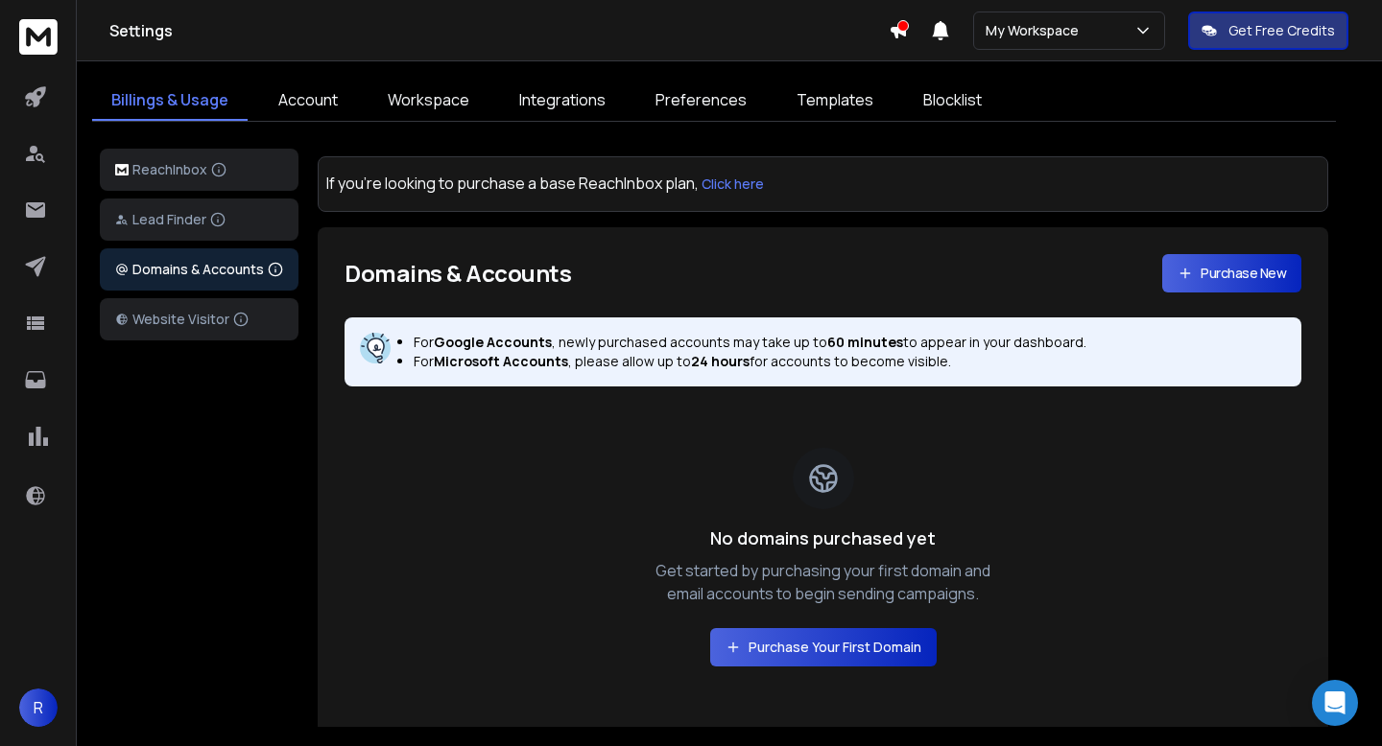
click at [196, 297] on div "ReachInbox Lead Finder Domains & Accounts Website Visitor If you're looking to …" at bounding box center [714, 430] width 1228 height 563
click at [201, 315] on button "Website Visitor" at bounding box center [199, 319] width 199 height 42
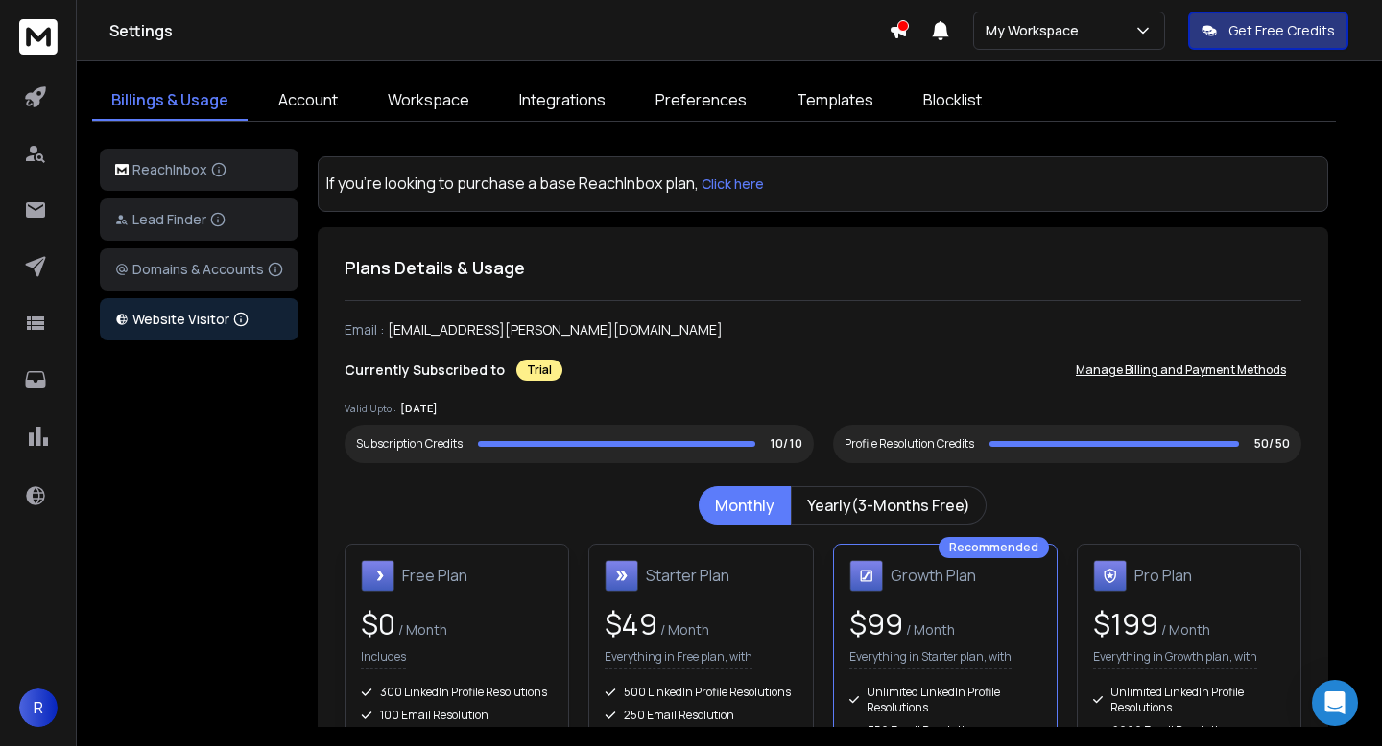
click at [302, 115] on link "Account" at bounding box center [308, 101] width 98 height 40
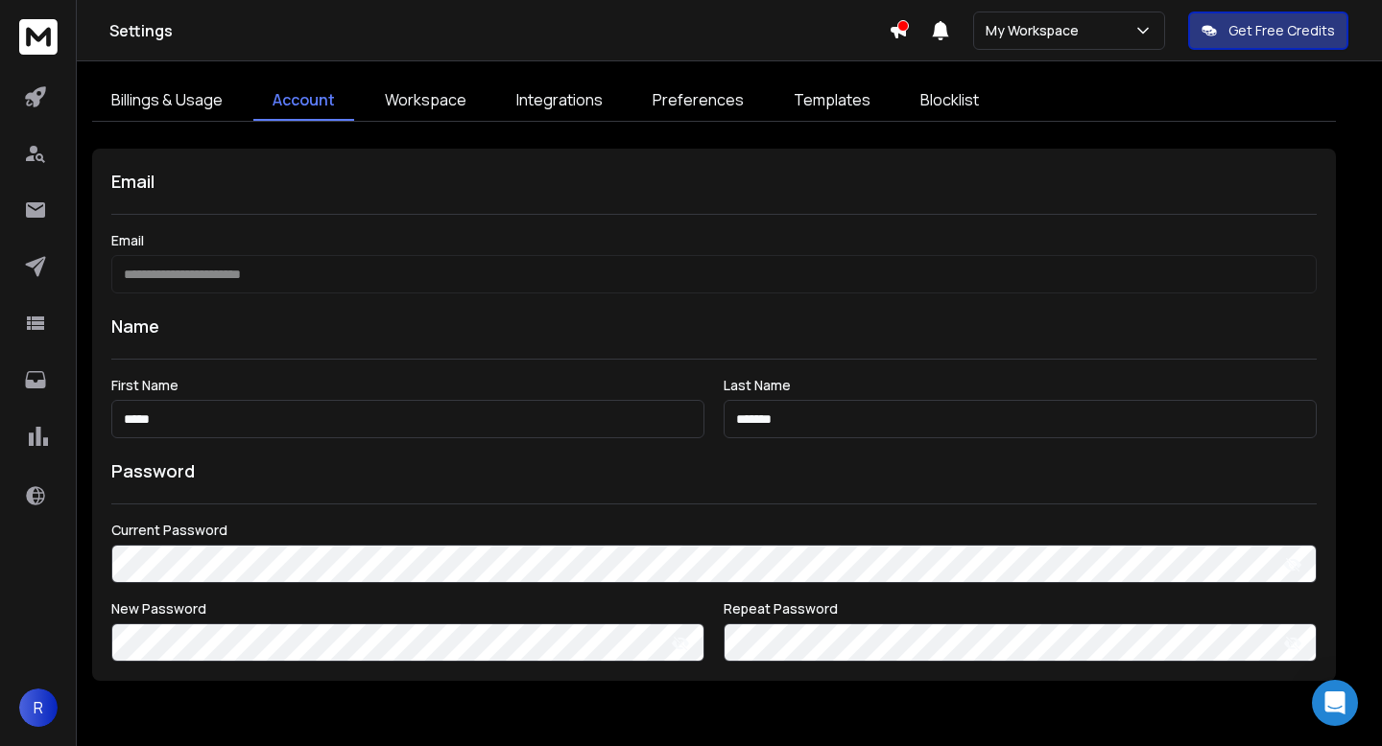
click at [416, 111] on link "Workspace" at bounding box center [426, 101] width 120 height 40
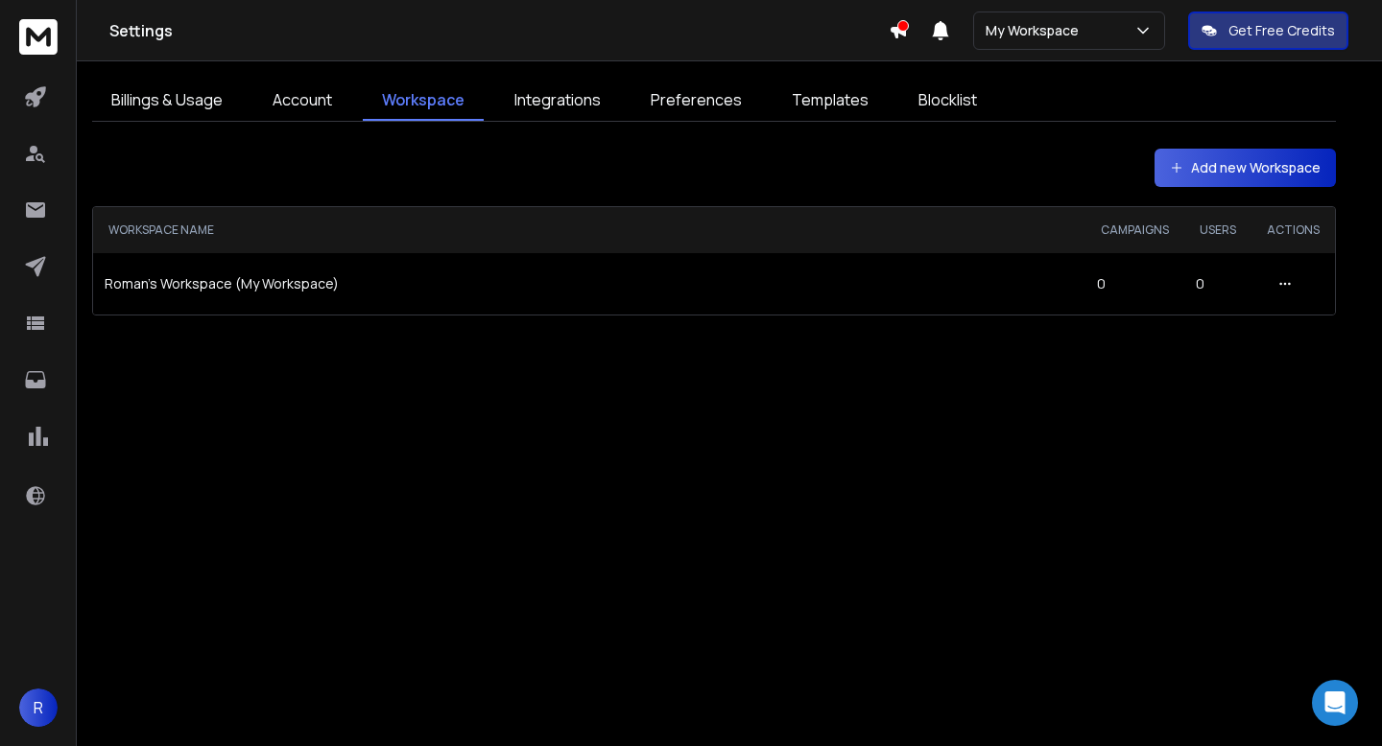
click at [303, 104] on link "Account" at bounding box center [302, 101] width 98 height 40
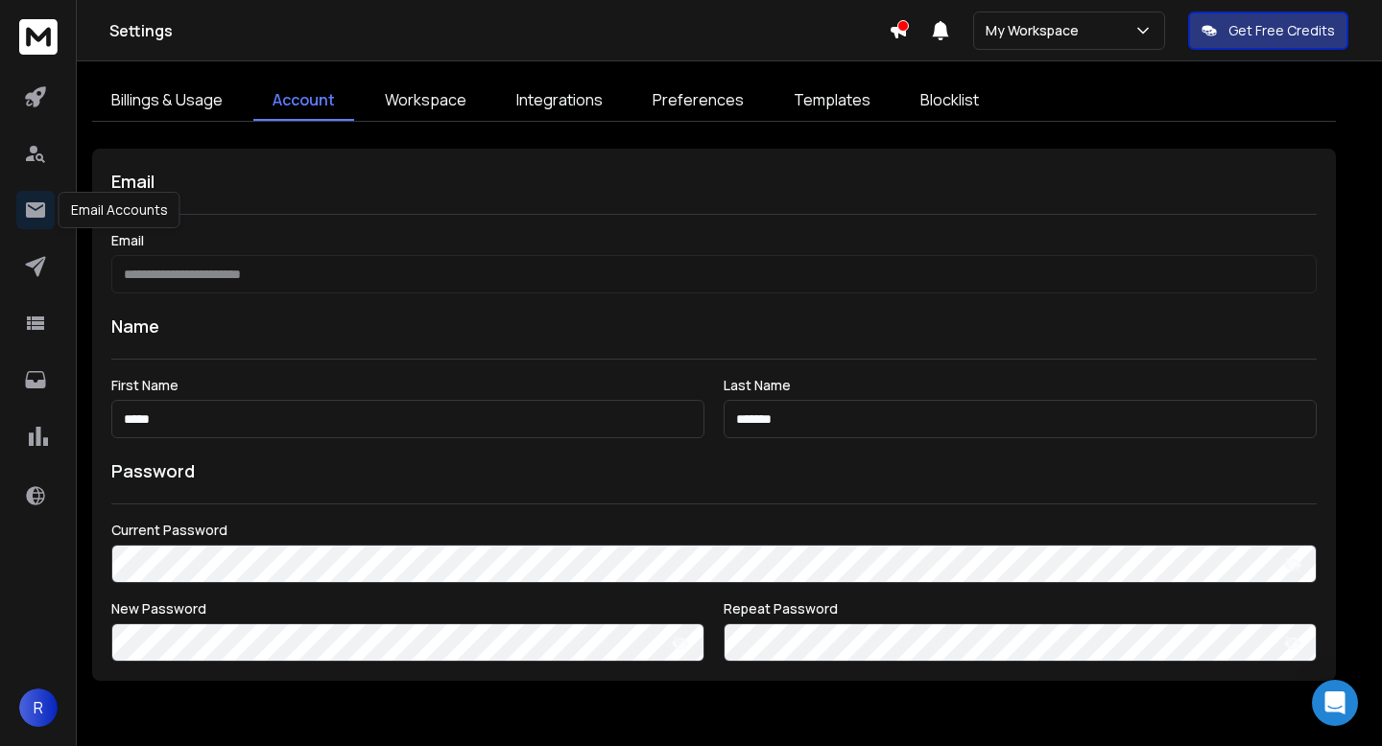
click at [33, 209] on icon at bounding box center [35, 210] width 23 height 23
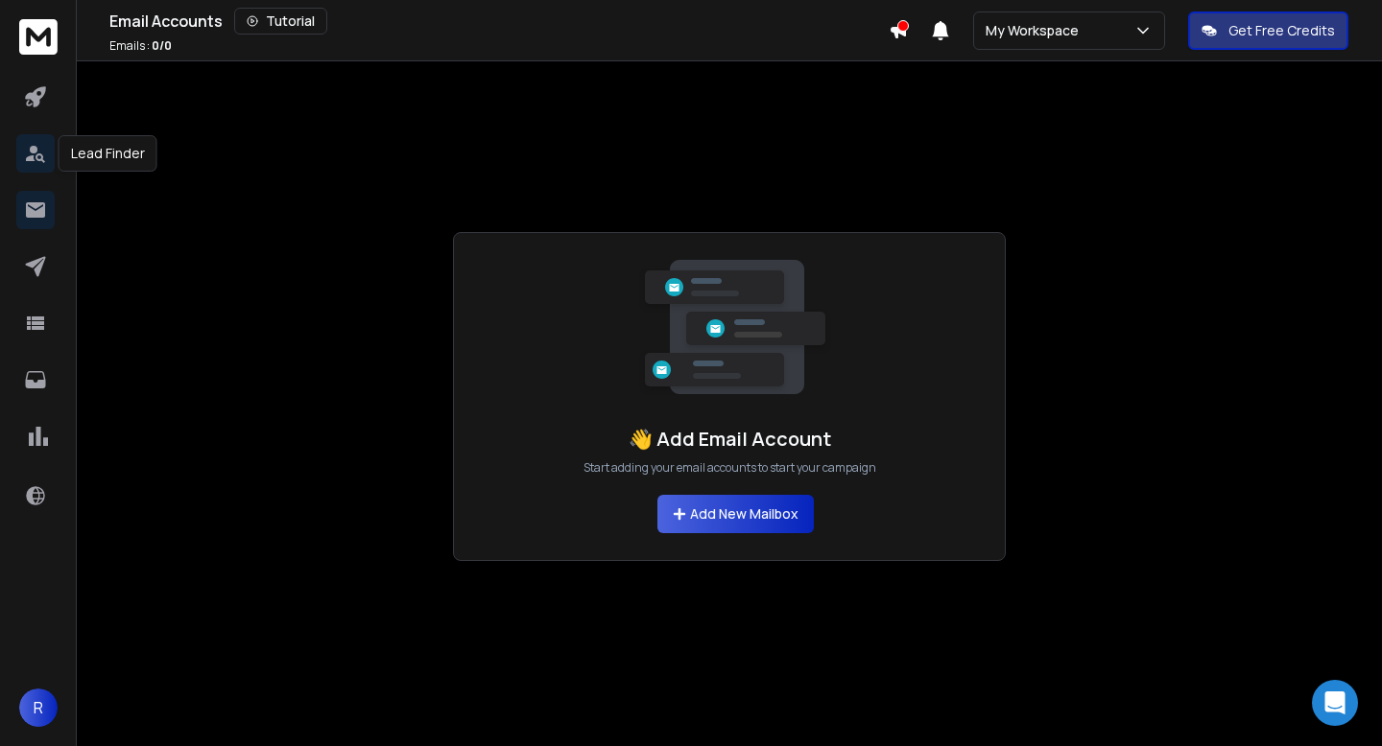
click at [41, 148] on icon at bounding box center [35, 153] width 23 height 23
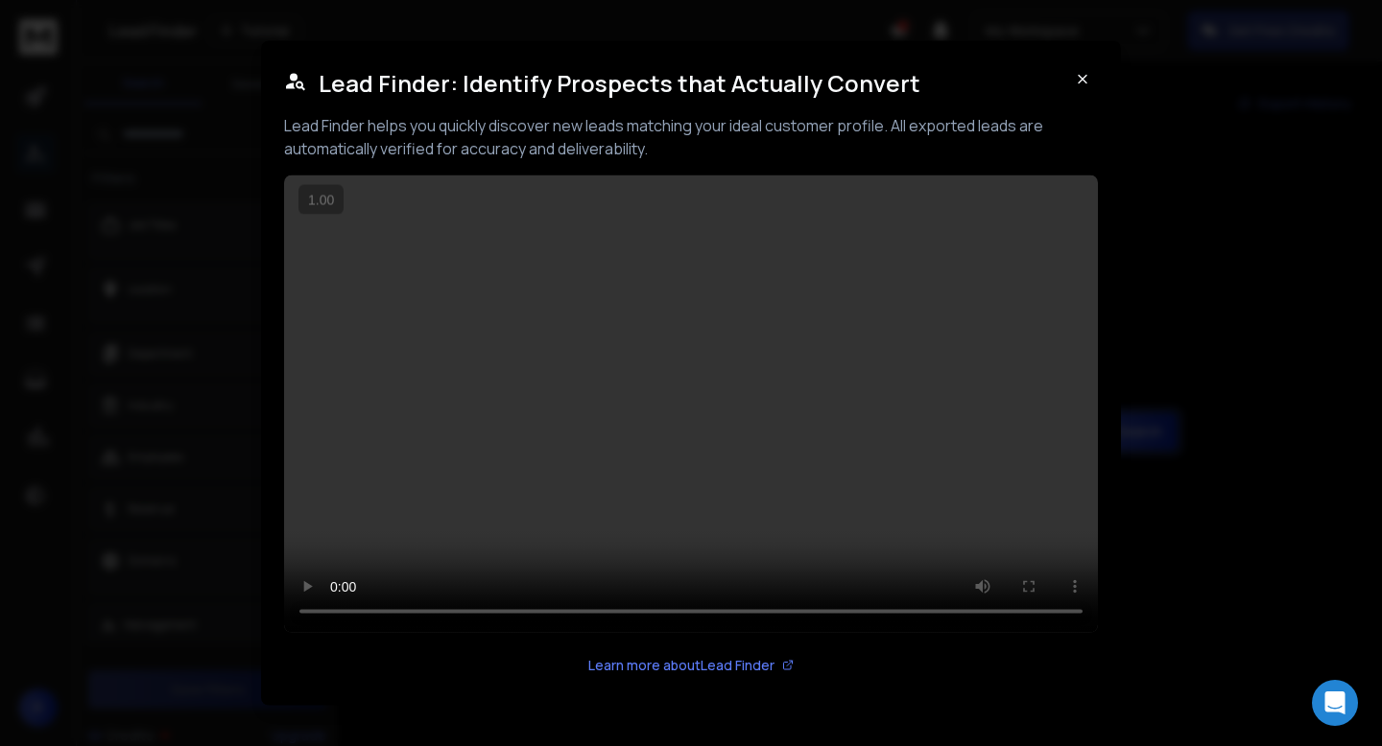
click at [1253, 154] on div at bounding box center [691, 373] width 1382 height 746
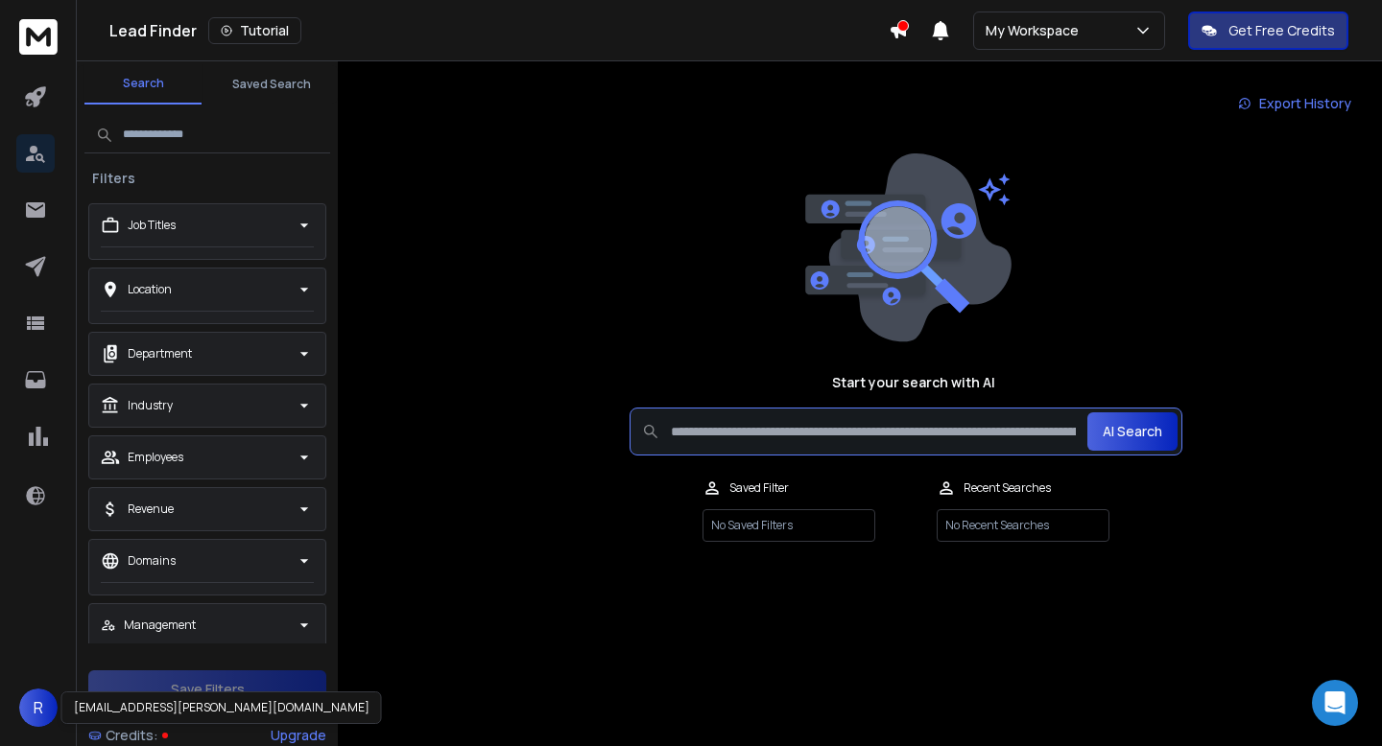
click at [36, 724] on span "R" at bounding box center [38, 708] width 38 height 38
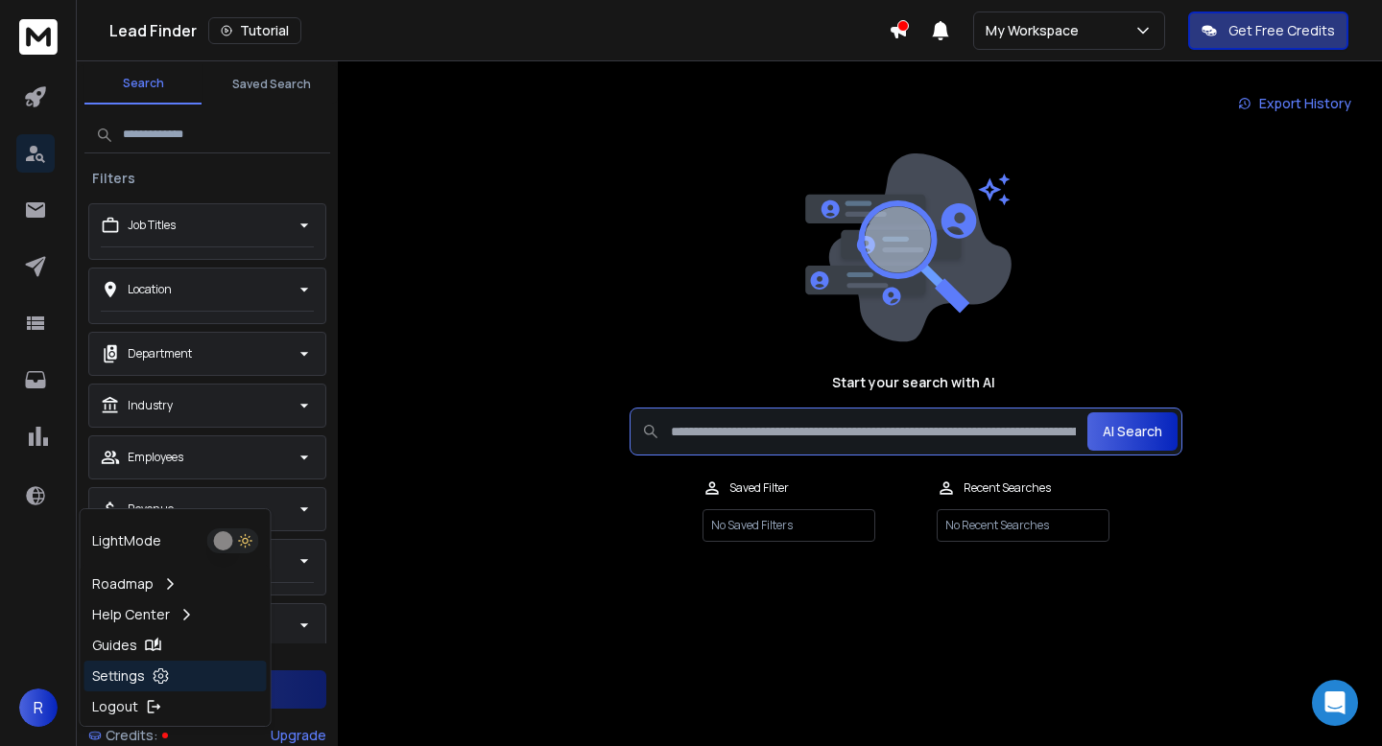
click at [148, 671] on div "Settings" at bounding box center [175, 676] width 182 height 31
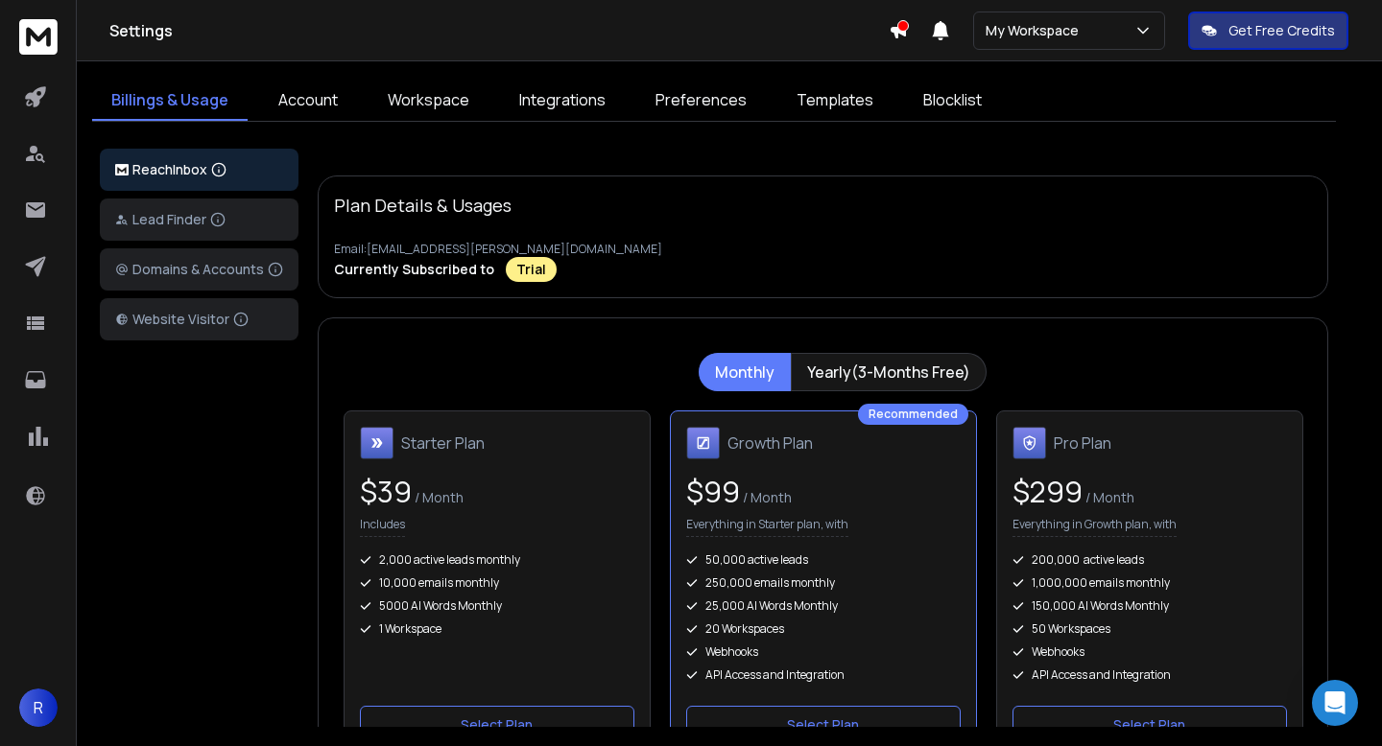
click at [294, 112] on link "Account" at bounding box center [308, 101] width 98 height 40
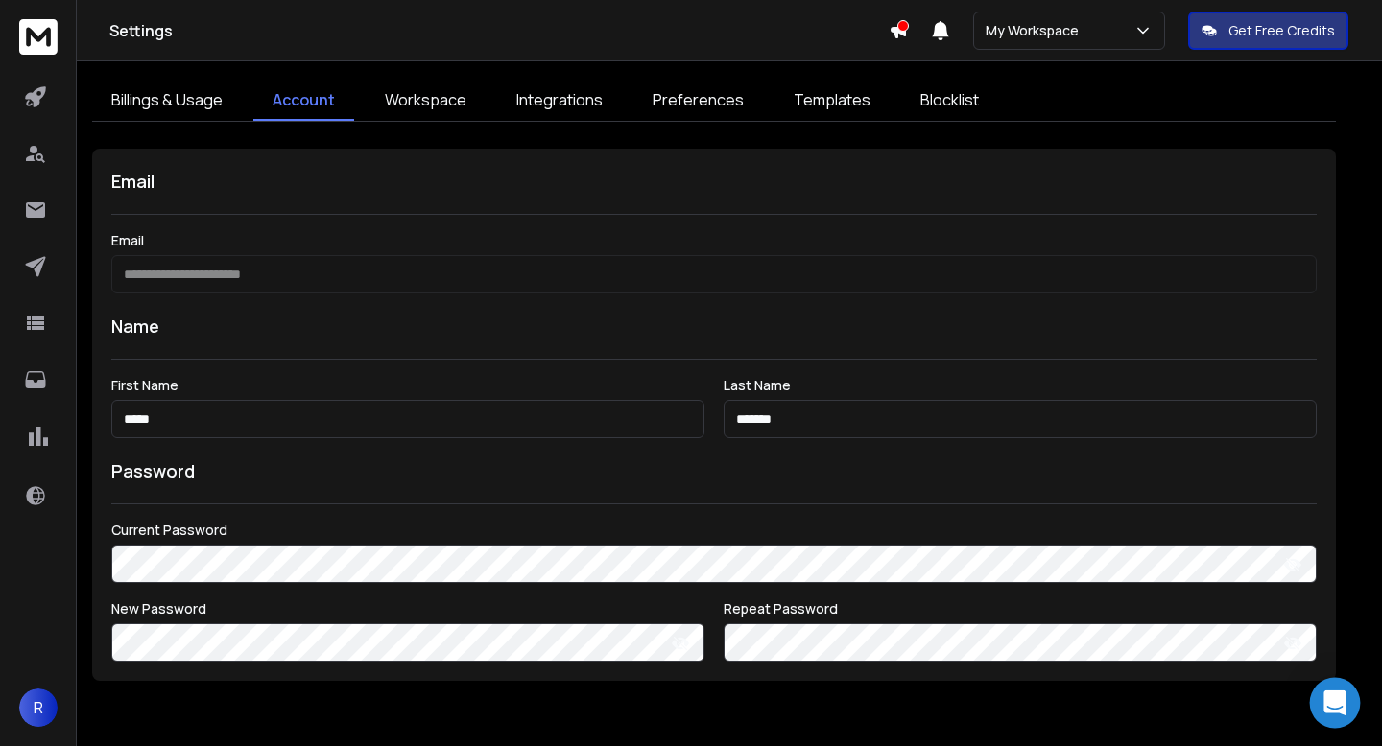
click at [1336, 697] on icon "Open Intercom Messenger" at bounding box center [1334, 703] width 22 height 25
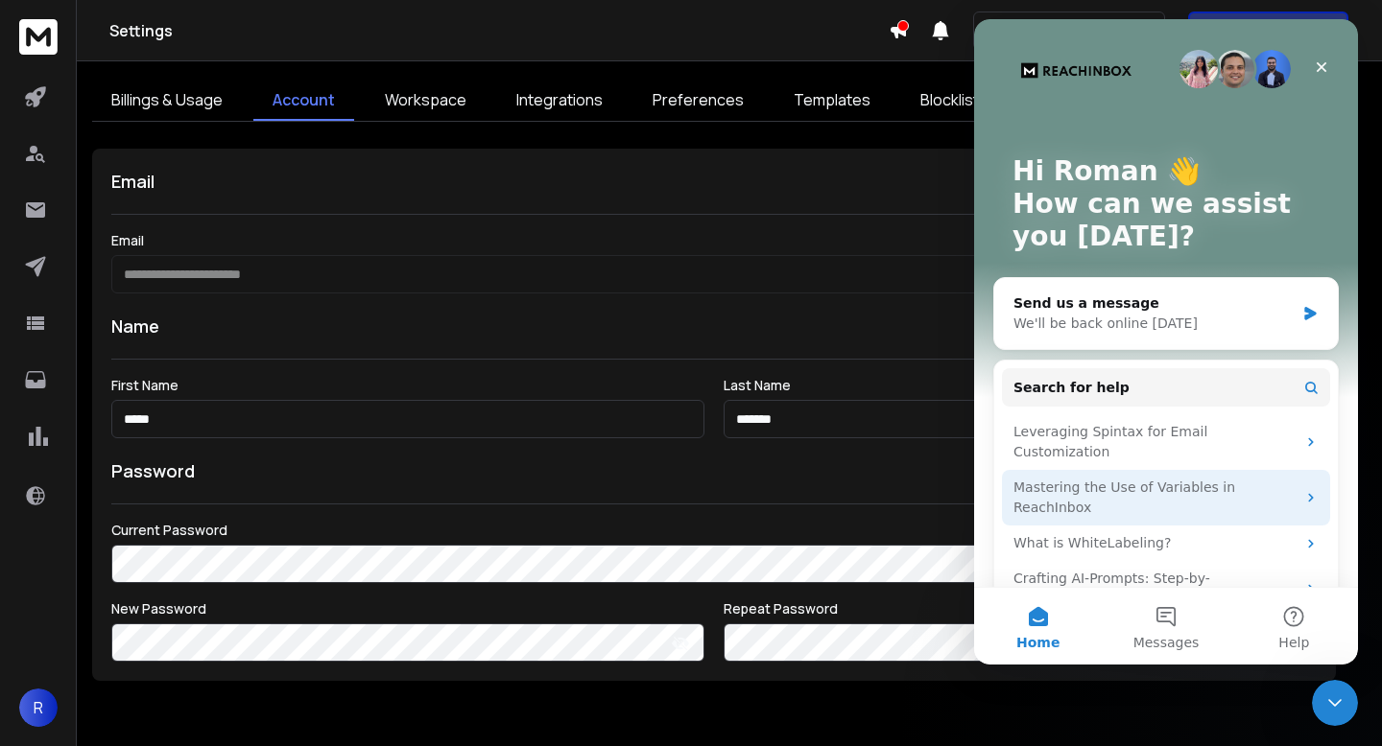
scroll to position [85, 0]
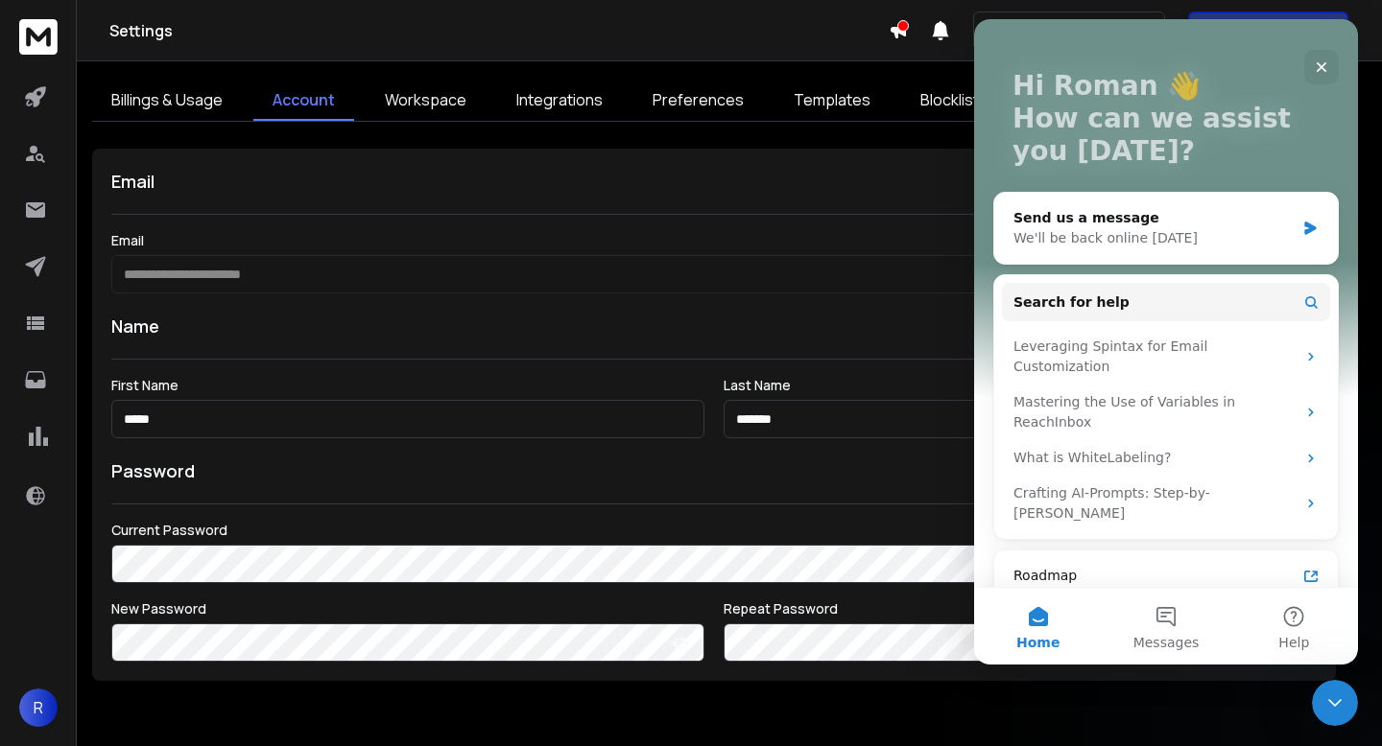
click at [556, 434] on input "*****" at bounding box center [407, 419] width 593 height 38
click at [343, 337] on h1 "Name" at bounding box center [713, 326] width 1205 height 27
click at [1315, 64] on icon "Close" at bounding box center [1321, 66] width 15 height 15
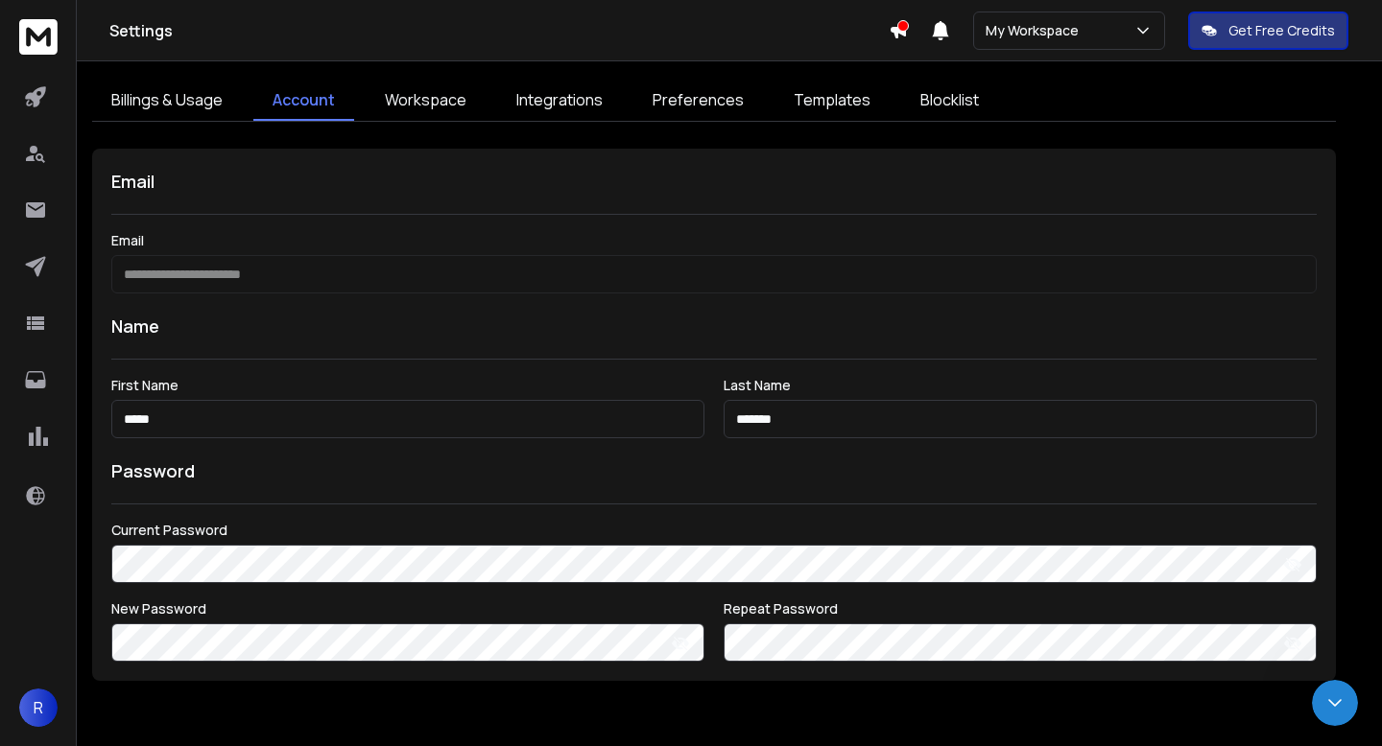
scroll to position [0, 0]
click at [184, 93] on link "Billings & Usage" at bounding box center [167, 101] width 150 height 40
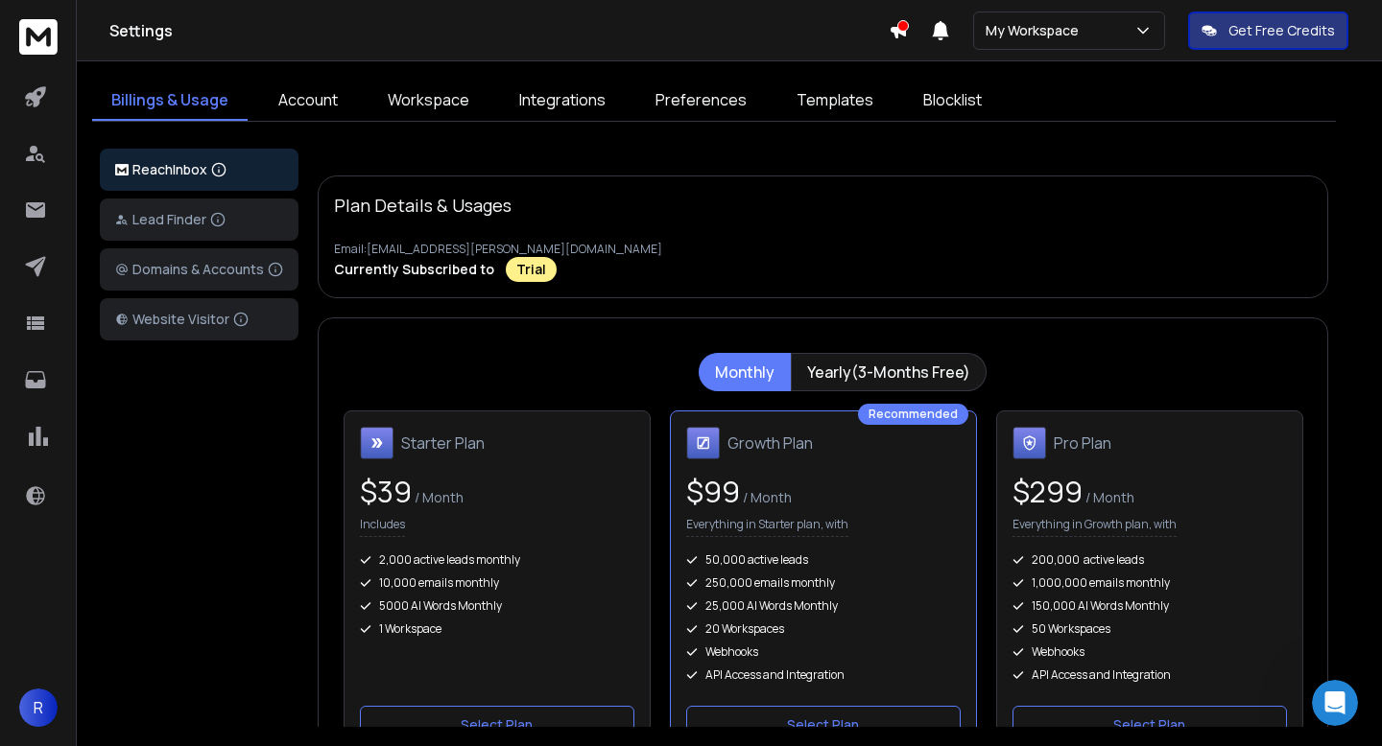
click at [521, 267] on div "Trial" at bounding box center [531, 269] width 51 height 25
click at [41, 699] on span "R" at bounding box center [38, 708] width 38 height 38
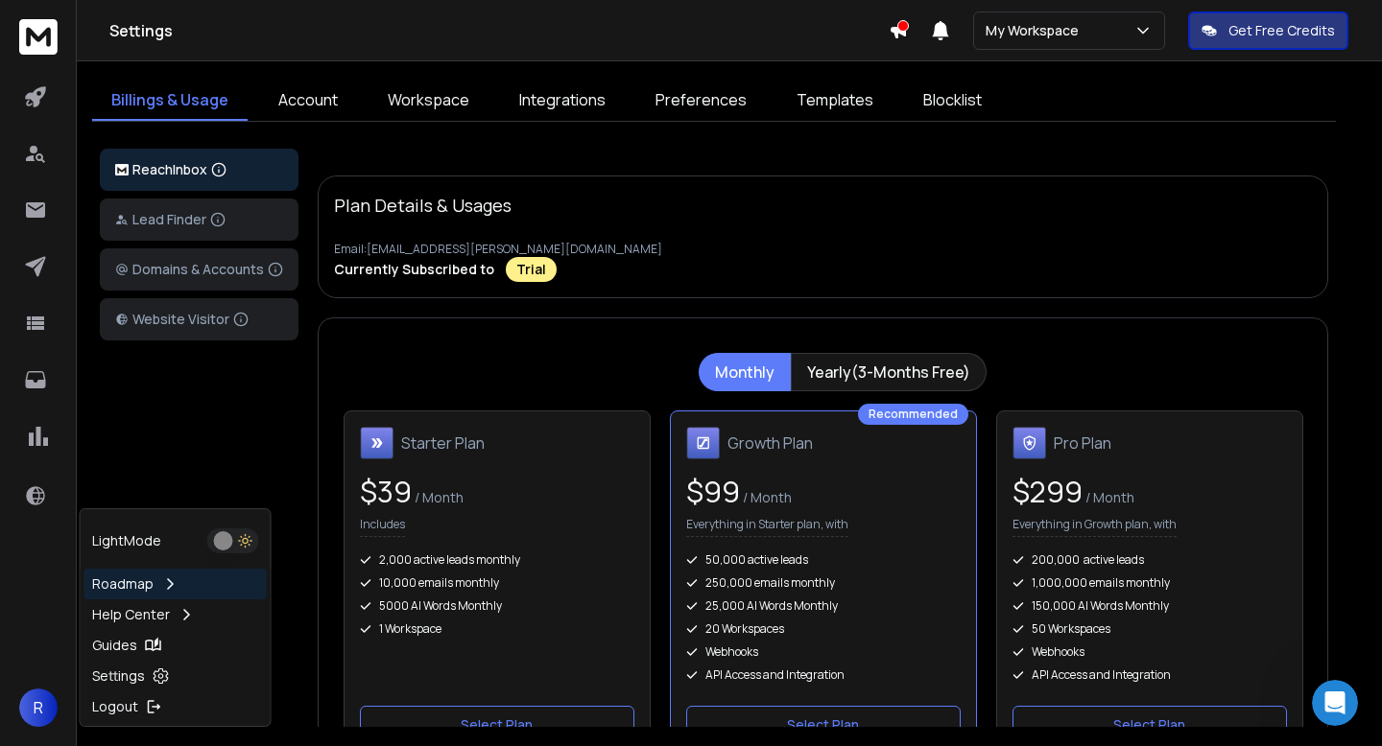
click at [42, 530] on div "R" at bounding box center [38, 373] width 77 height 746
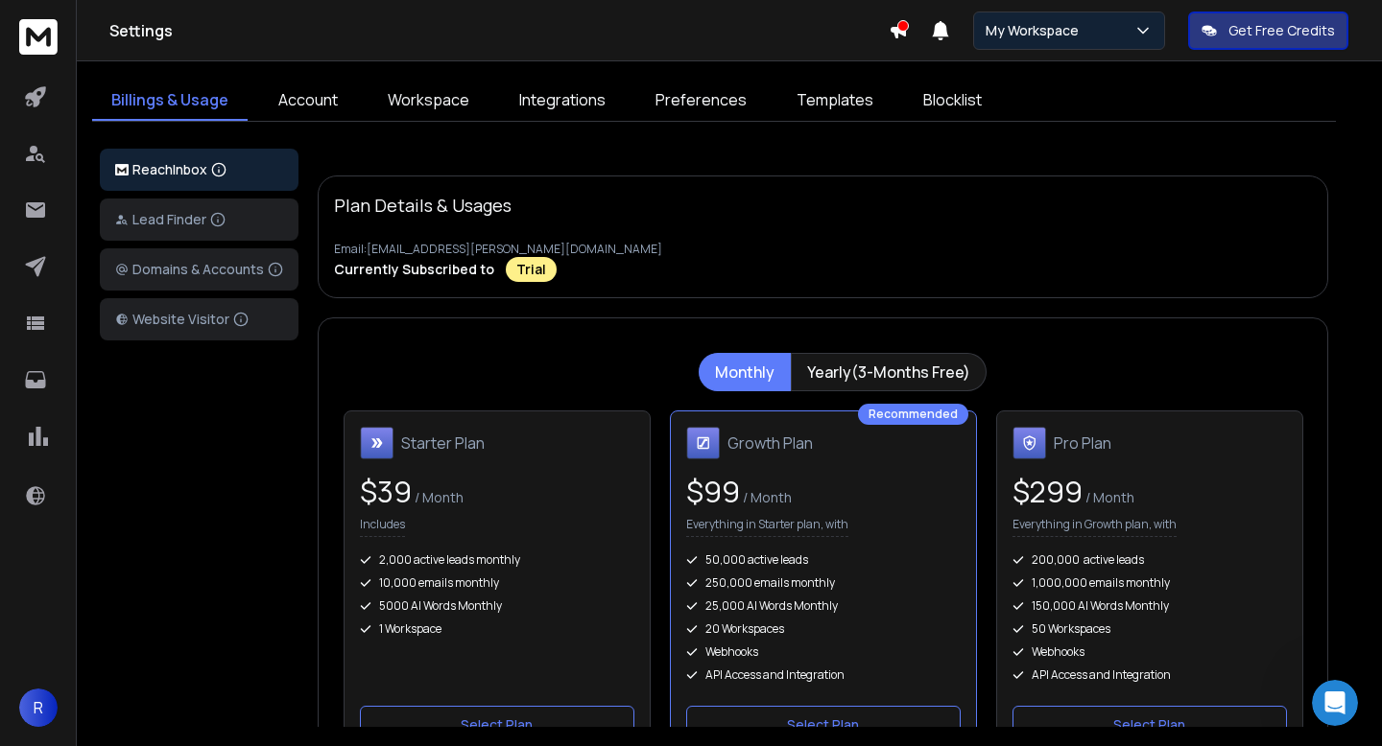
click at [1054, 33] on p "My Workspace" at bounding box center [1035, 30] width 101 height 19
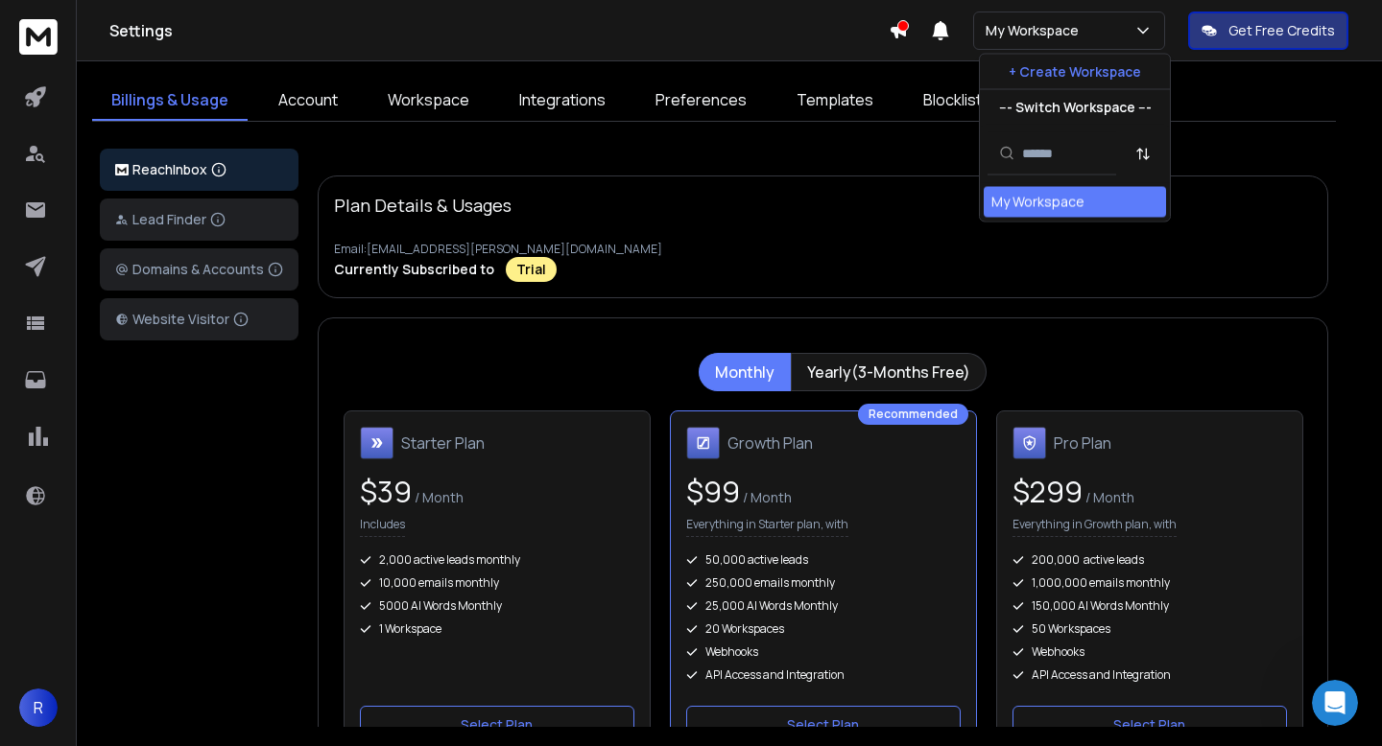
click at [1056, 110] on p "--- Switch Workspace ---" at bounding box center [1075, 107] width 153 height 19
click at [1047, 212] on div "My Workspace" at bounding box center [1074, 202] width 182 height 31
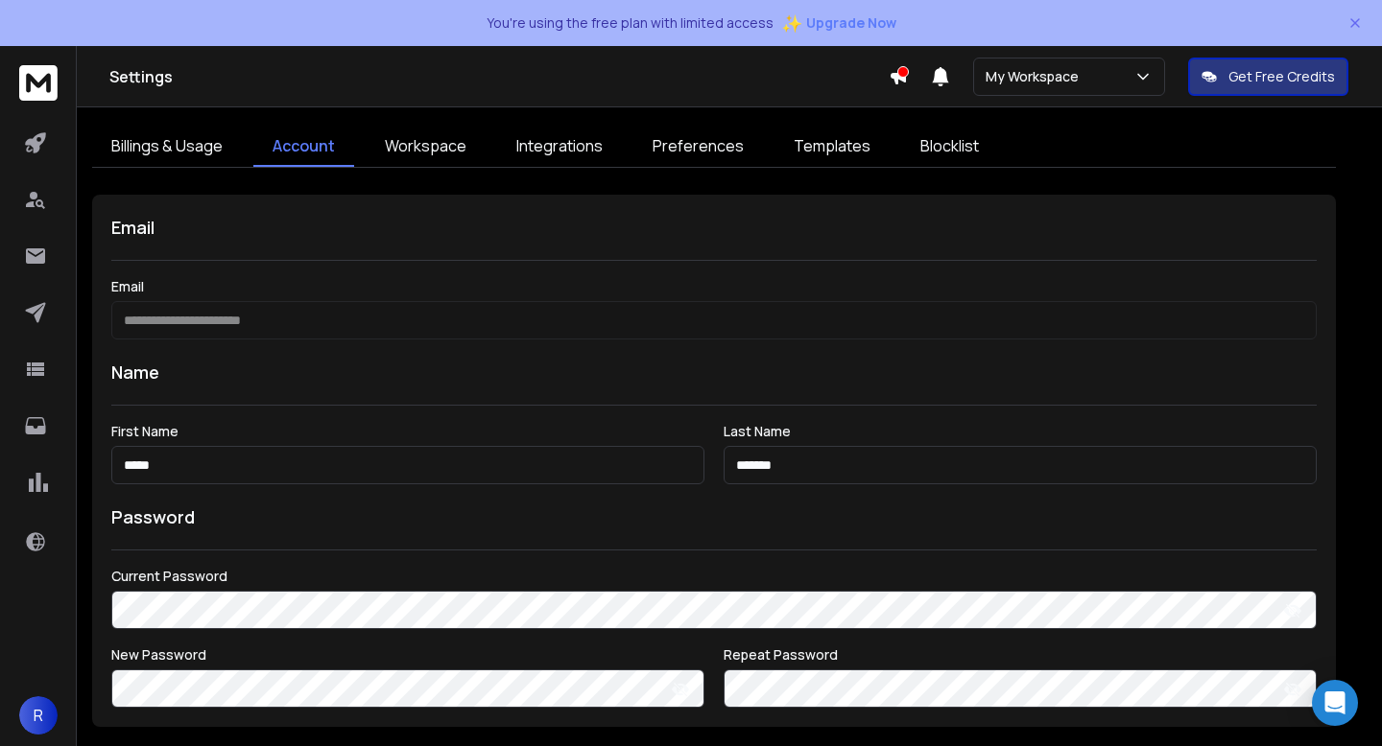
click at [670, 156] on link "Preferences" at bounding box center [698, 147] width 130 height 40
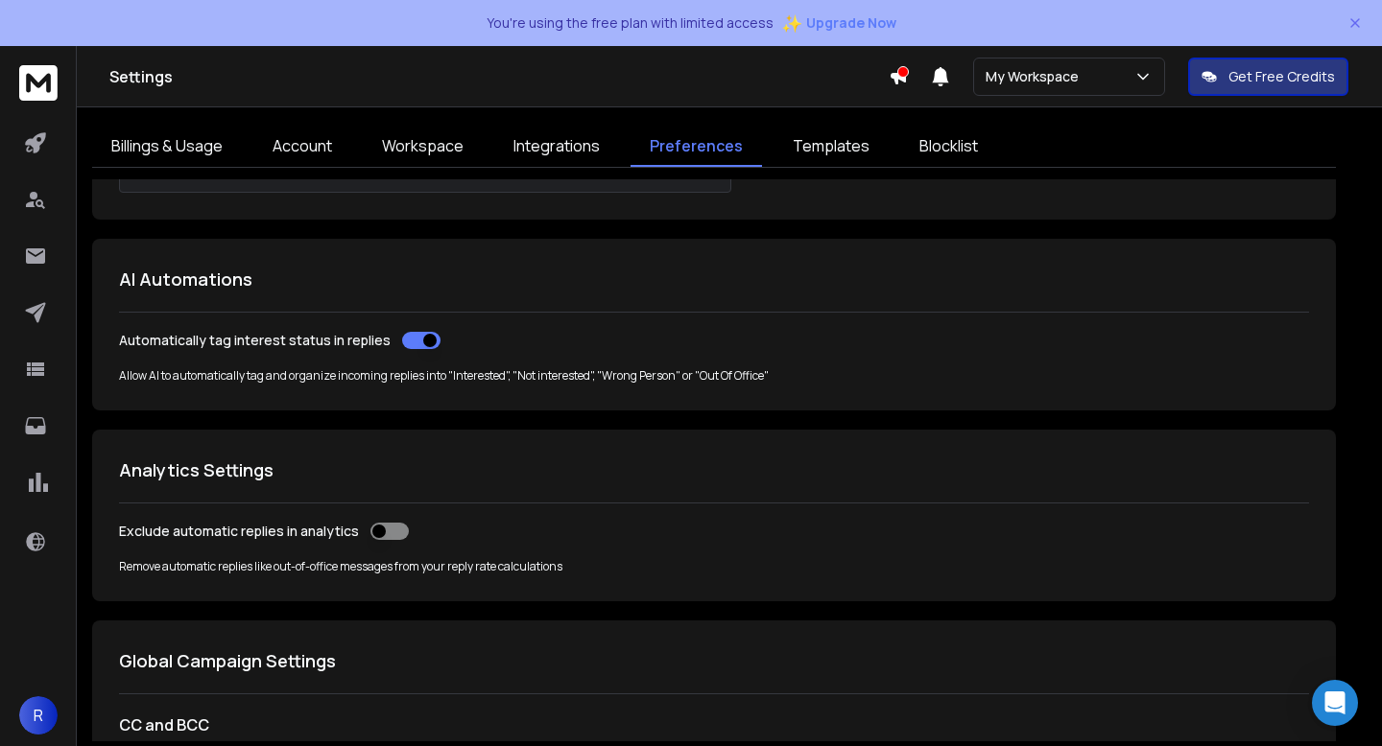
scroll to position [801, 0]
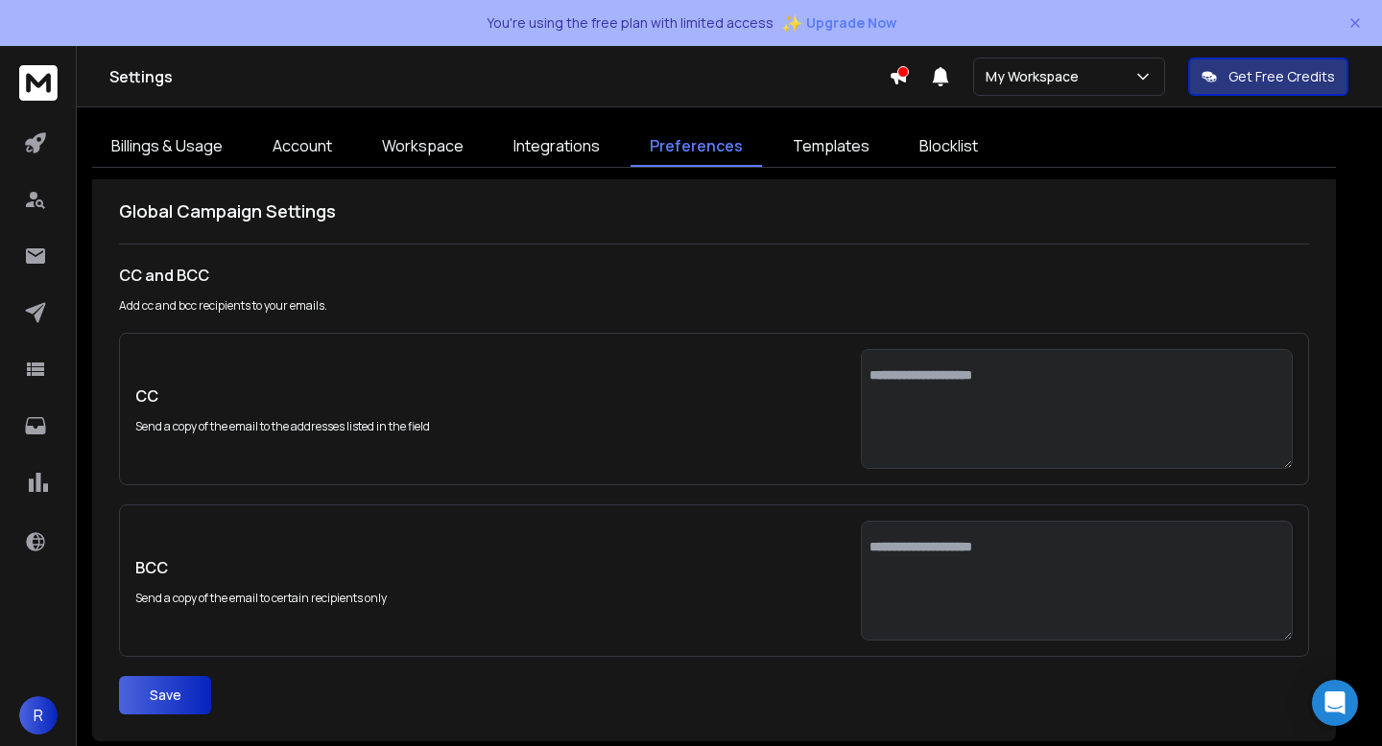
click at [430, 138] on link "Workspace" at bounding box center [423, 147] width 120 height 40
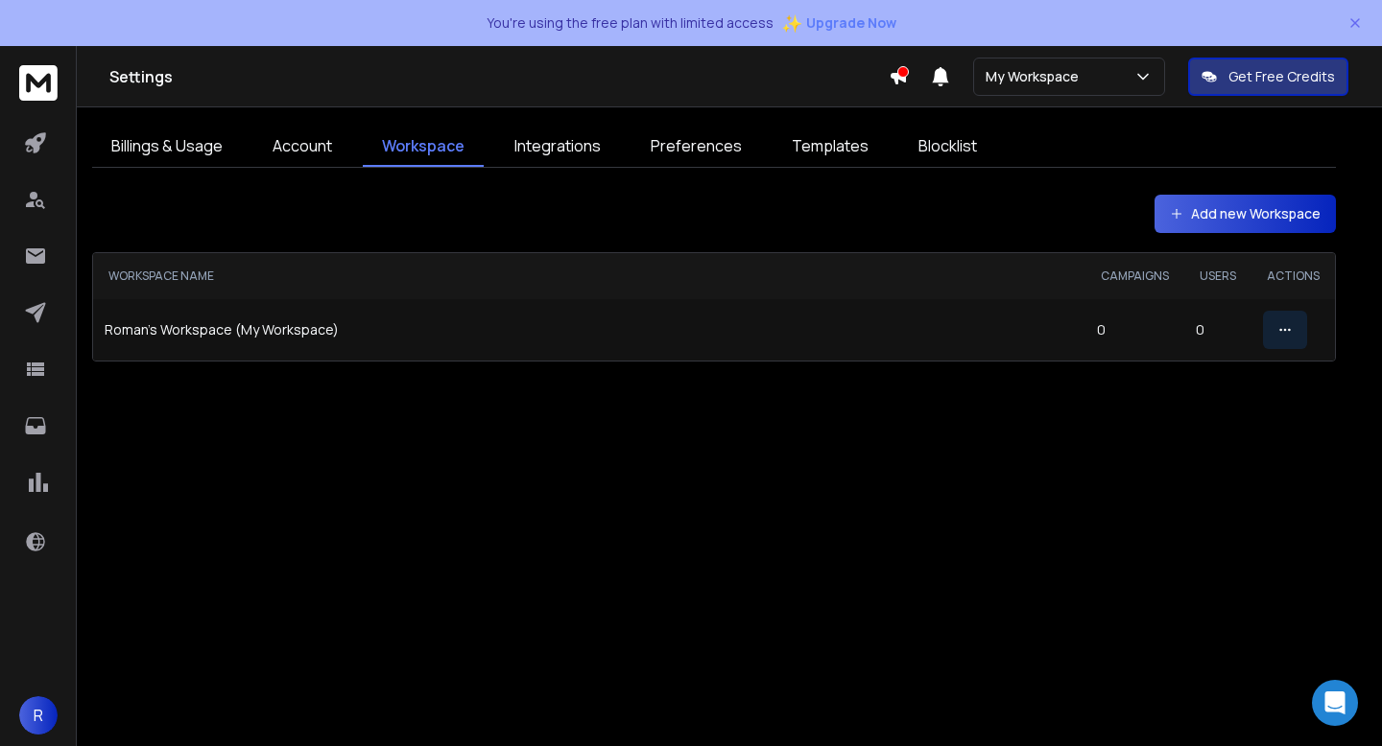
click at [1290, 326] on icon "button" at bounding box center [1284, 329] width 13 height 13
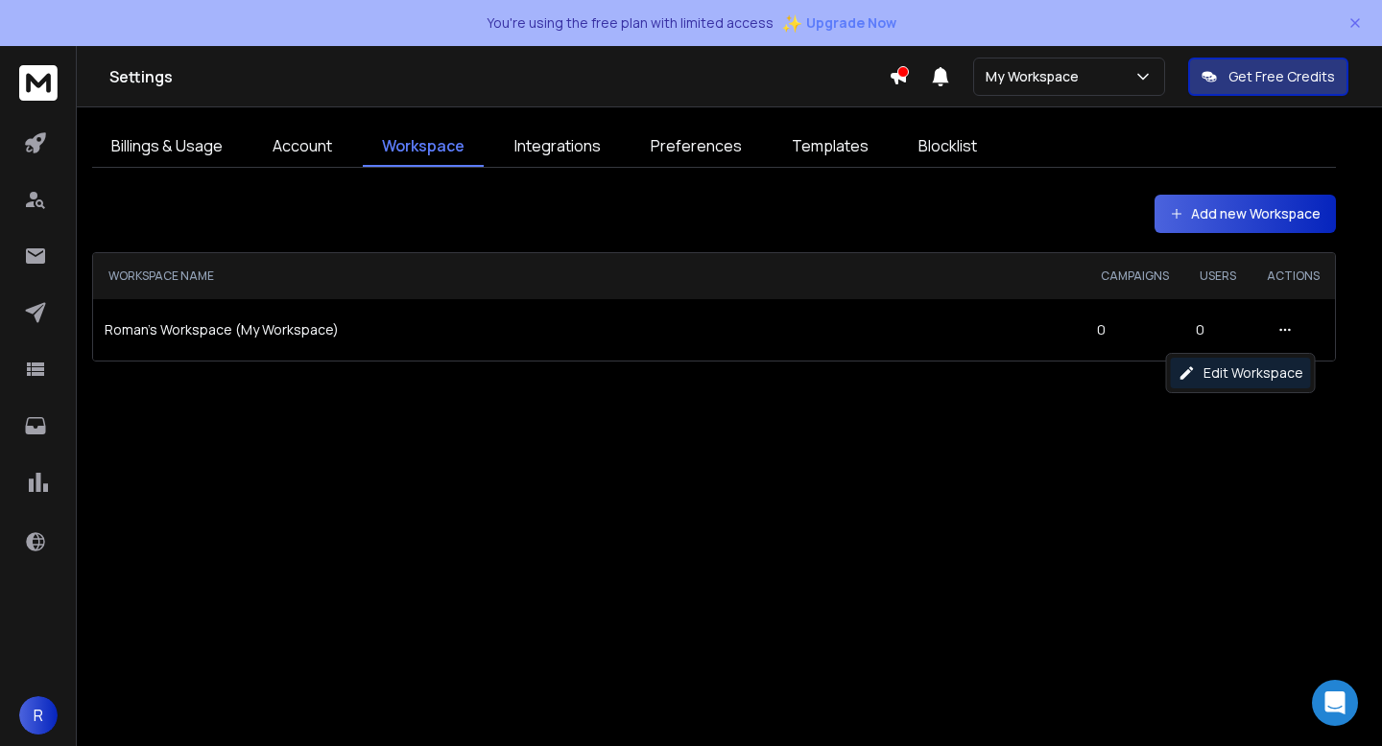
click at [1262, 367] on p "Edit Workspace" at bounding box center [1253, 373] width 100 height 19
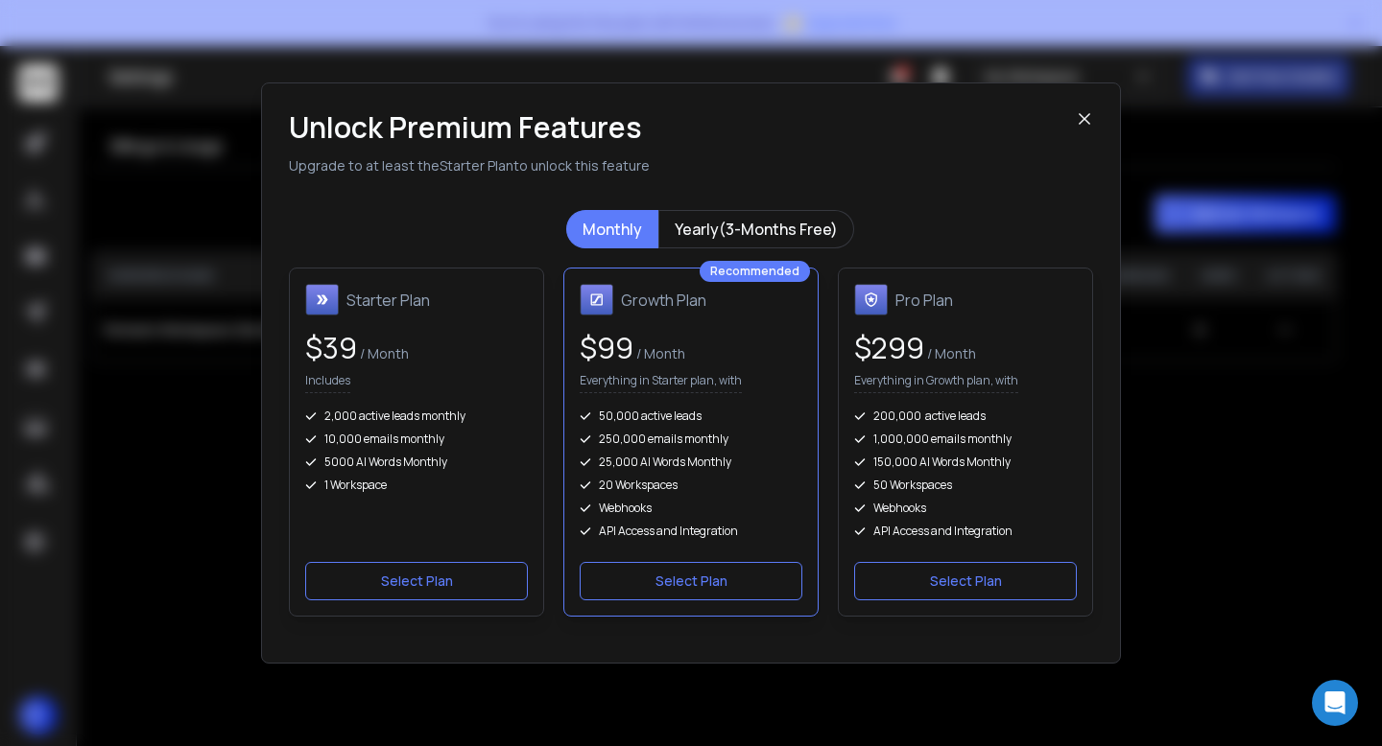
click at [1234, 434] on div "Unlock Premium Features Upgrade to at least the Starter Plan to unlock this fea…" at bounding box center [691, 373] width 1382 height 621
click at [1083, 124] on icon at bounding box center [1084, 118] width 17 height 17
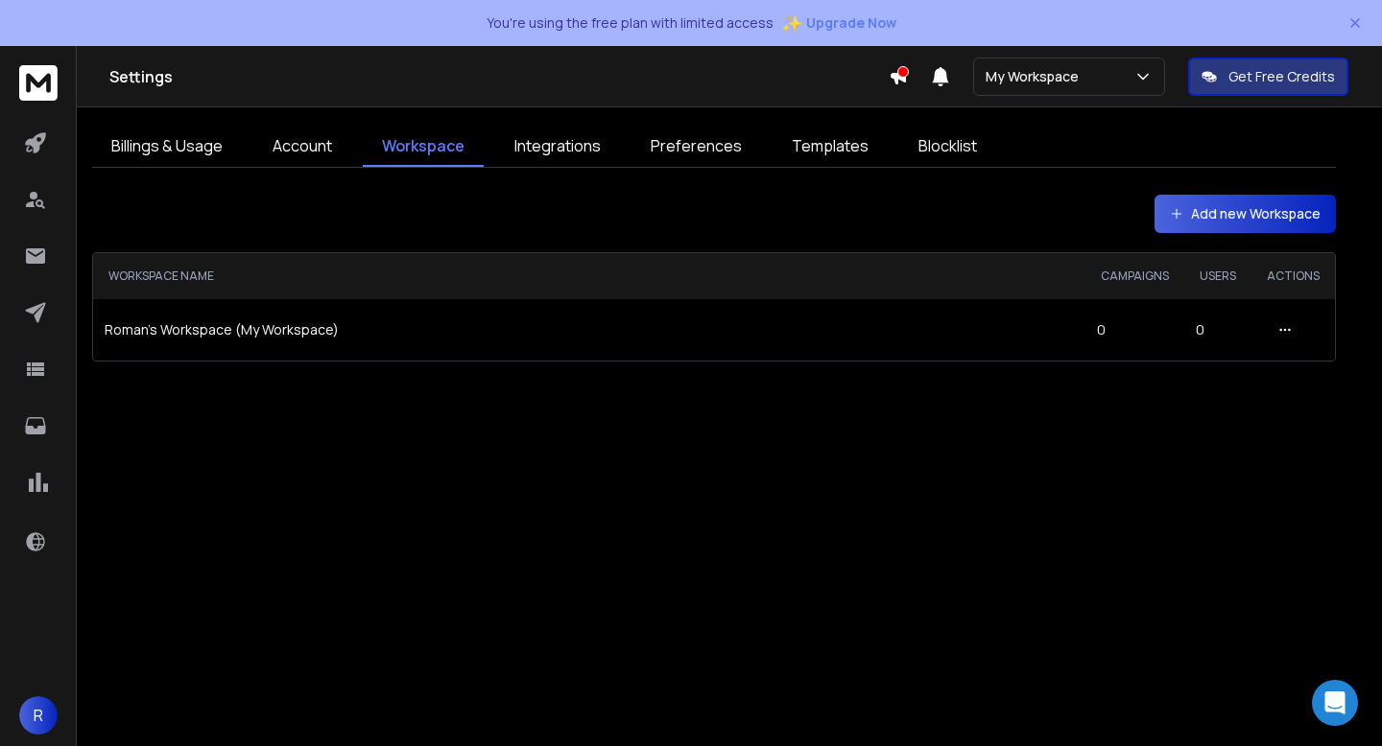
click at [333, 154] on link "Account" at bounding box center [302, 147] width 98 height 40
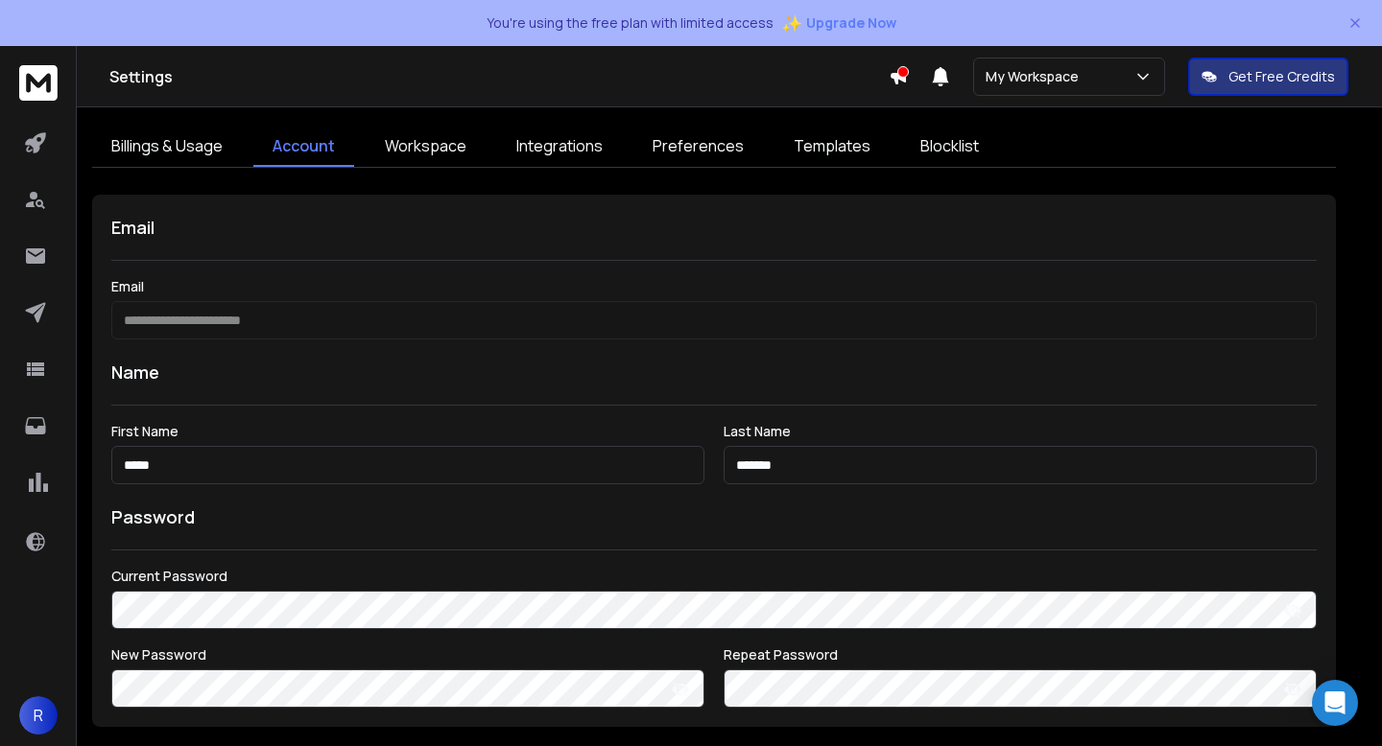
click at [183, 155] on link "Billings & Usage" at bounding box center [167, 147] width 150 height 40
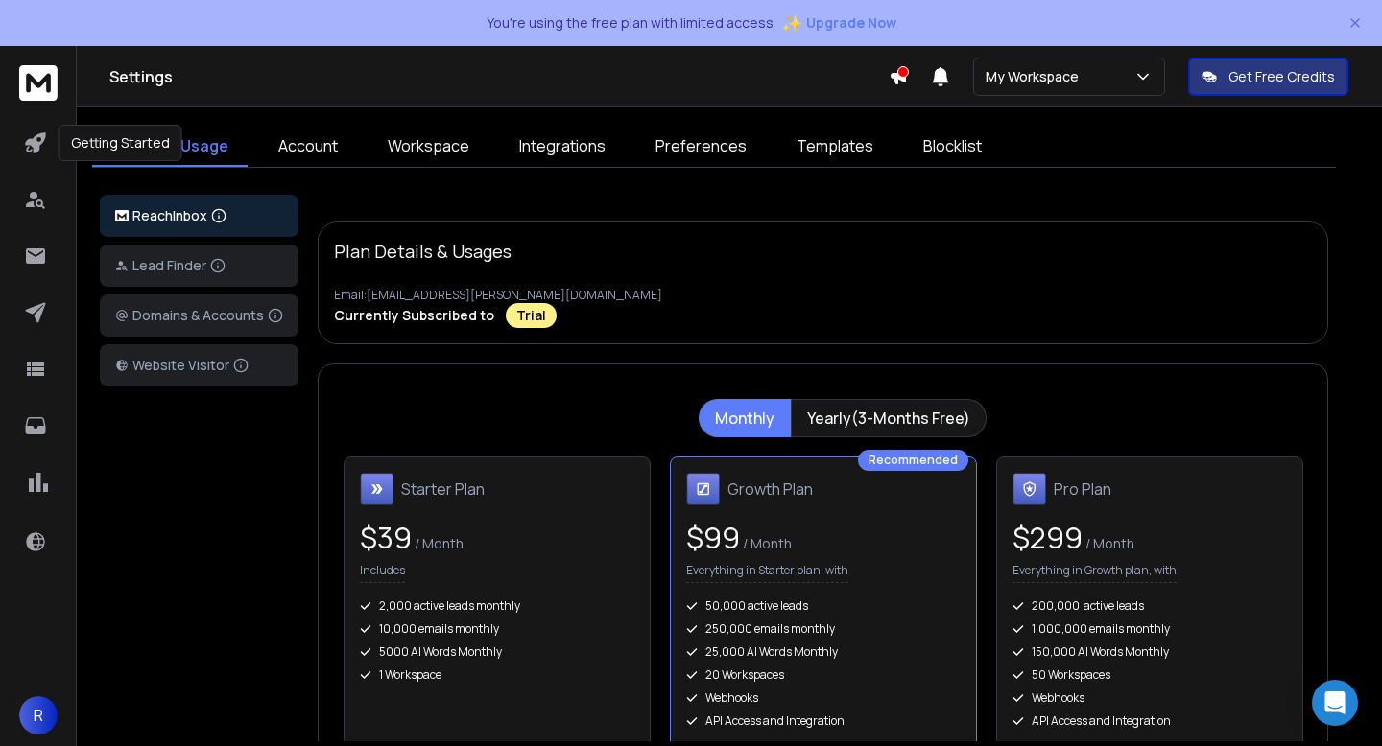
click at [31, 86] on icon at bounding box center [38, 83] width 38 height 36
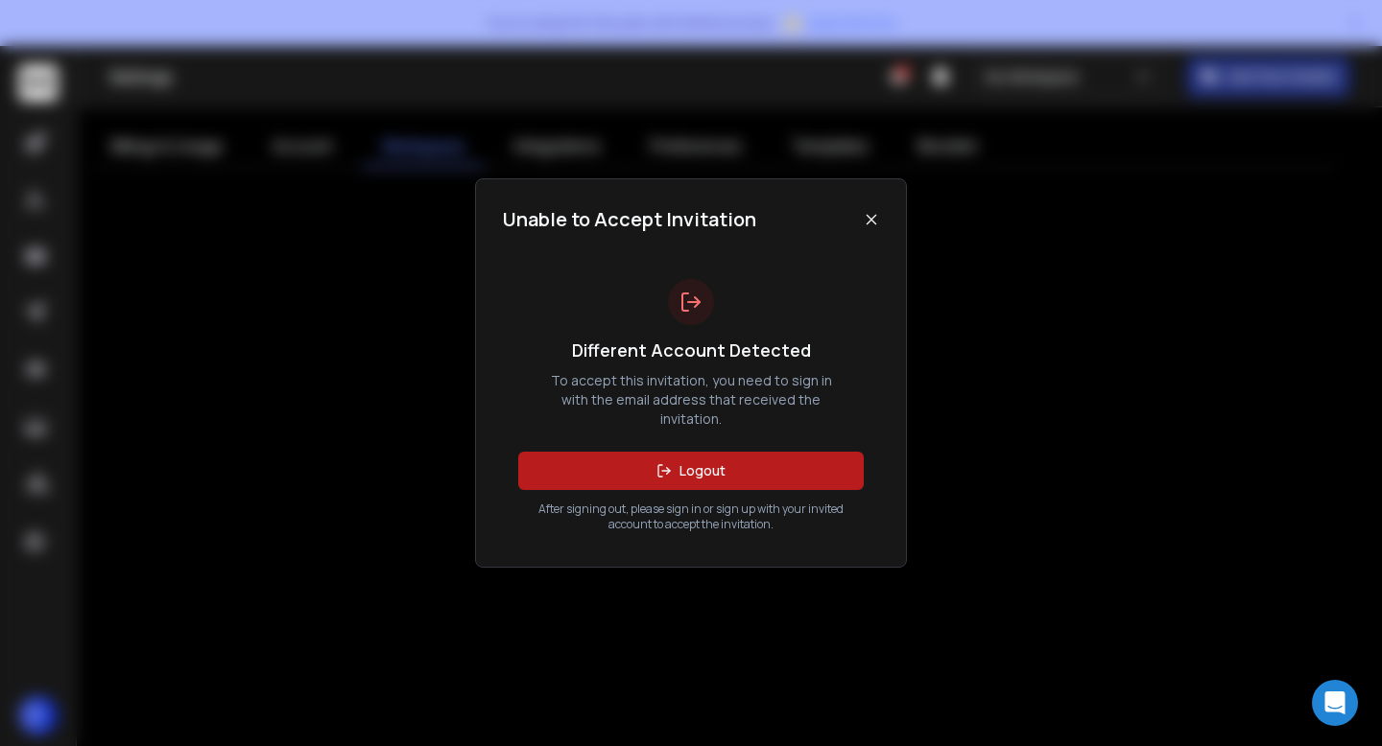
click at [713, 479] on button "Logout" at bounding box center [690, 471] width 345 height 38
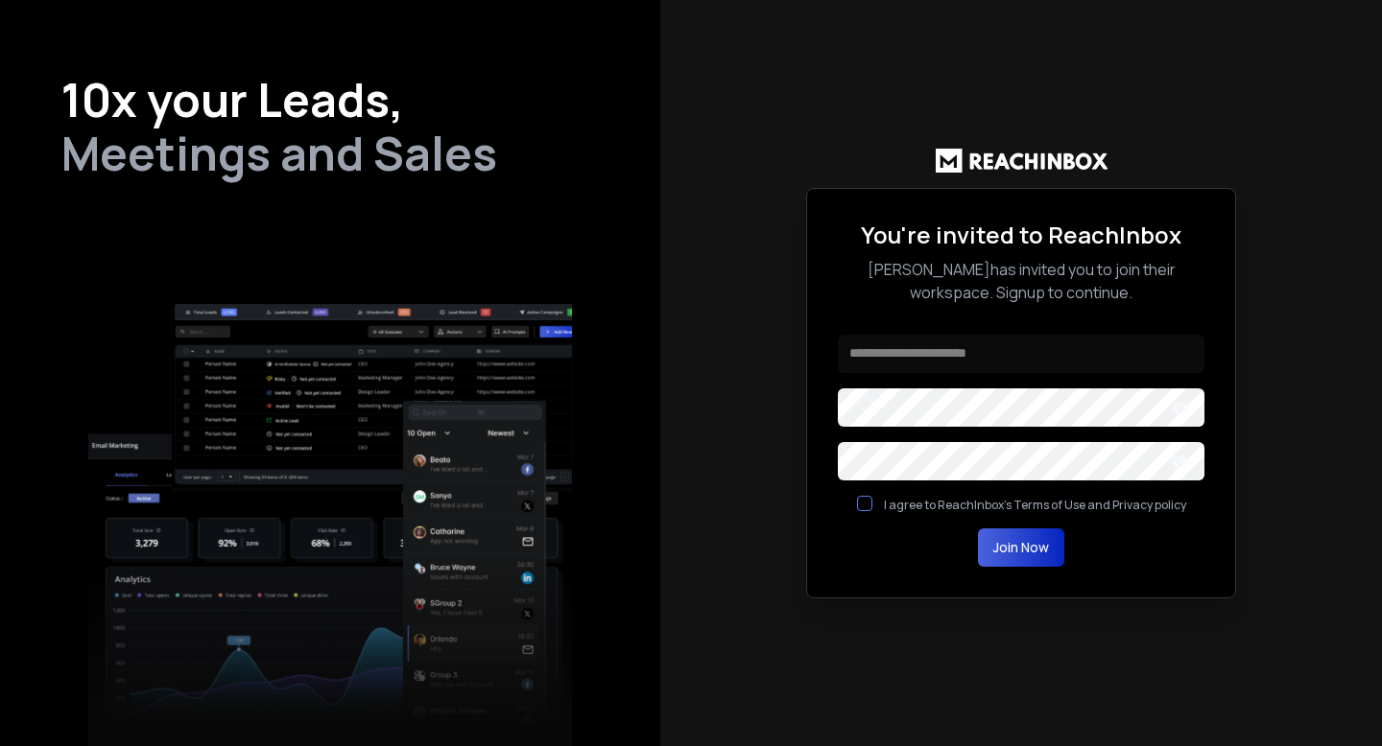
click at [755, 121] on button "Later" at bounding box center [752, 124] width 86 height 48
click at [1173, 414] on icon at bounding box center [1180, 408] width 17 height 17
click at [869, 504] on button "I agree to ReachInbox's Terms of Use and Privacy policy" at bounding box center [864, 503] width 15 height 15
click at [1002, 540] on button "Join Now" at bounding box center [1021, 548] width 86 height 38
click at [1180, 466] on icon at bounding box center [1180, 462] width 17 height 12
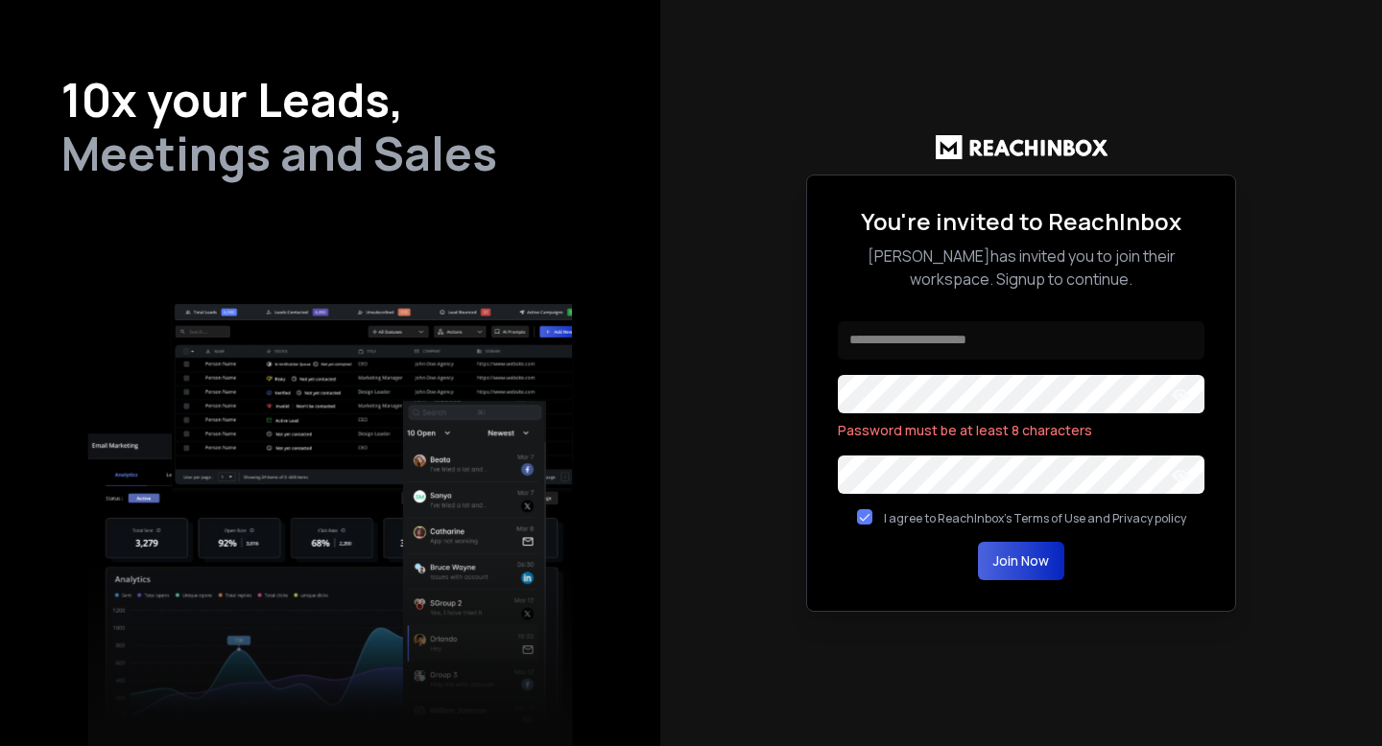
click at [1004, 546] on button "Join Now" at bounding box center [1021, 561] width 86 height 38
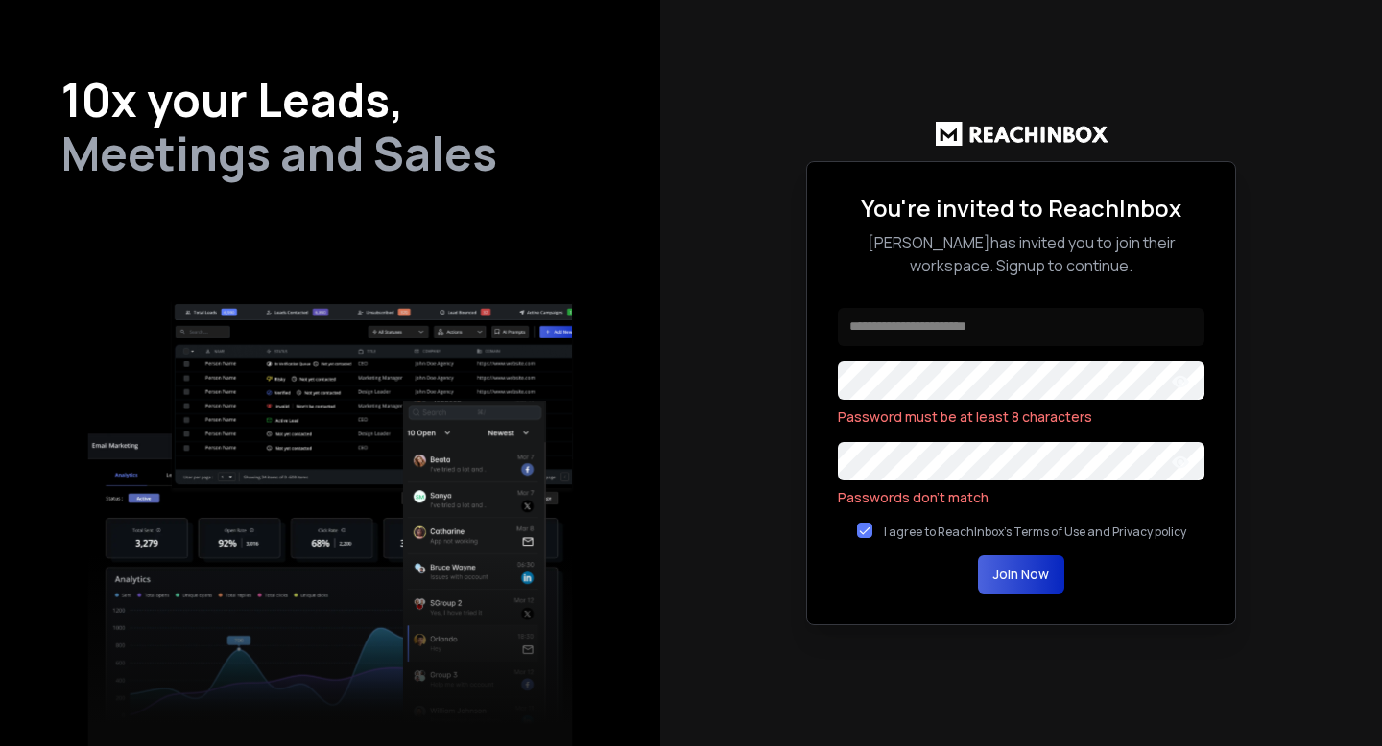
click at [1136, 302] on div "**********" at bounding box center [1021, 393] width 430 height 464
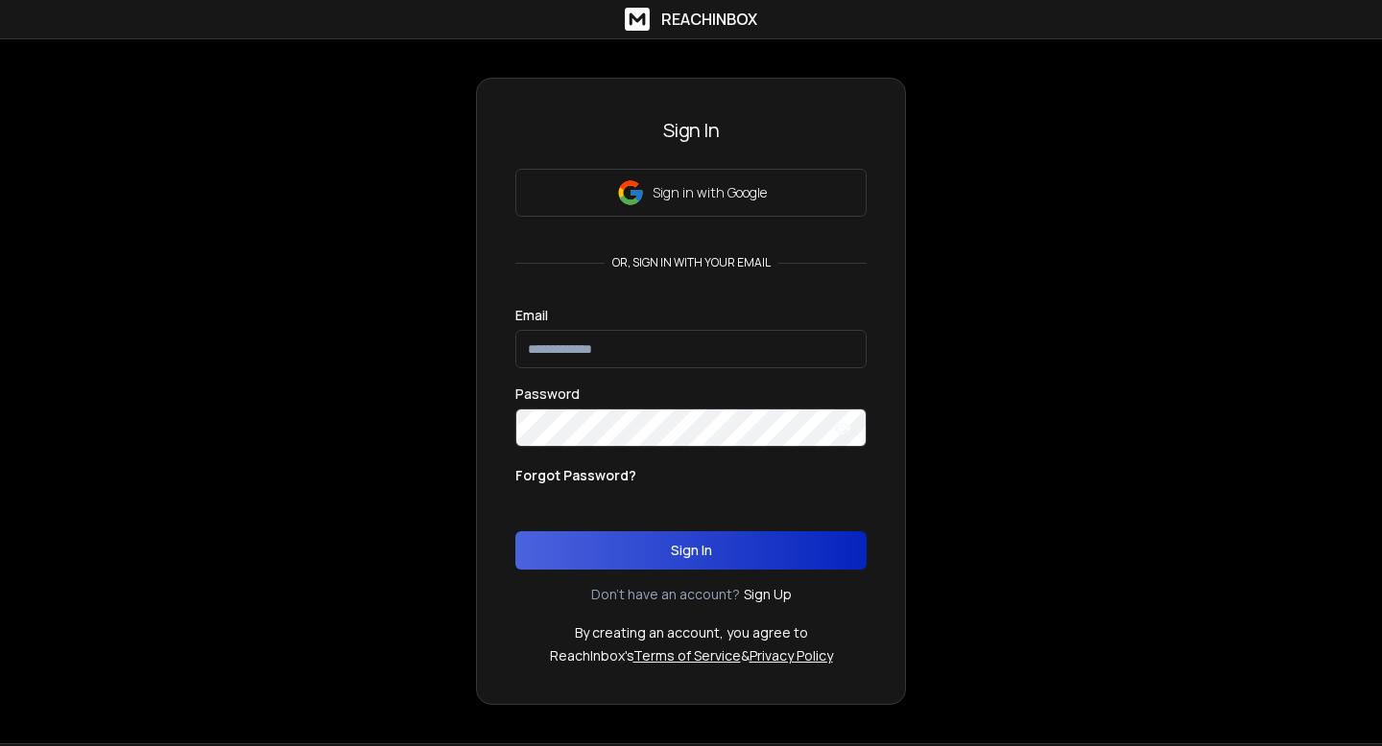
click at [678, 350] on input "email" at bounding box center [690, 349] width 351 height 38
click at [843, 432] on icon at bounding box center [842, 428] width 17 height 17
click at [648, 360] on input "*" at bounding box center [690, 349] width 351 height 38
type input "**********"
click at [515, 532] on button "Sign In" at bounding box center [690, 551] width 351 height 38
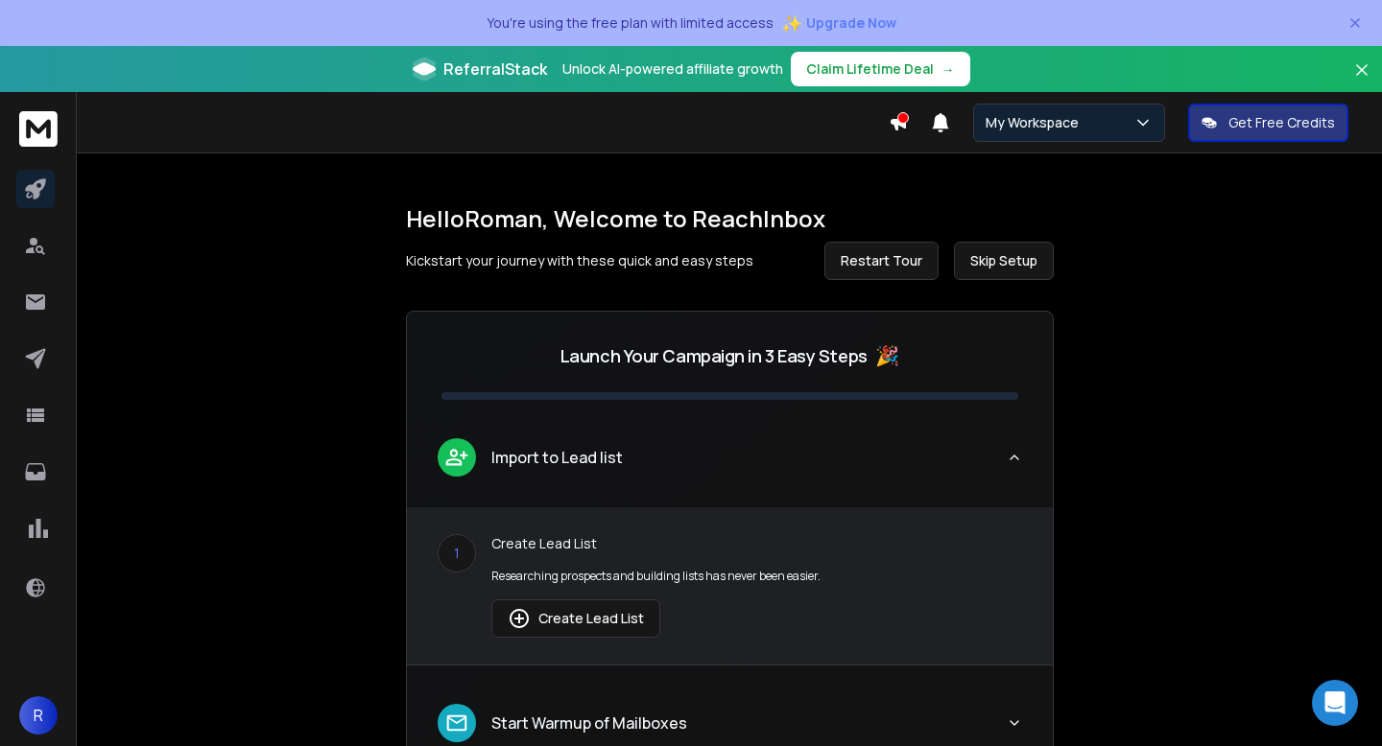
click at [1034, 129] on p "My Workspace" at bounding box center [1035, 122] width 101 height 19
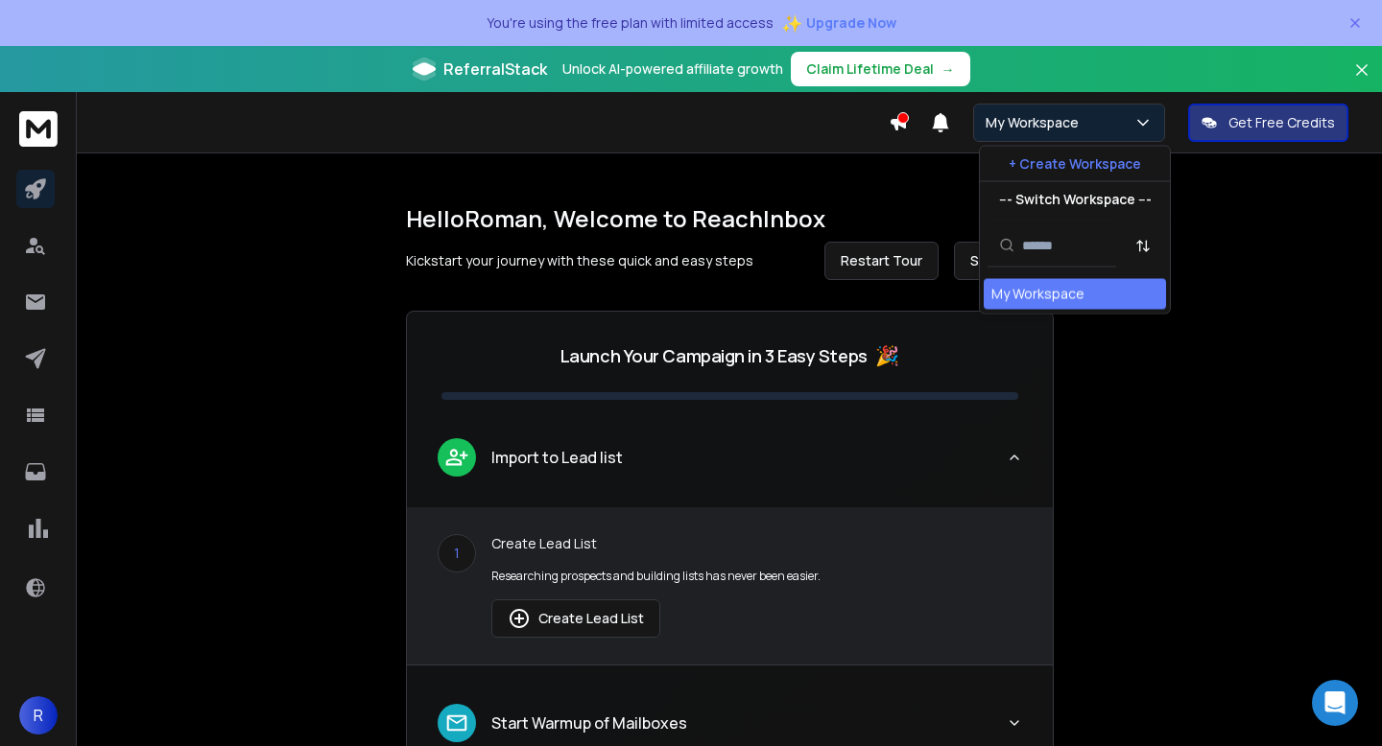
click at [1034, 129] on p "My Workspace" at bounding box center [1035, 122] width 101 height 19
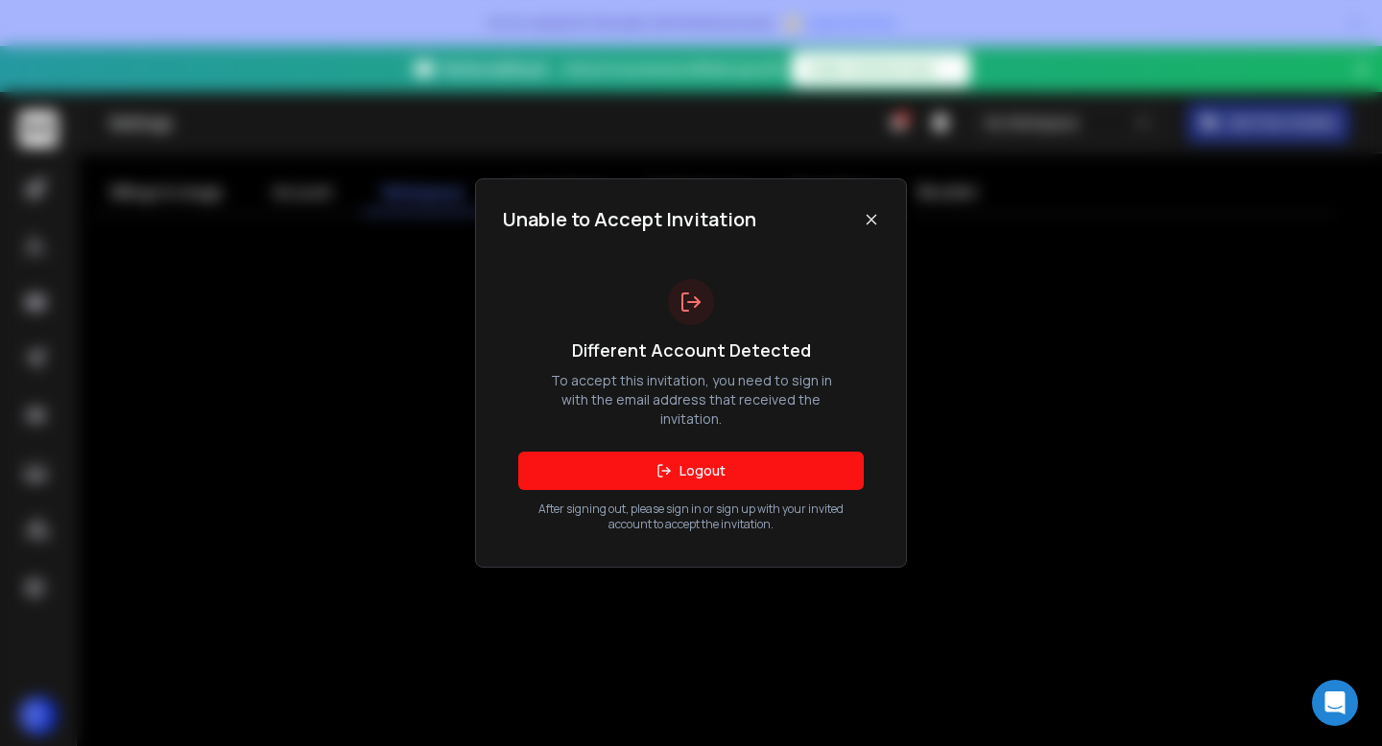
click at [875, 215] on icon at bounding box center [871, 220] width 11 height 11
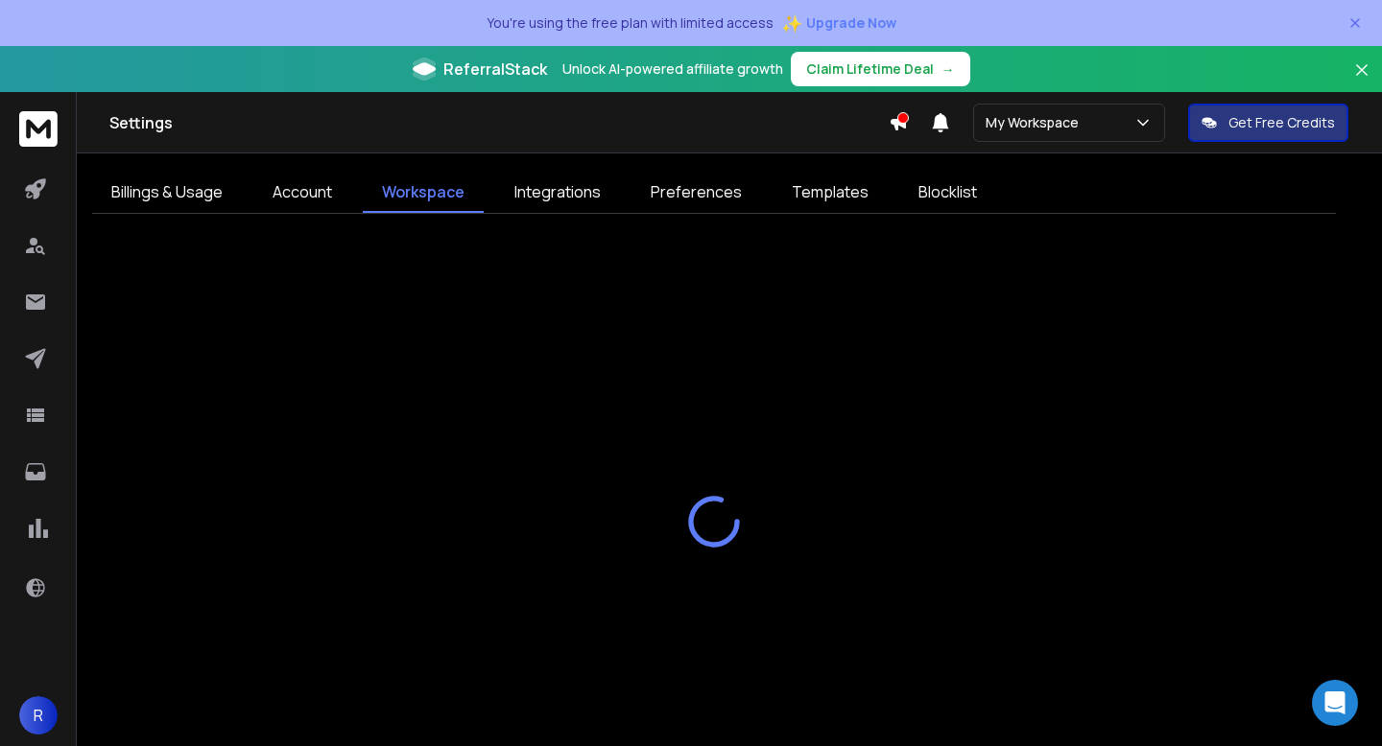
click at [44, 712] on span "R" at bounding box center [38, 716] width 38 height 38
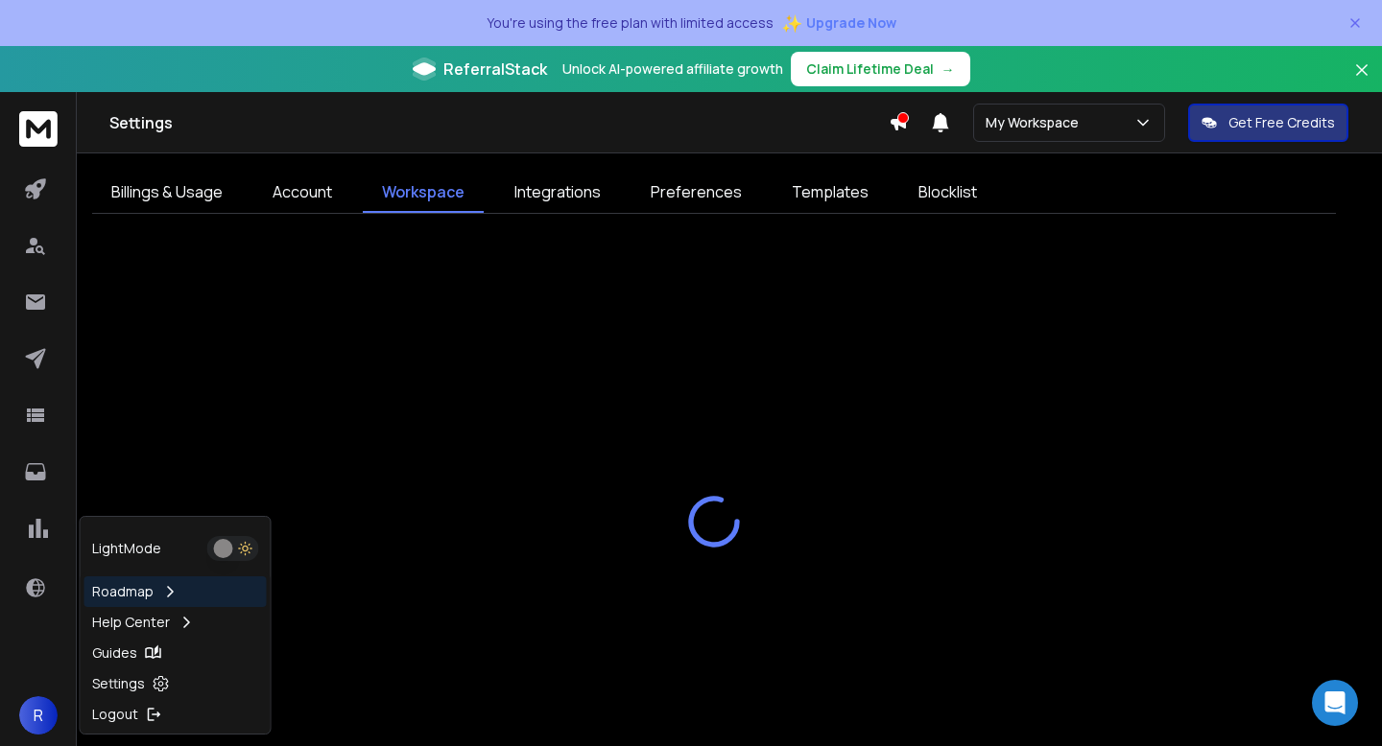
click at [44, 712] on span "R" at bounding box center [38, 716] width 38 height 38
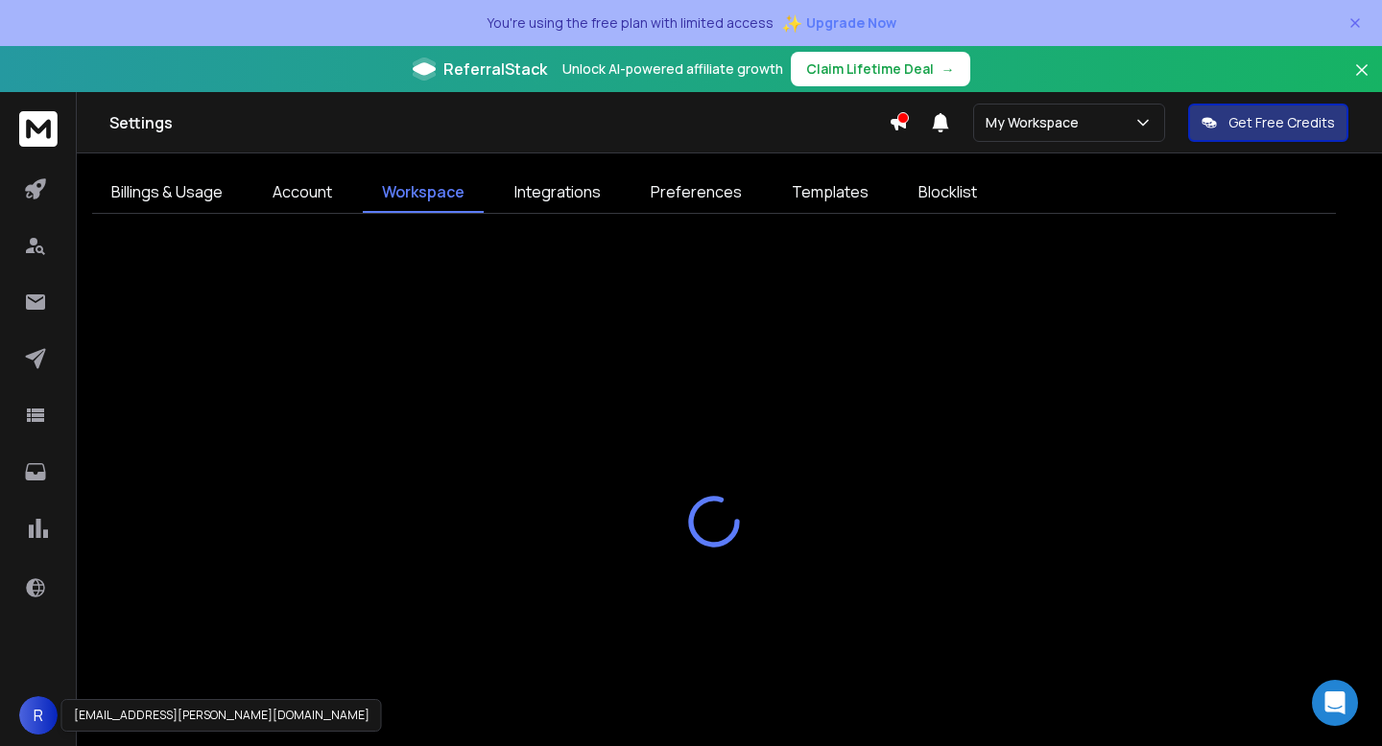
click at [44, 712] on span "R" at bounding box center [38, 716] width 38 height 38
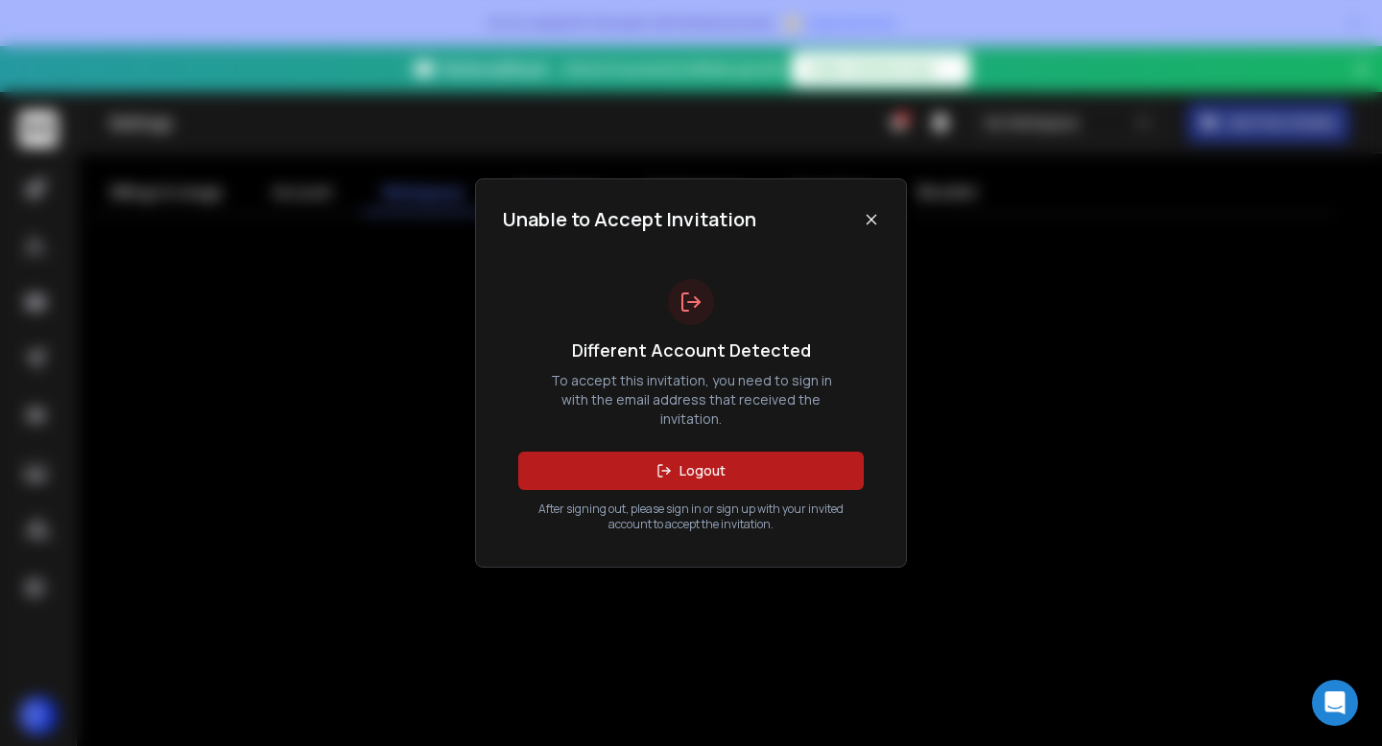
click at [715, 467] on button "Logout" at bounding box center [690, 471] width 345 height 38
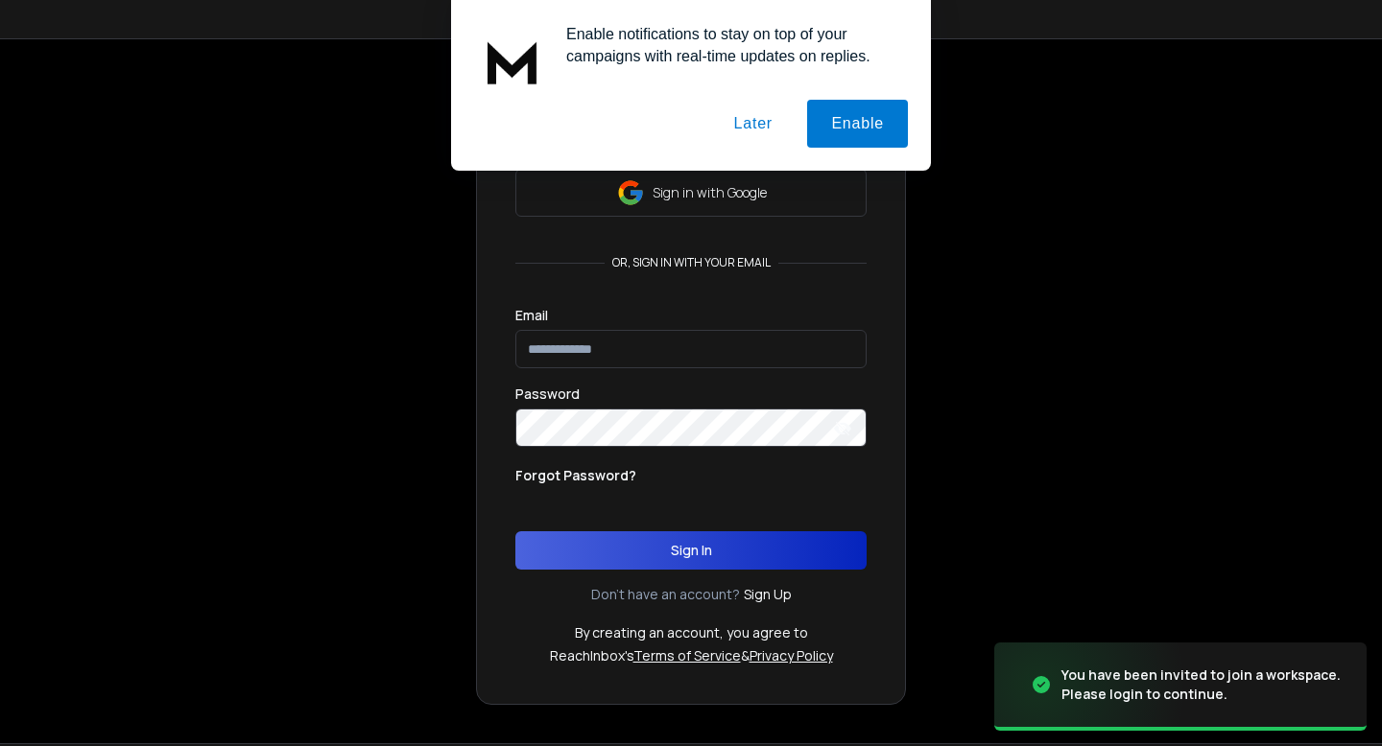
click at [775, 109] on button "Later" at bounding box center [752, 124] width 86 height 48
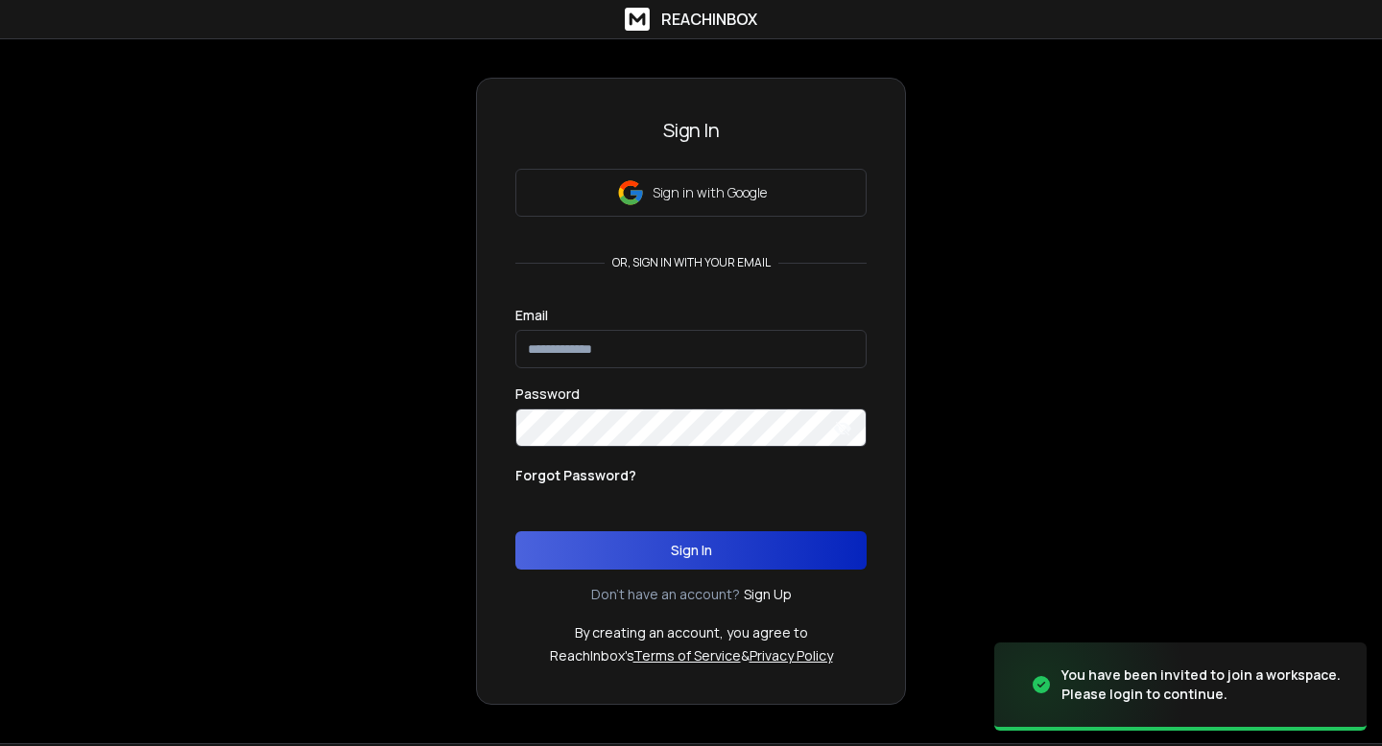
click at [638, 351] on input "email" at bounding box center [690, 349] width 351 height 38
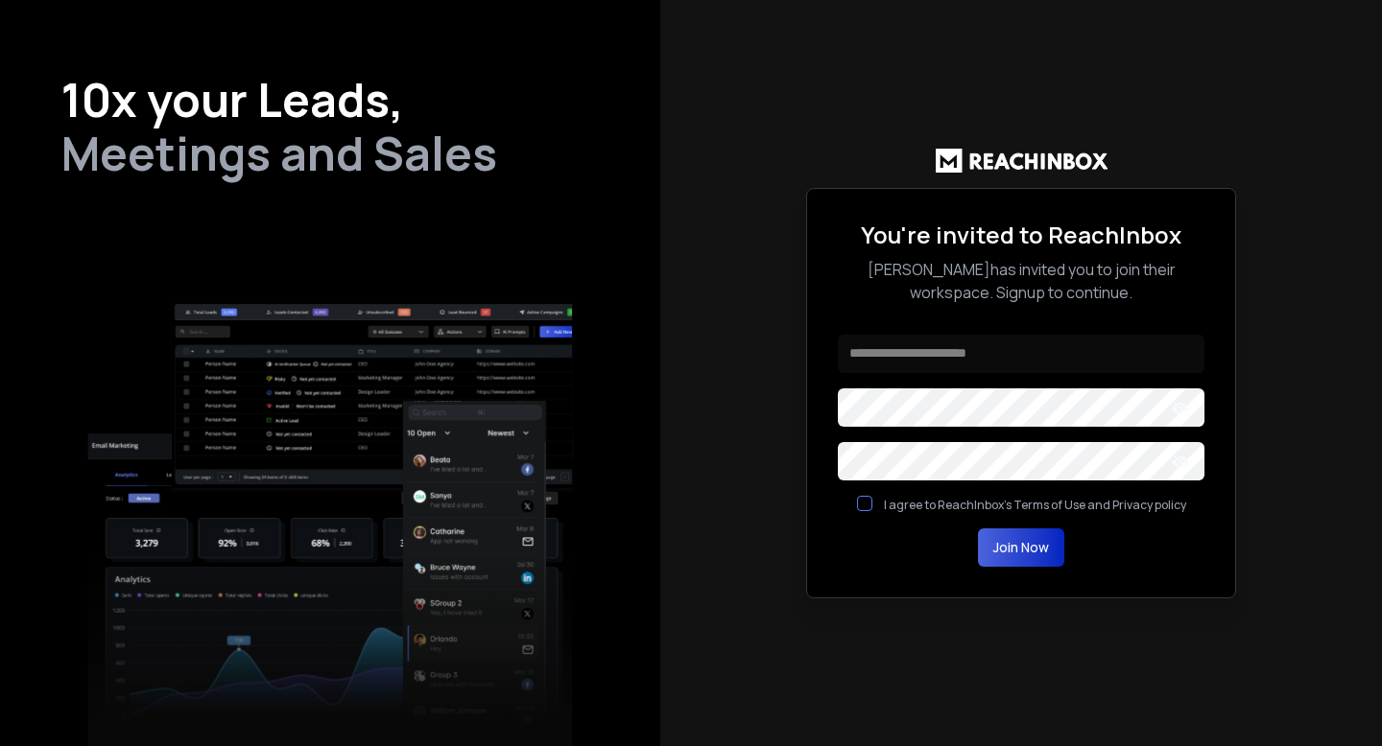
click at [1173, 406] on icon at bounding box center [1180, 408] width 17 height 12
click at [1077, 430] on form "**********" at bounding box center [1021, 451] width 367 height 232
click at [1179, 458] on icon at bounding box center [1180, 462] width 17 height 12
click at [868, 503] on button "I agree to ReachInbox's Terms of Use and Privacy policy" at bounding box center [864, 503] width 15 height 15
click at [1015, 540] on button "Join Now" at bounding box center [1021, 548] width 86 height 38
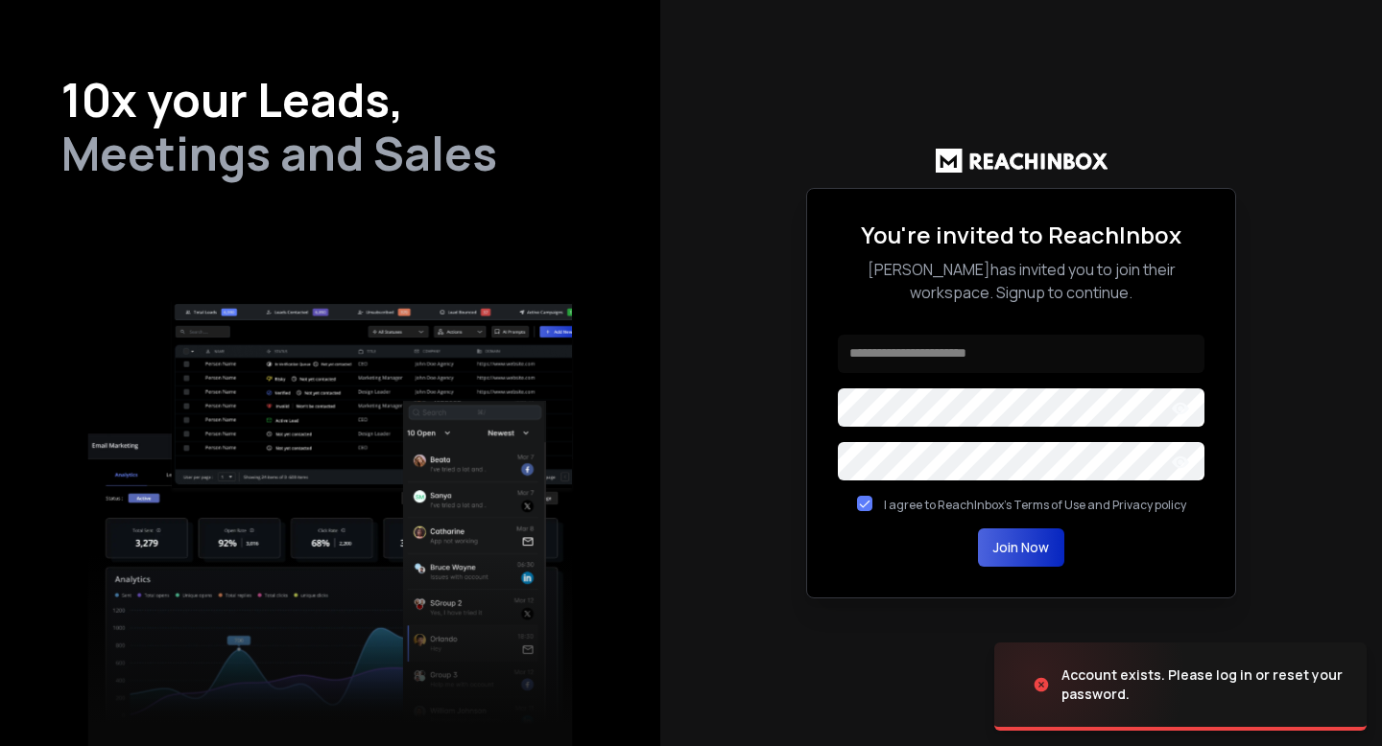
click at [1015, 540] on button "Join Now" at bounding box center [1021, 548] width 86 height 38
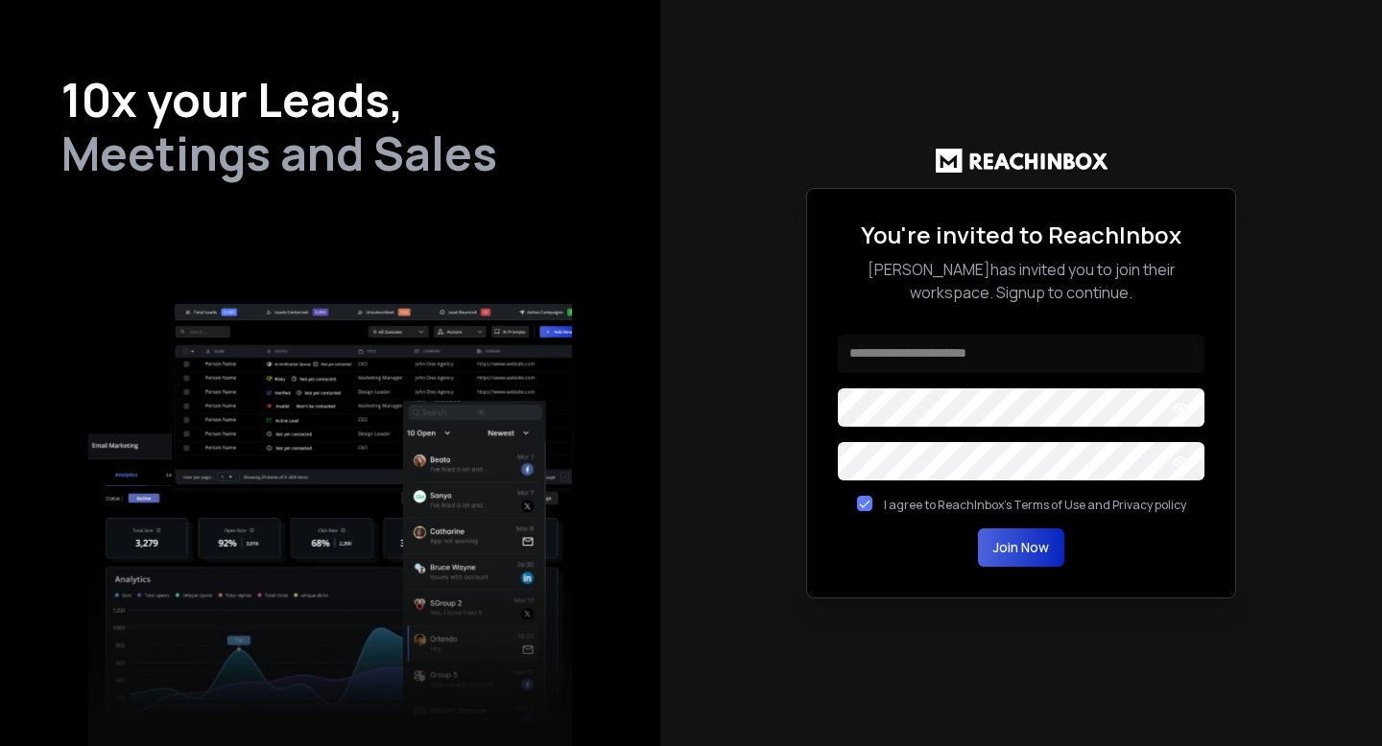
click at [1042, 546] on button "Join Now" at bounding box center [1021, 548] width 86 height 38
click at [1008, 550] on button "Join Now" at bounding box center [1021, 548] width 86 height 38
